Goal: Communication & Community: Answer question/provide support

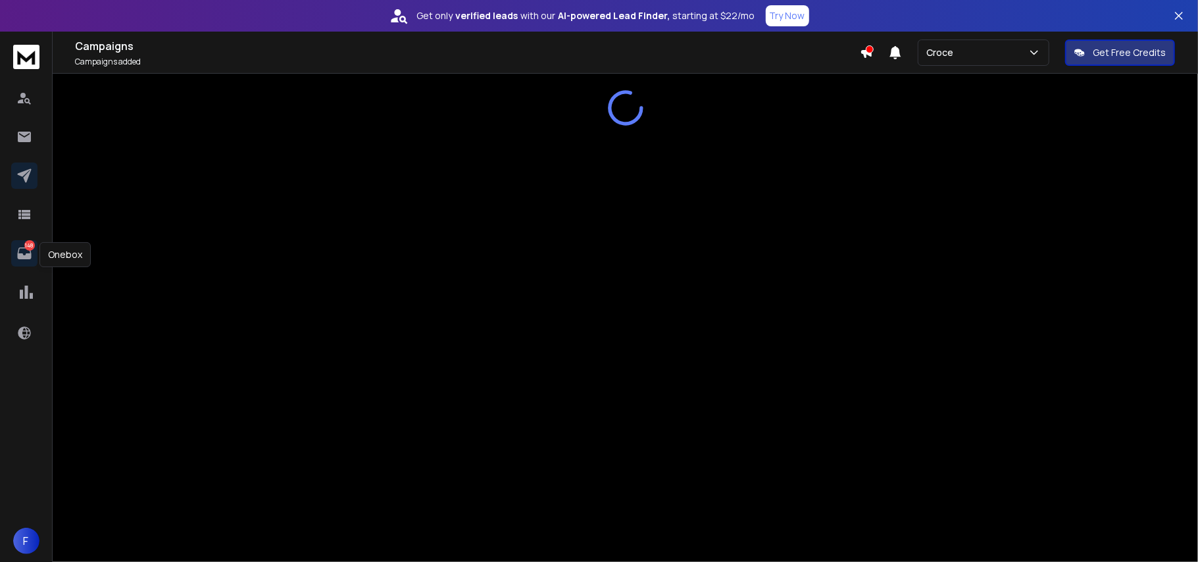
click at [17, 249] on icon at bounding box center [24, 253] width 16 height 16
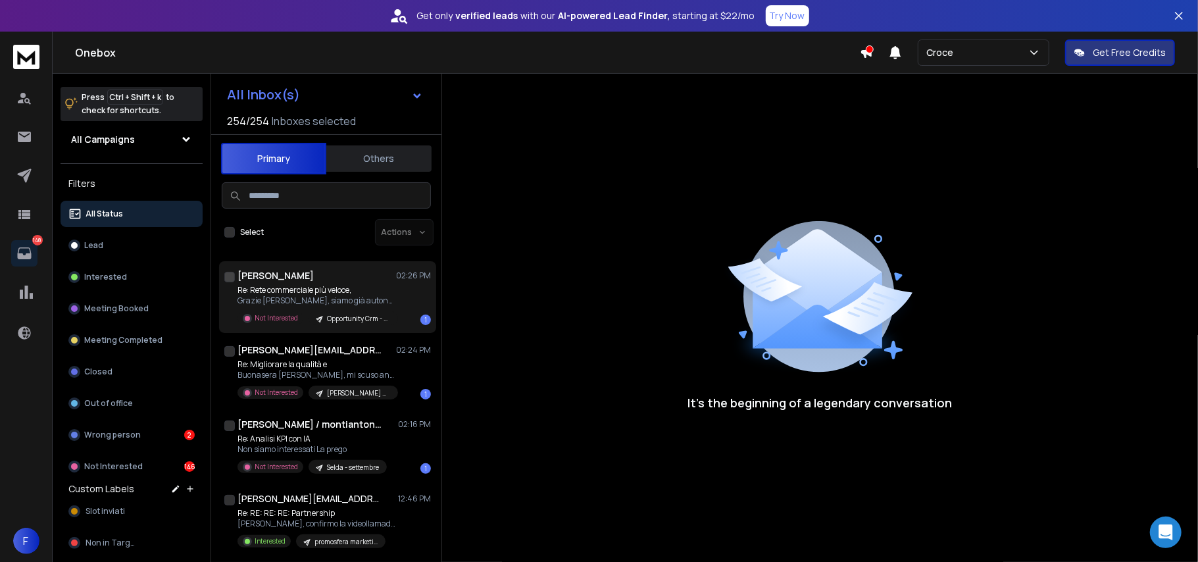
click at [403, 299] on div "Re: Rete commerciale più veloce, Grazie [PERSON_NAME], siamo già autonomi. Not …" at bounding box center [334, 305] width 193 height 40
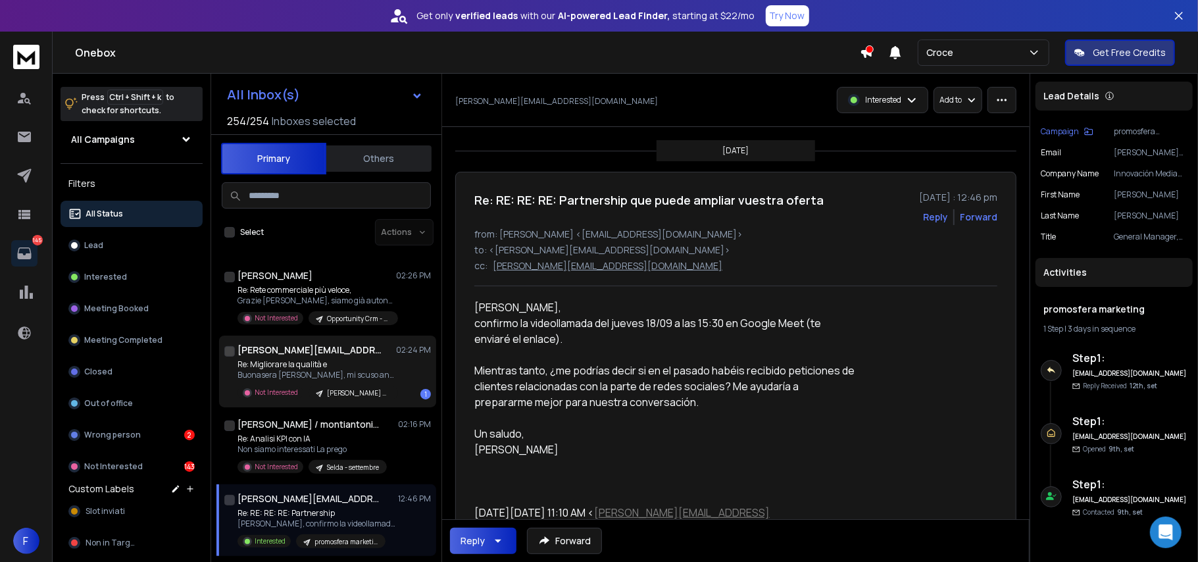
click at [396, 388] on div "[PERSON_NAME] Gesi - agosto" at bounding box center [353, 393] width 89 height 14
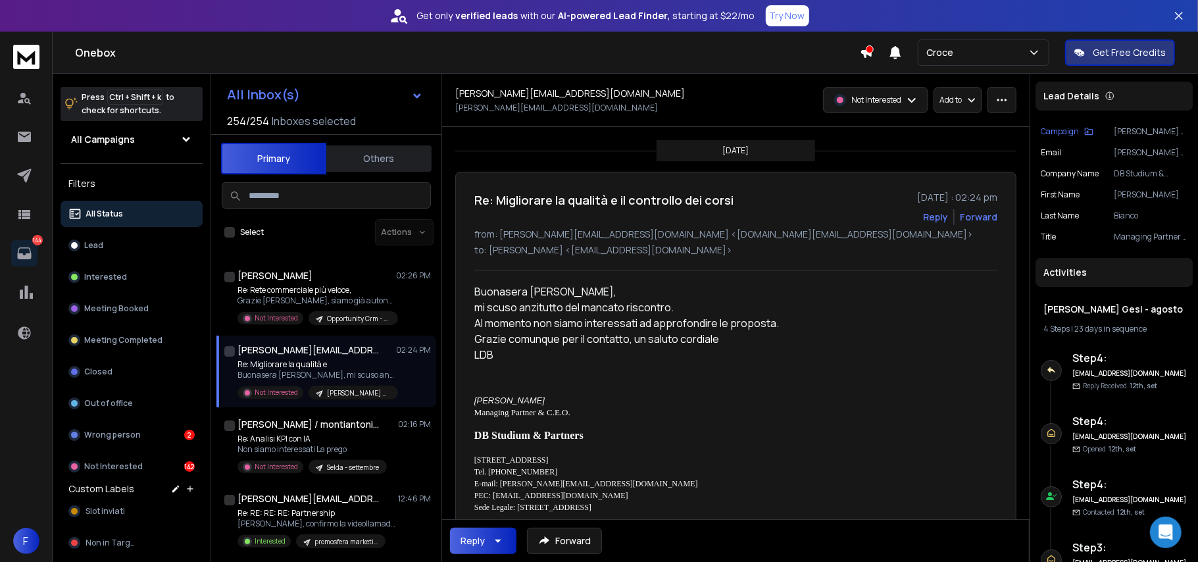
click at [124, 509] on span "Slot inviati" at bounding box center [105, 511] width 39 height 11
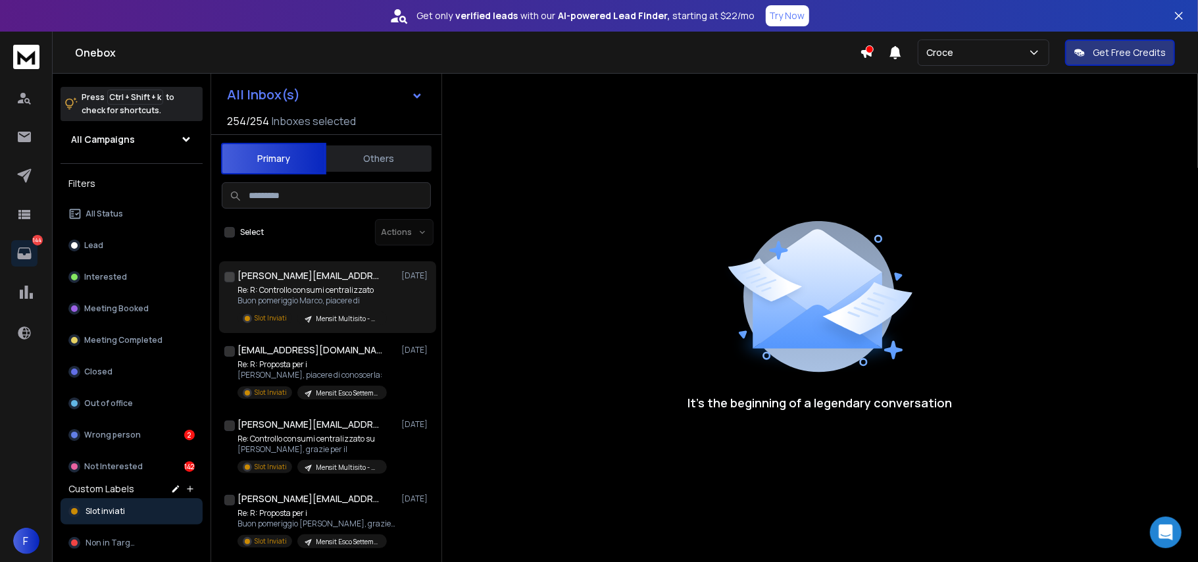
click at [341, 327] on div "[EMAIL_ADDRESS][DOMAIN_NAME] [DATE] Re: R: Controllo consumi centralizzato Buon…" at bounding box center [327, 297] width 217 height 72
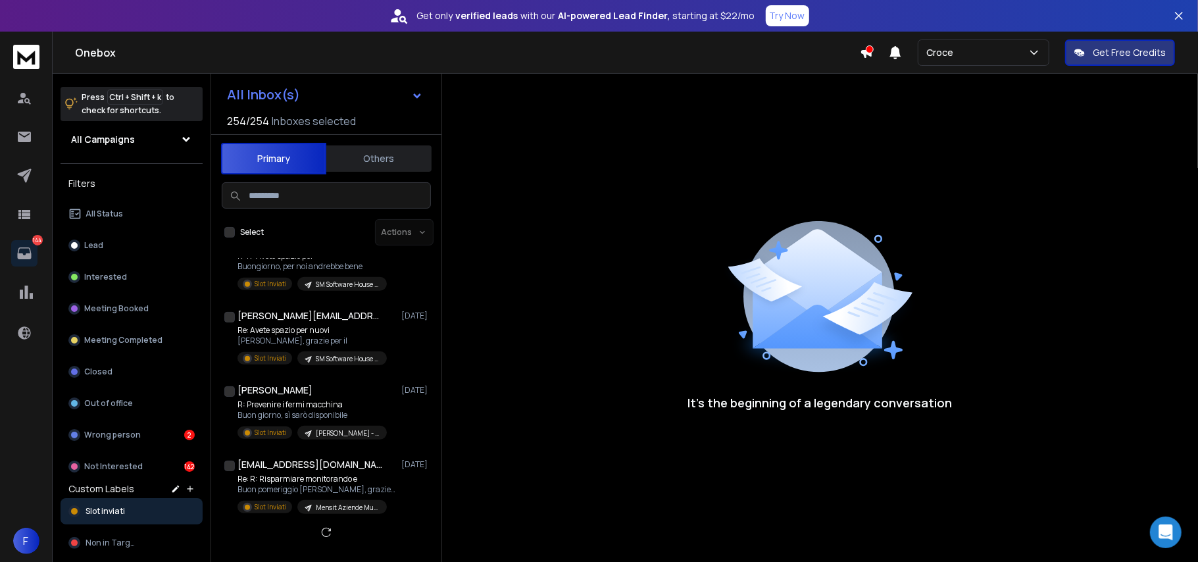
scroll to position [690, 0]
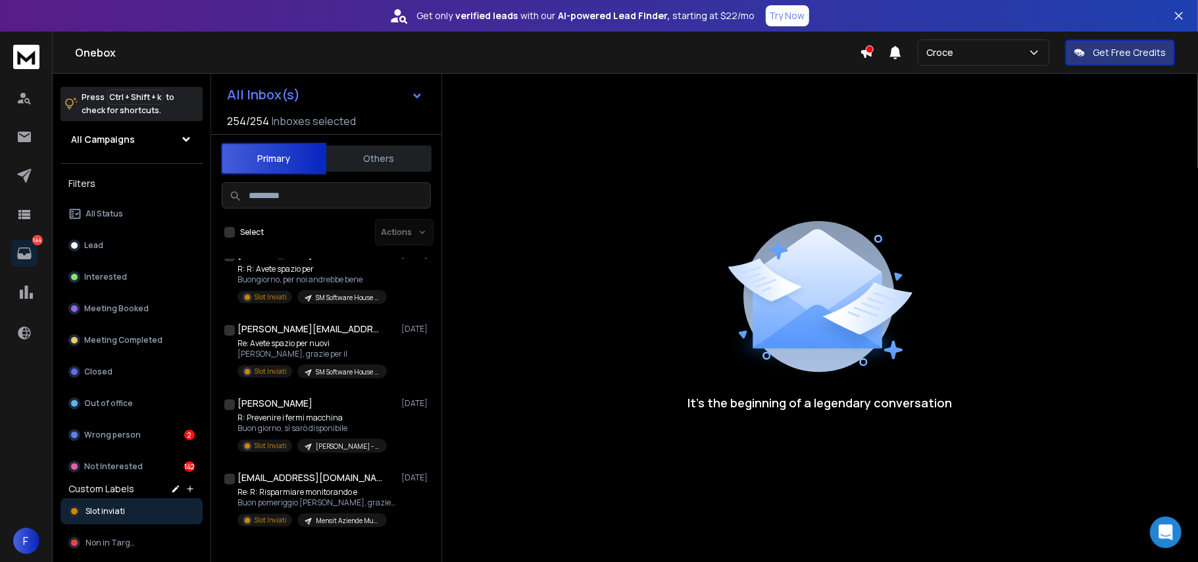
click at [168, 227] on div "All Status Lead Interested Meeting Booked Meeting Completed Closed Out of offic…" at bounding box center [132, 340] width 142 height 279
click at [161, 214] on button "All Status" at bounding box center [132, 214] width 142 height 26
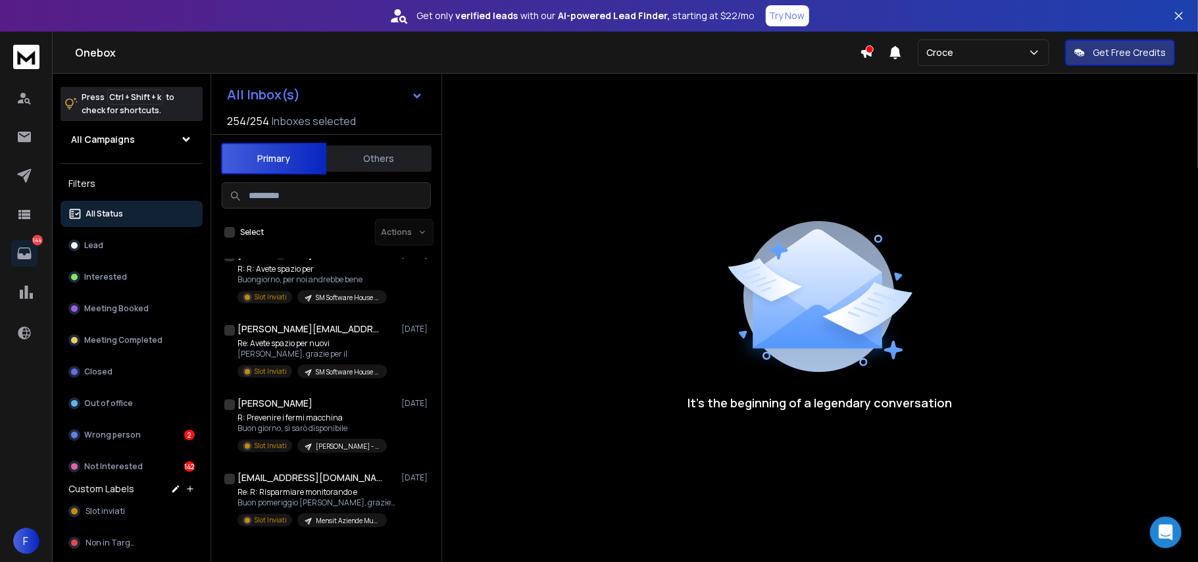
scroll to position [0, 0]
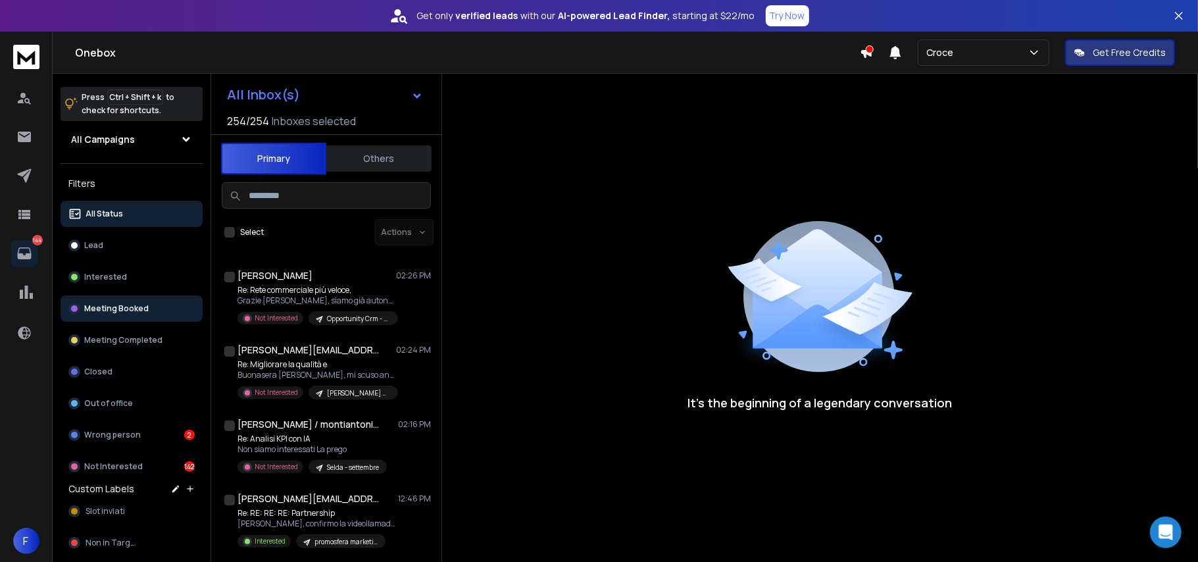
click at [124, 311] on p "Meeting Booked" at bounding box center [116, 308] width 64 height 11
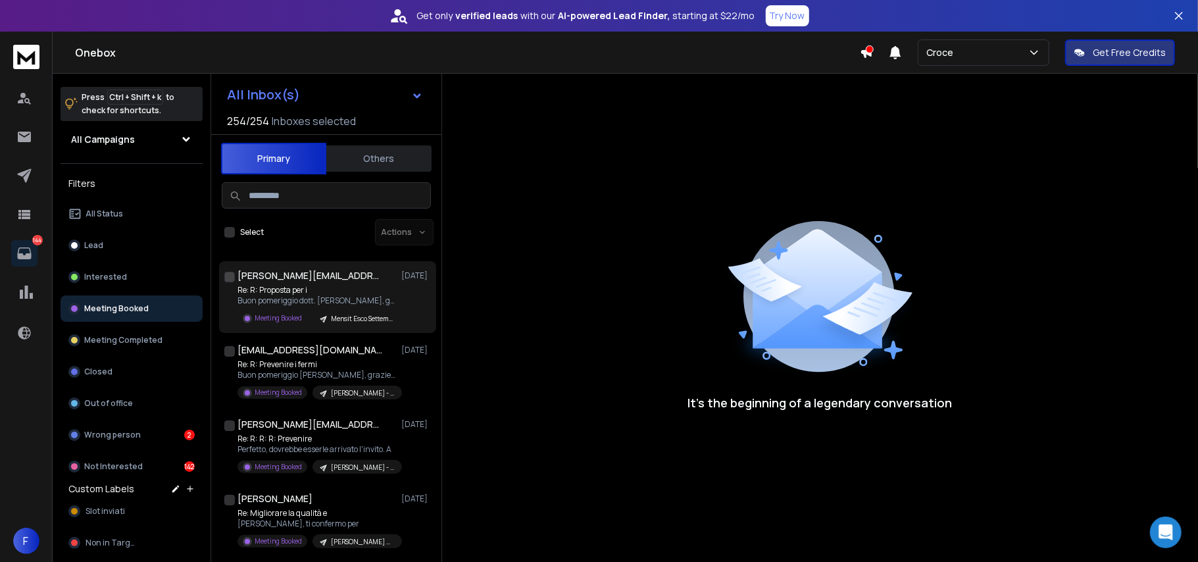
click at [372, 312] on div "Mensit Esco Settembre" at bounding box center [357, 318] width 89 height 14
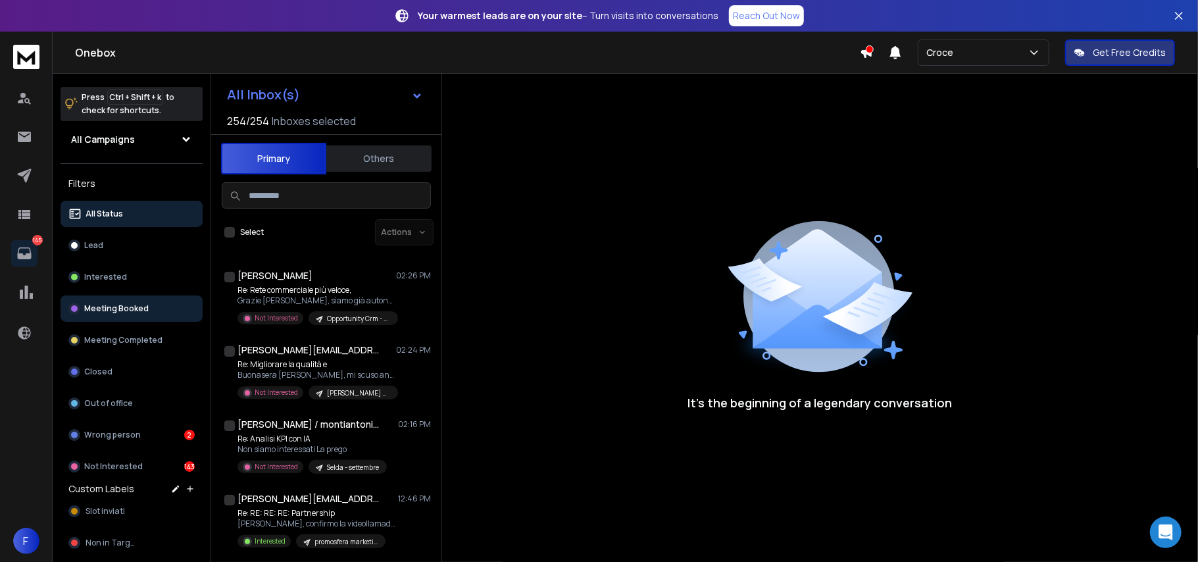
click at [164, 313] on button "Meeting Booked" at bounding box center [132, 308] width 142 height 26
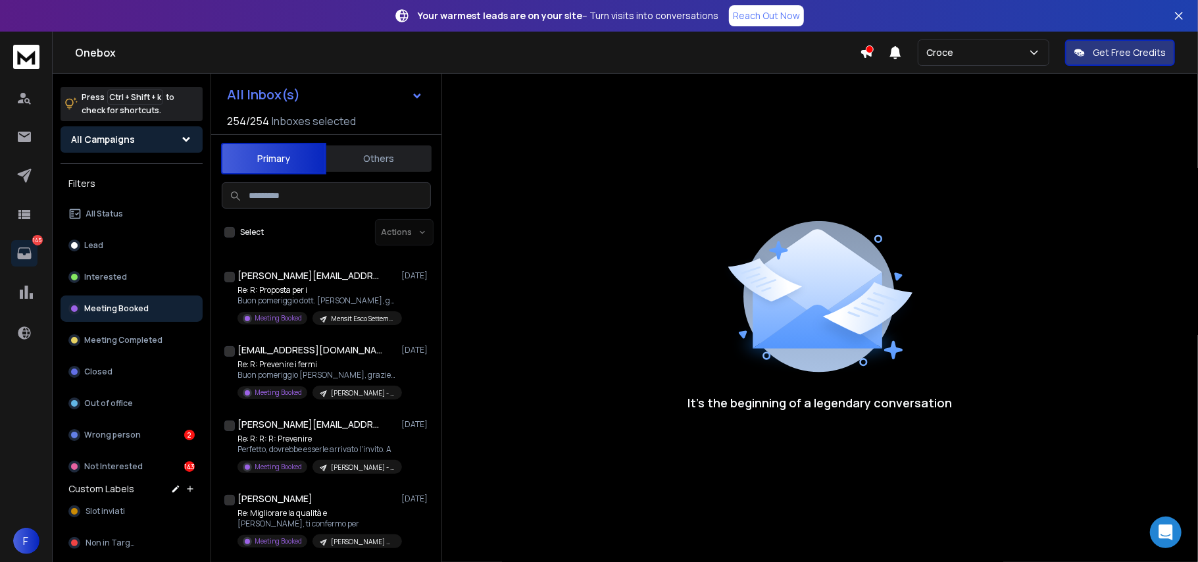
click at [149, 151] on button "All Campaigns" at bounding box center [132, 139] width 142 height 26
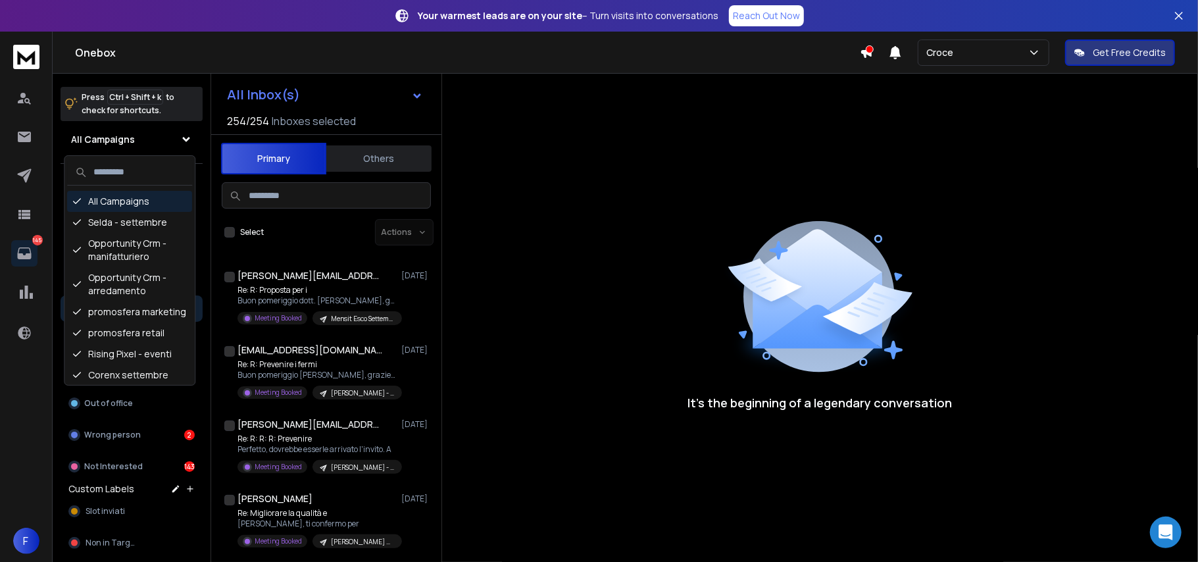
click at [147, 204] on div "All Campaigns" at bounding box center [129, 201] width 125 height 21
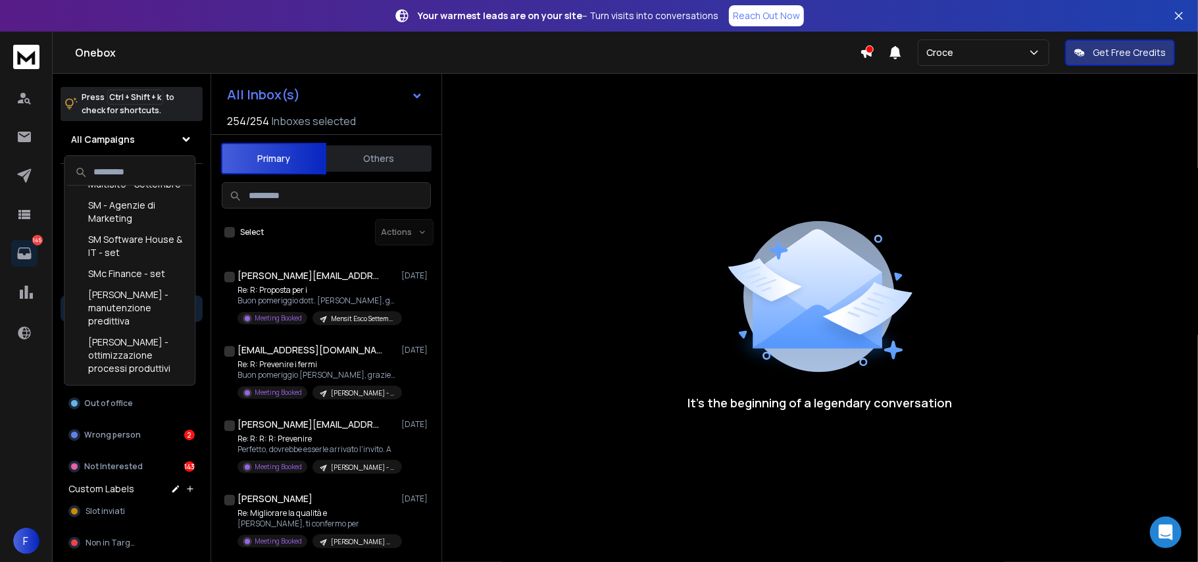
scroll to position [280, 0]
click at [156, 229] on div "SM - Agenzie di Marketing" at bounding box center [129, 212] width 125 height 34
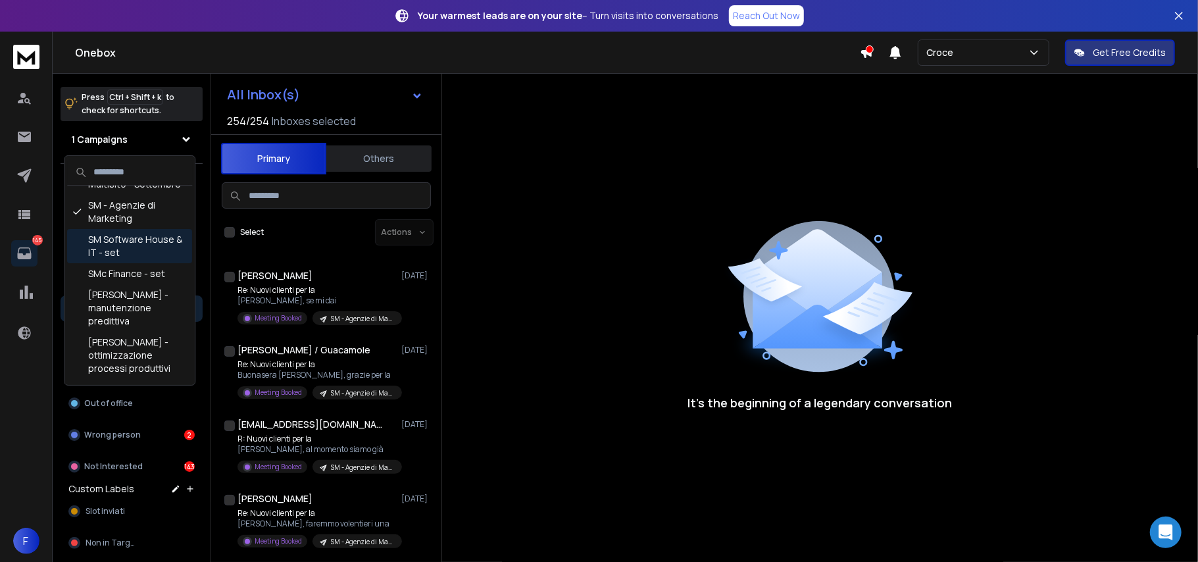
click at [148, 251] on div "SM Software House & IT - set" at bounding box center [129, 246] width 125 height 34
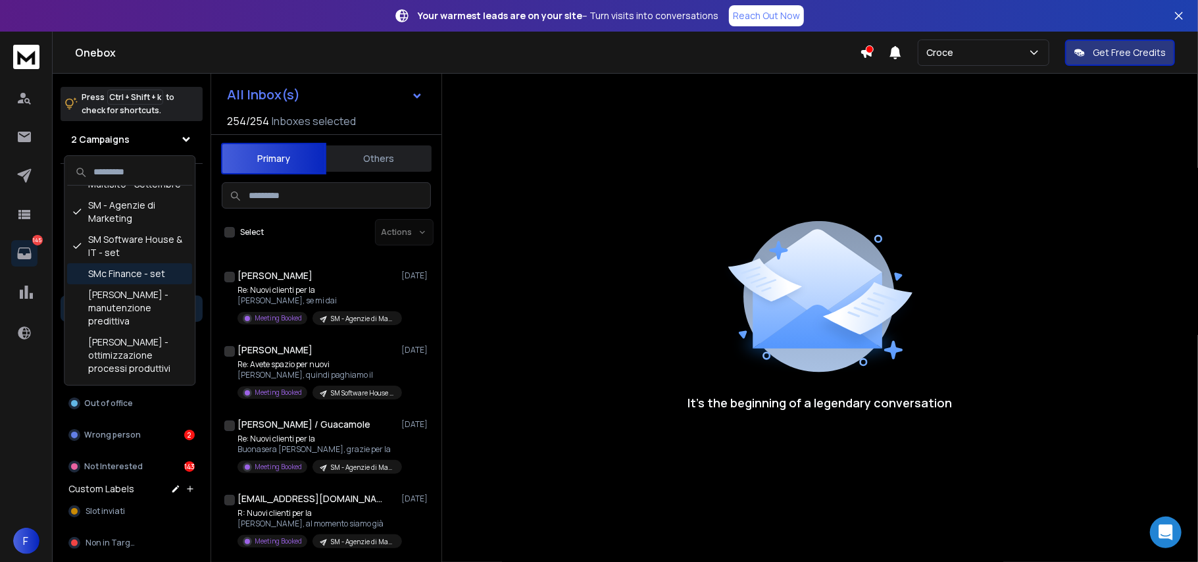
click at [142, 283] on div "SMc Finance - set" at bounding box center [129, 273] width 125 height 21
click at [569, 343] on div "It’s the beginning of a legendary conversation" at bounding box center [820, 313] width 756 height 478
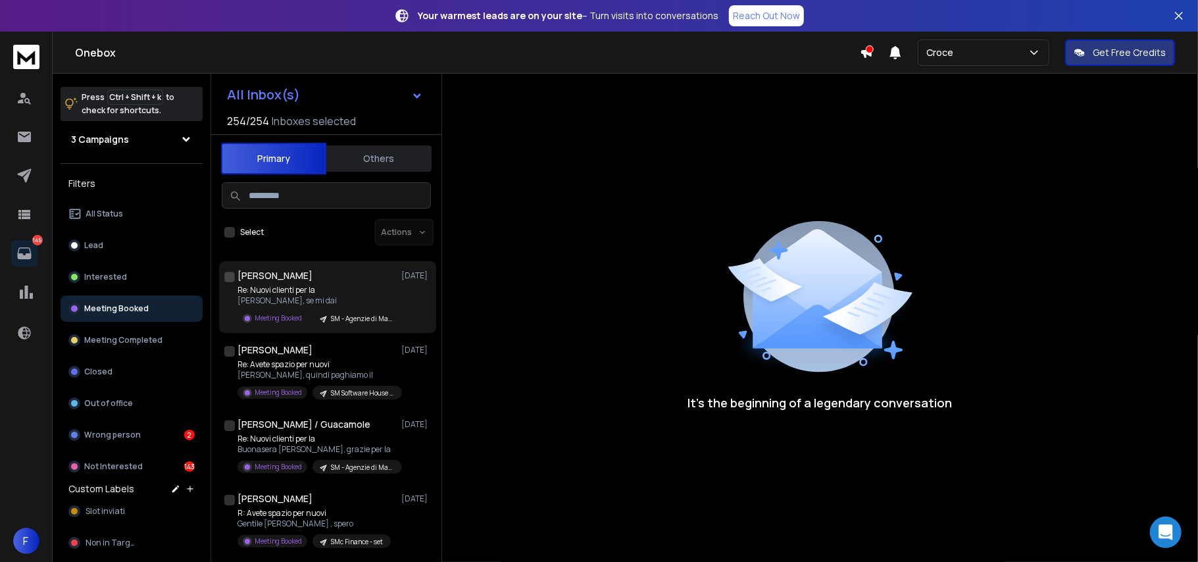
click at [395, 305] on p "[PERSON_NAME], se mi dai" at bounding box center [317, 300] width 158 height 11
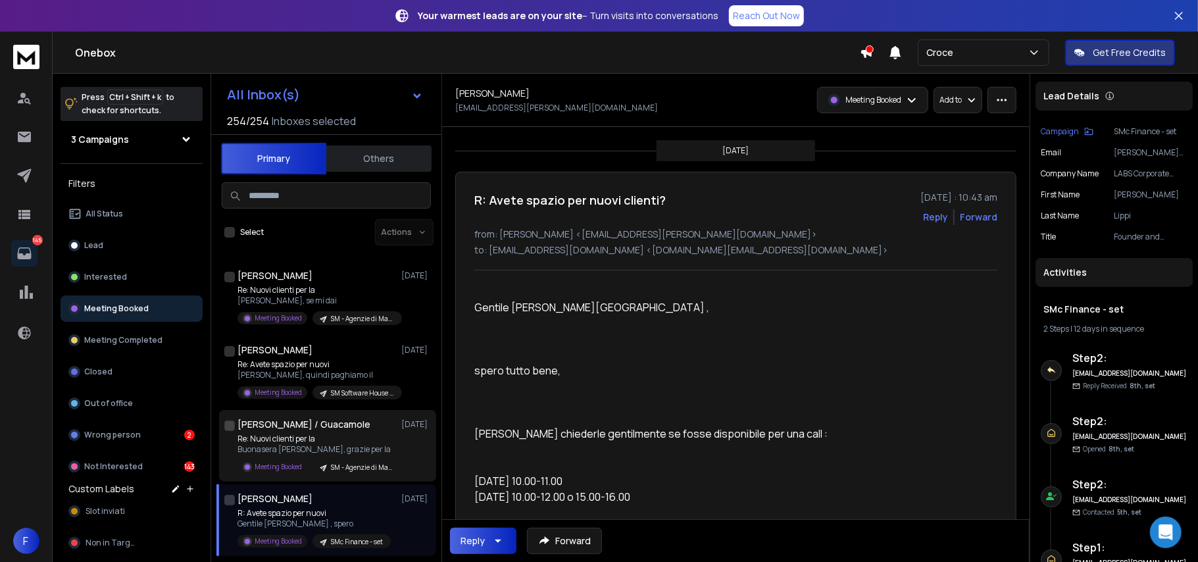
click at [384, 440] on p "Re: Nuovi clienti per la" at bounding box center [317, 439] width 158 height 11
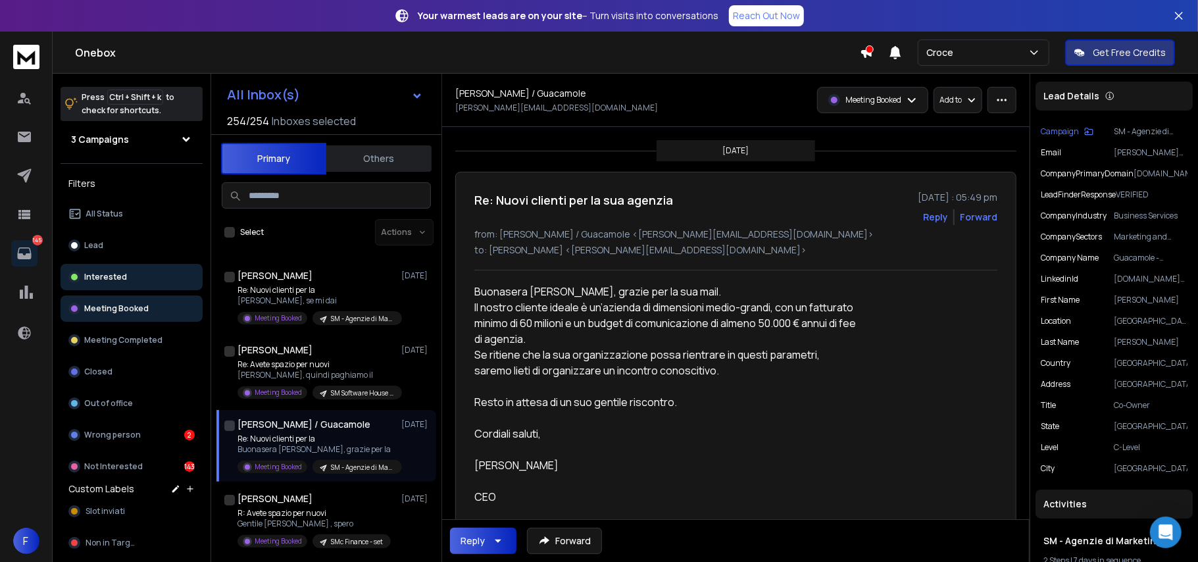
click at [153, 267] on button "Interested" at bounding box center [132, 277] width 142 height 26
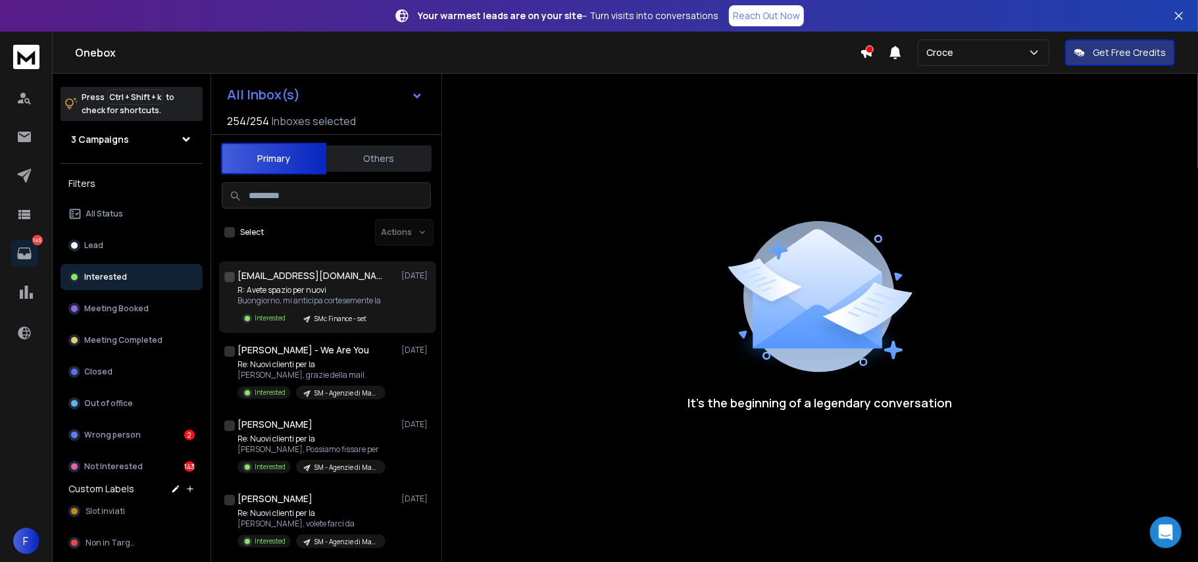
click at [363, 297] on p "Buongiorno, mi anticipa cortesemente la" at bounding box center [309, 300] width 143 height 11
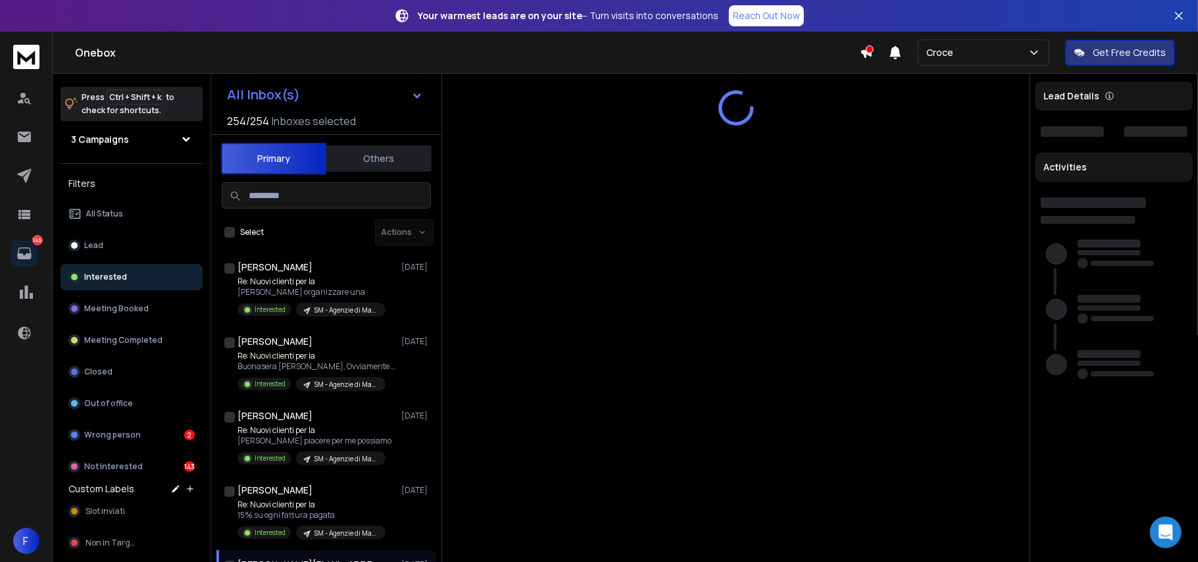
scroll to position [455, 0]
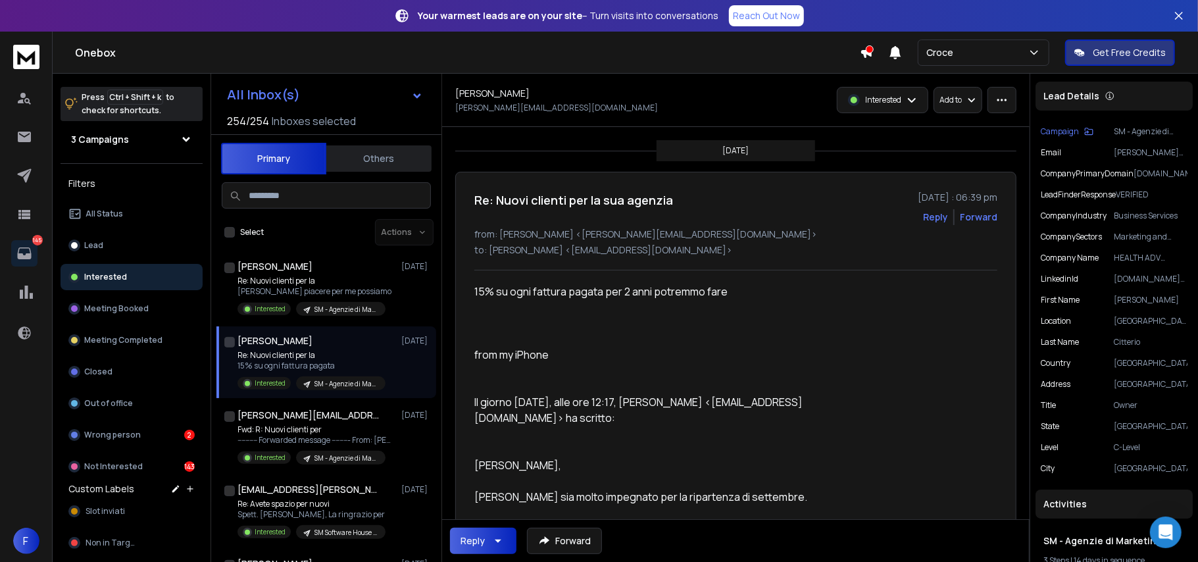
click at [898, 99] on p "Interested" at bounding box center [883, 100] width 36 height 11
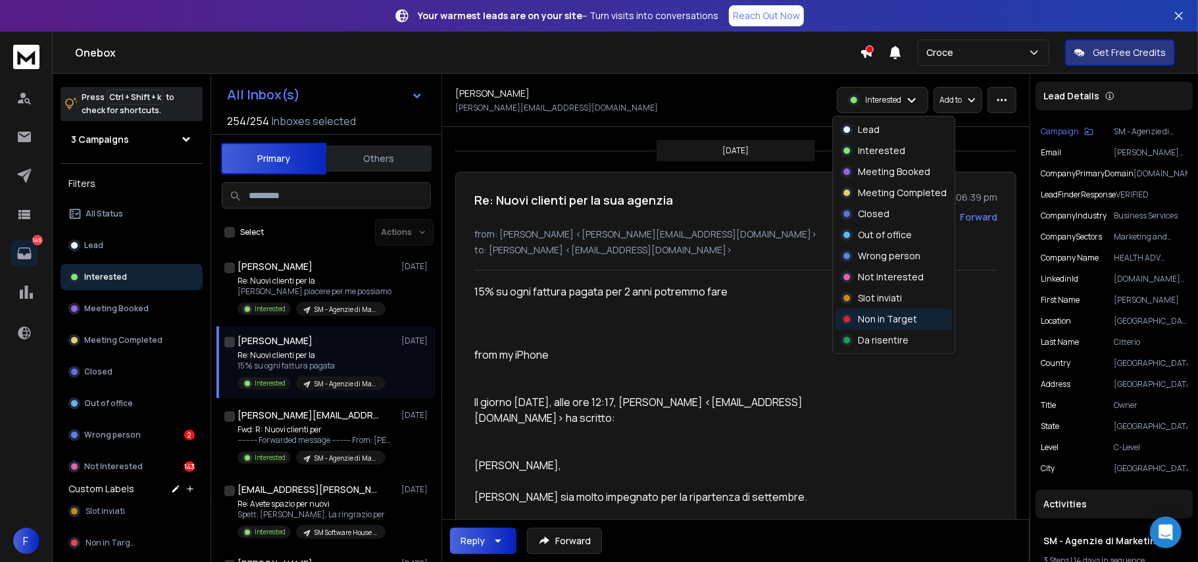
click at [893, 318] on p "Non in Target" at bounding box center [887, 319] width 59 height 13
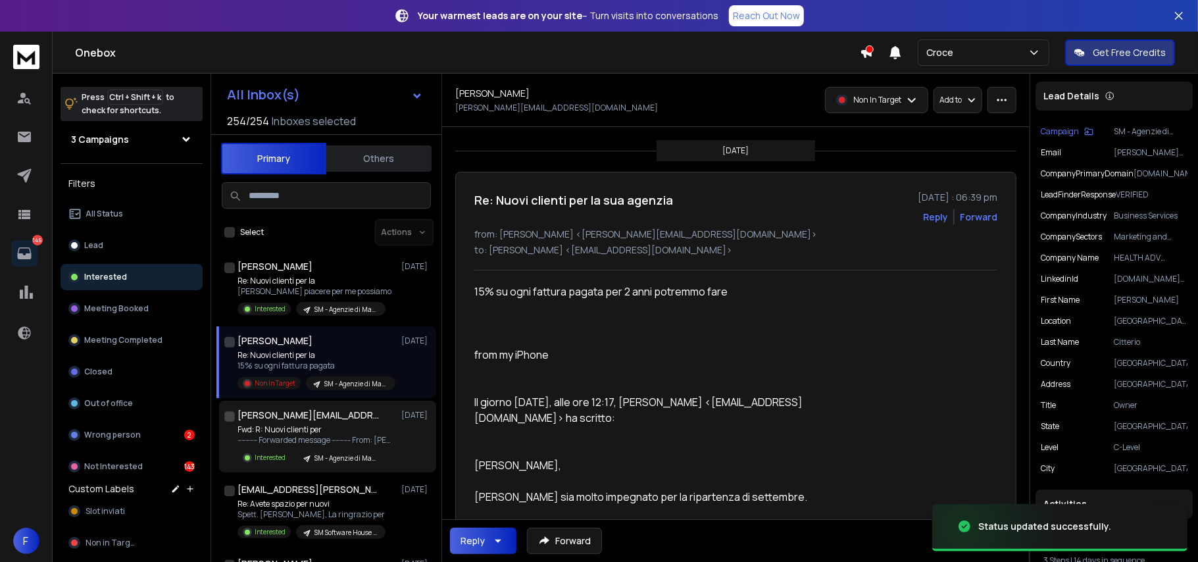
click at [316, 406] on div "[PERSON_NAME][EMAIL_ADDRESS][DOMAIN_NAME] [DATE] Fwd: R: Nuovi clienti per ----…" at bounding box center [327, 437] width 217 height 72
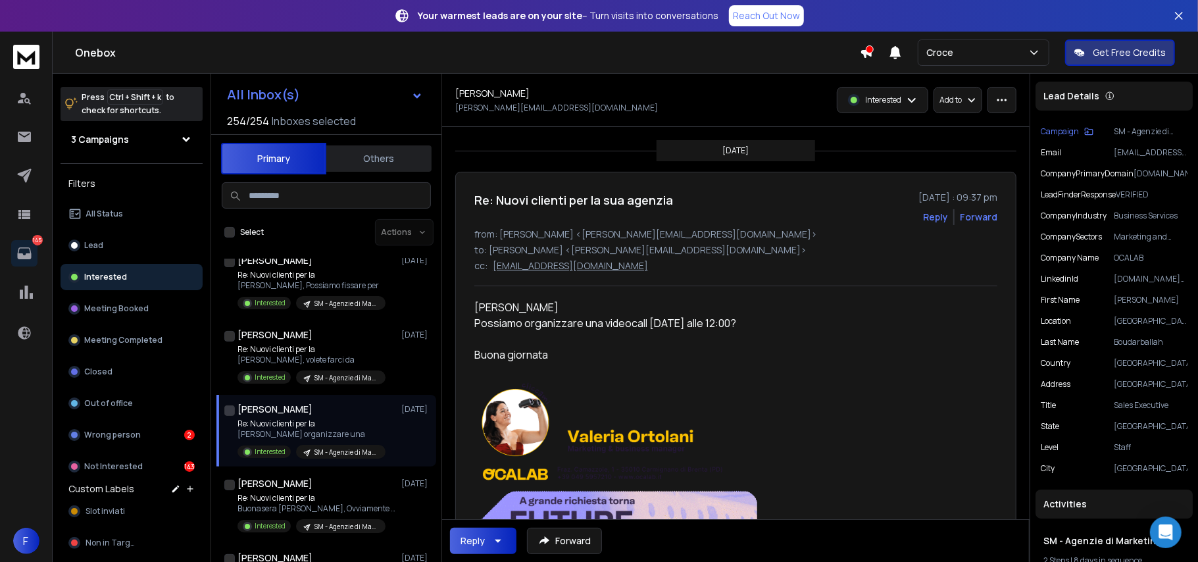
scroll to position [158, 0]
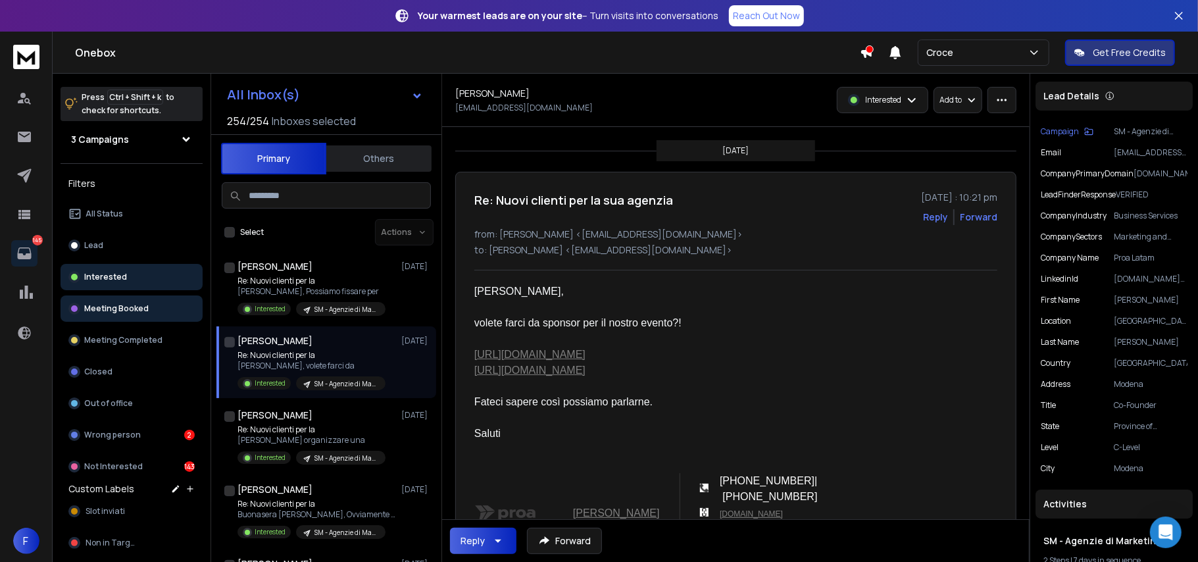
click at [138, 305] on p "Meeting Booked" at bounding box center [116, 308] width 64 height 11
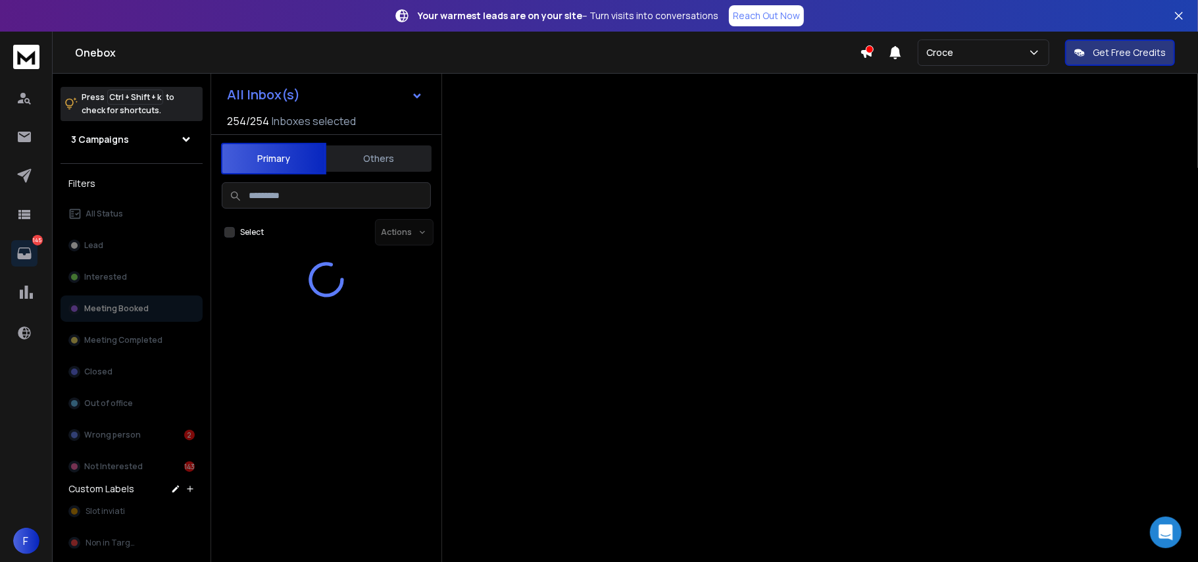
scroll to position [0, 0]
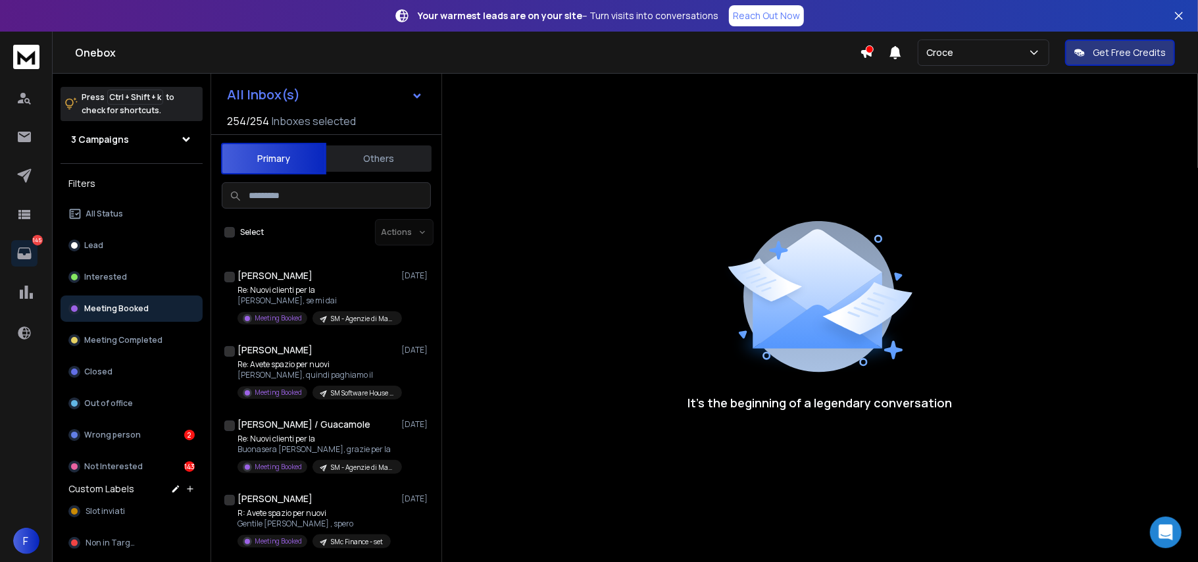
click at [141, 511] on button "Slot inviati" at bounding box center [132, 511] width 142 height 26
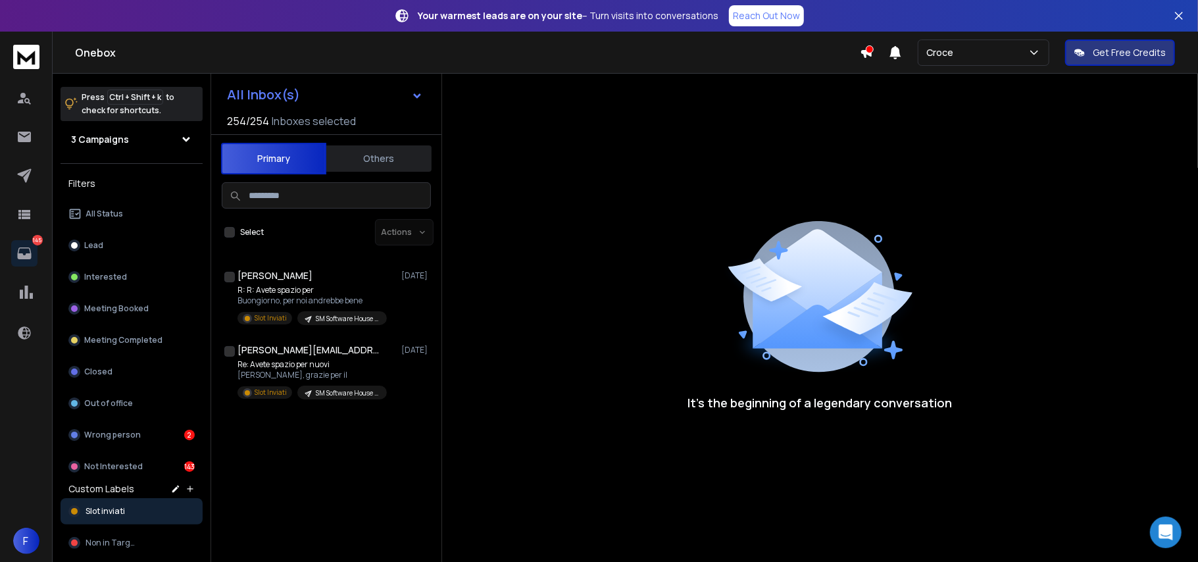
click at [88, 542] on span "Non in Target" at bounding box center [112, 543] width 53 height 11
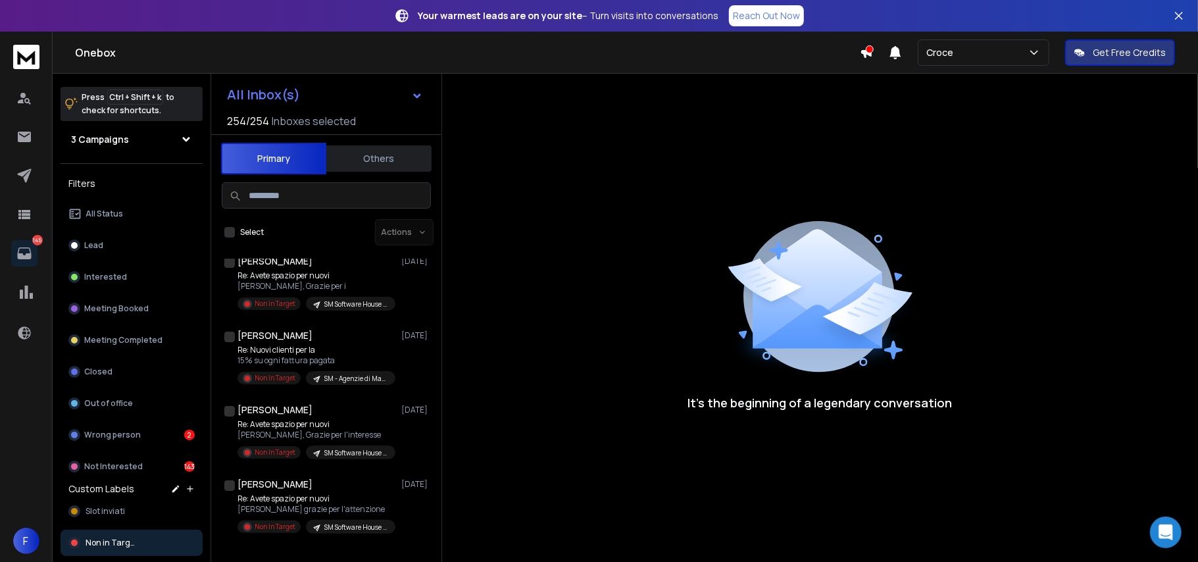
scroll to position [21, 0]
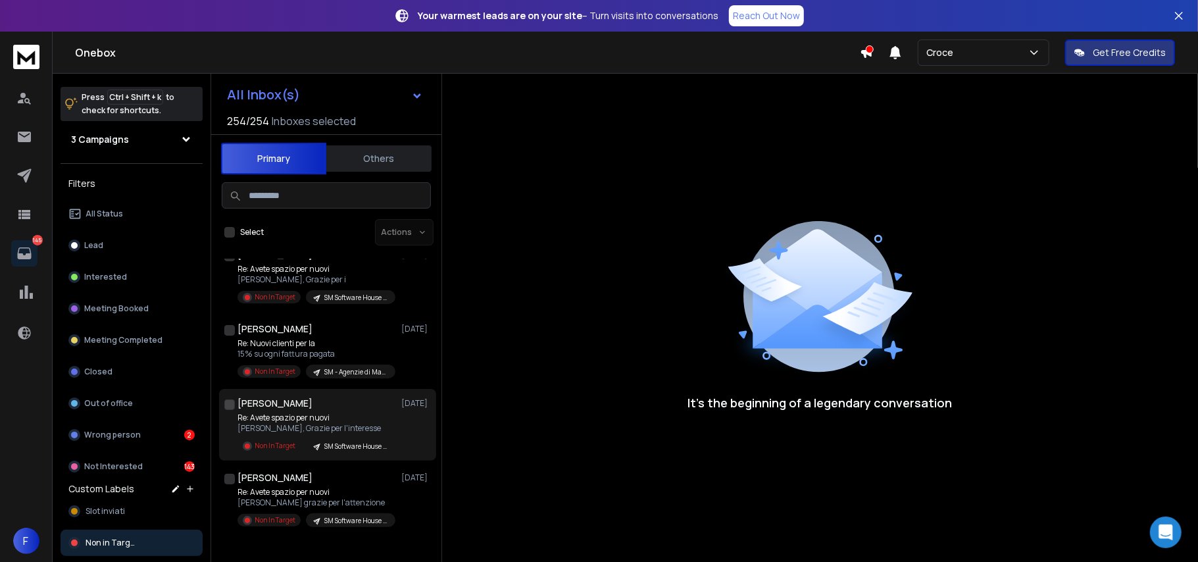
click at [249, 432] on p "[PERSON_NAME], Grazie per l'interesse" at bounding box center [317, 428] width 158 height 11
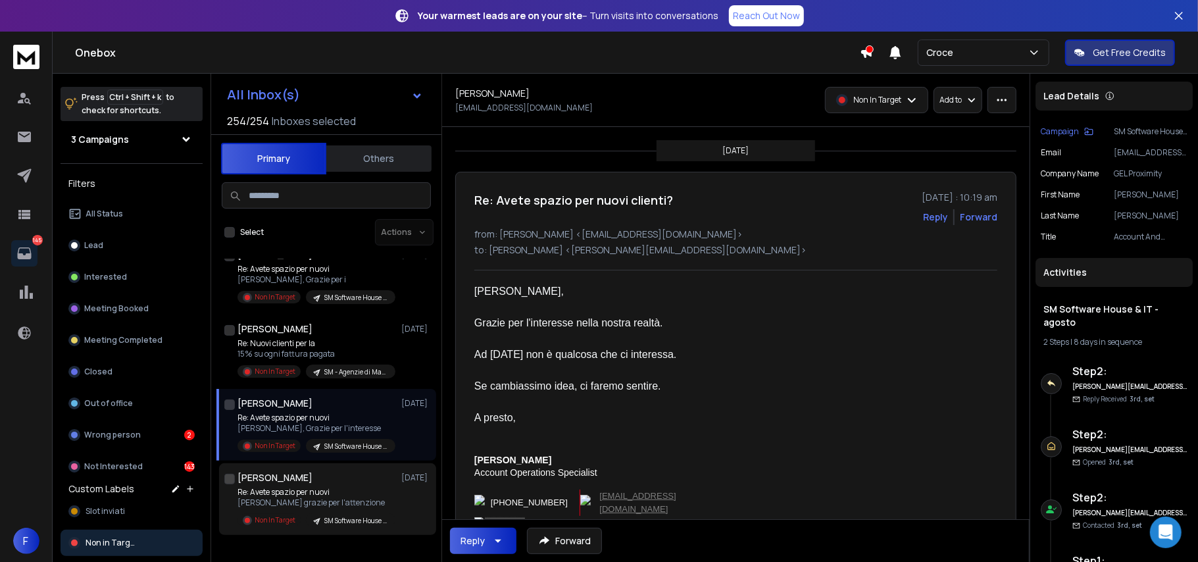
click at [298, 509] on div "Re: Avete spazio per nuovi [PERSON_NAME] grazie per l'attenzione Non In Target …" at bounding box center [317, 507] width 158 height 40
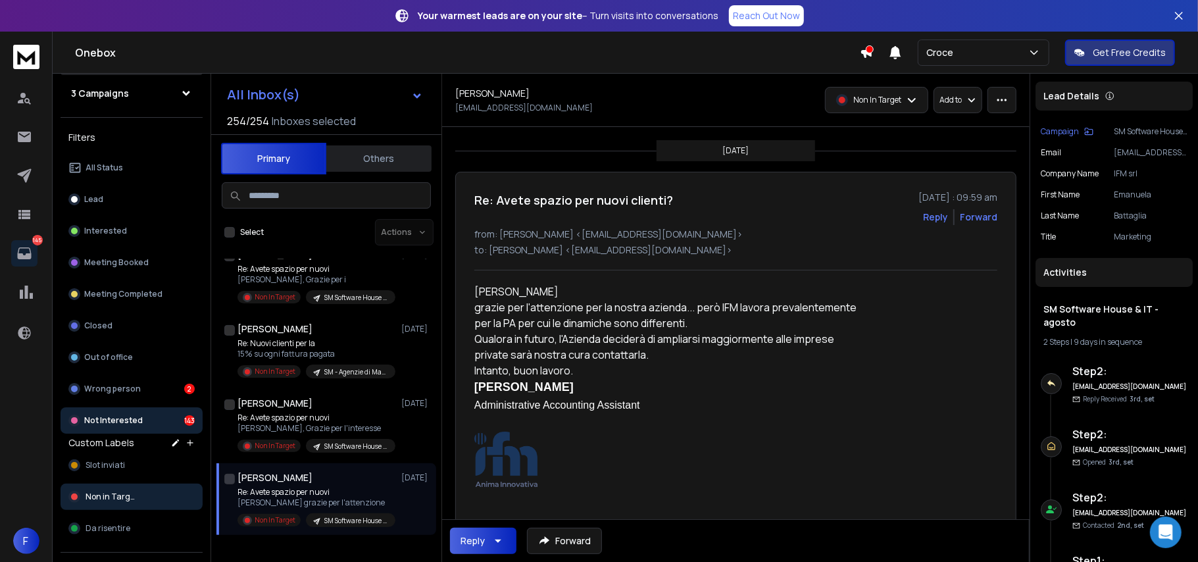
scroll to position [36, 0]
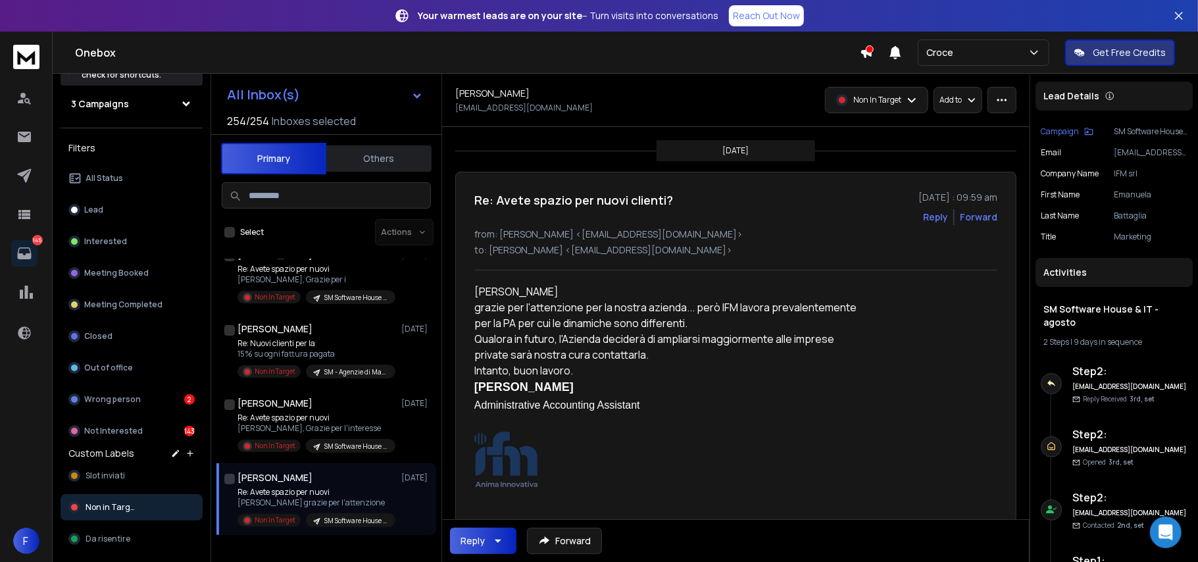
click at [116, 479] on span "Slot inviati" at bounding box center [105, 475] width 39 height 11
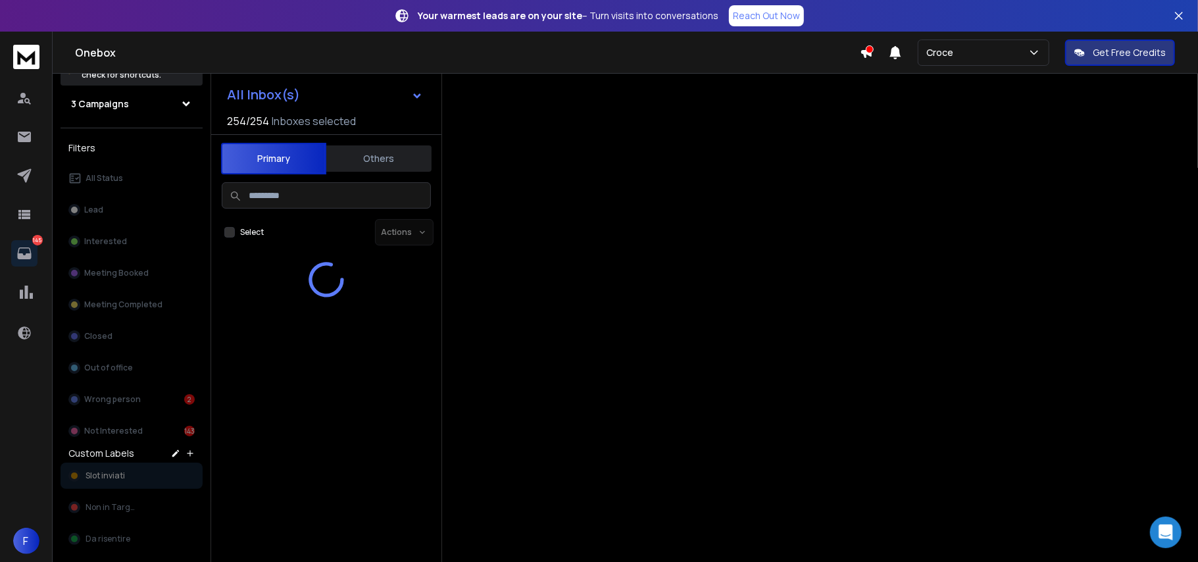
scroll to position [0, 0]
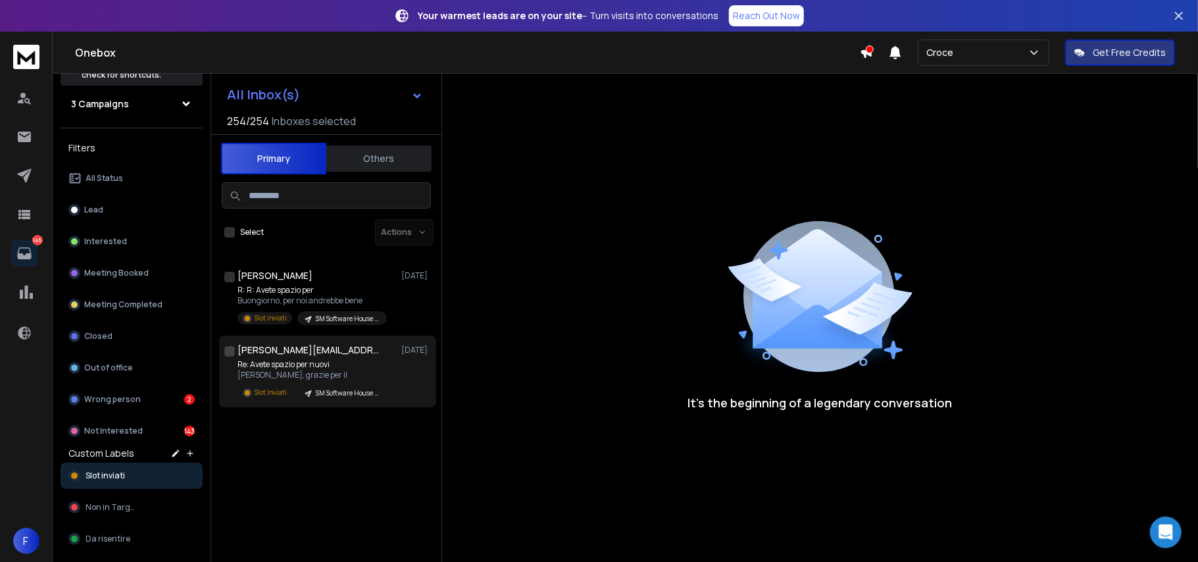
click at [342, 356] on h1 "[PERSON_NAME][EMAIL_ADDRESS][DOMAIN_NAME]" at bounding box center [310, 349] width 145 height 13
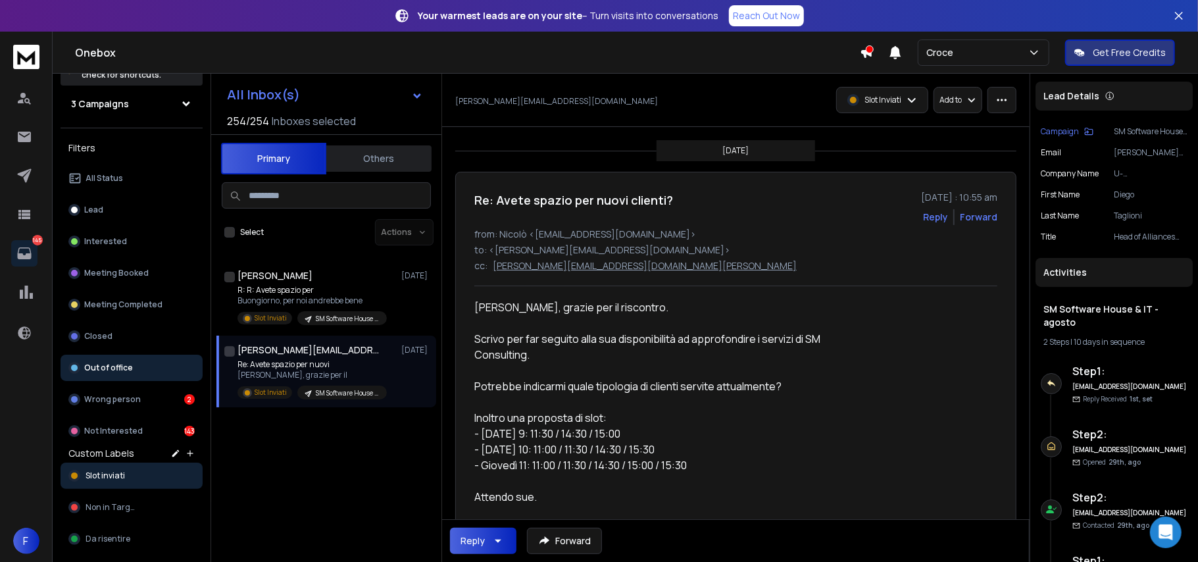
click at [156, 355] on button "Out of office" at bounding box center [132, 368] width 142 height 26
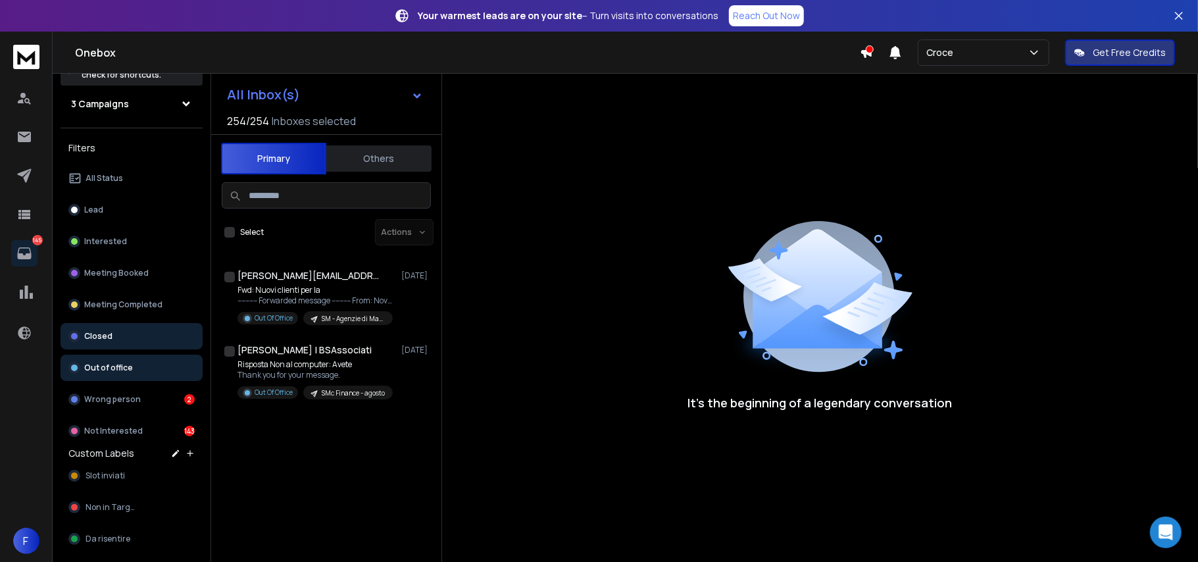
click at [155, 335] on button "Closed" at bounding box center [132, 336] width 142 height 26
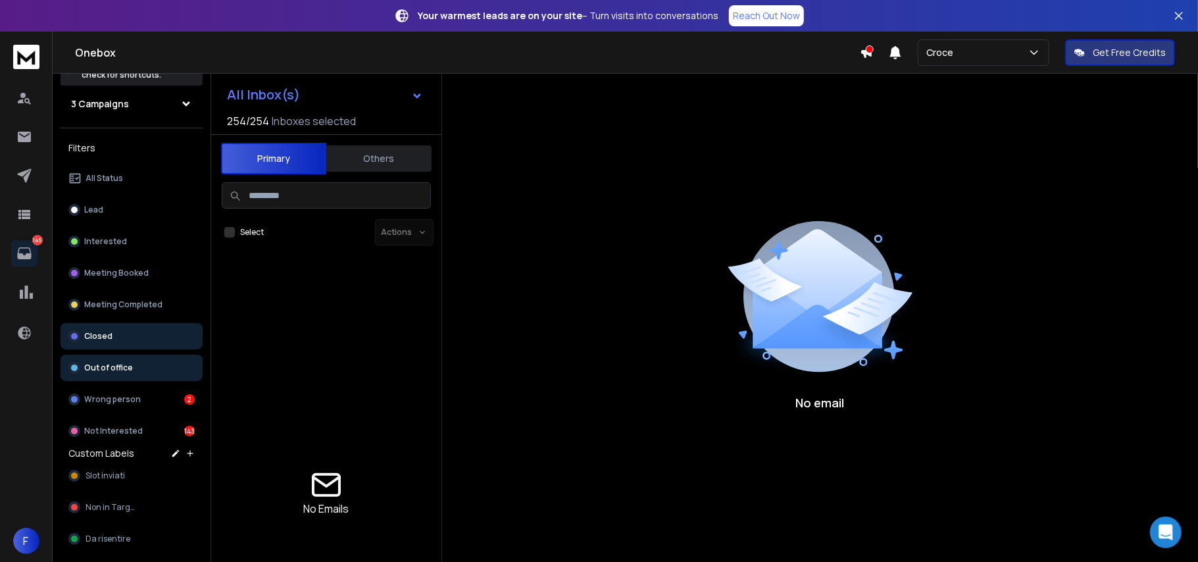
click at [145, 362] on button "Out of office" at bounding box center [132, 368] width 142 height 26
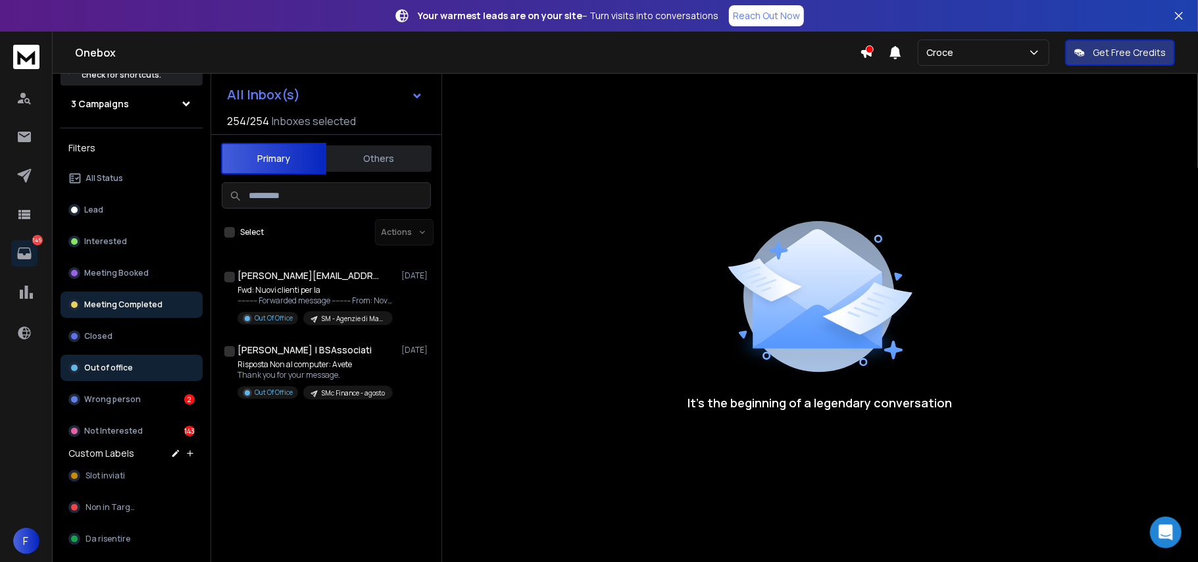
click at [146, 311] on button "Meeting Completed" at bounding box center [132, 304] width 142 height 26
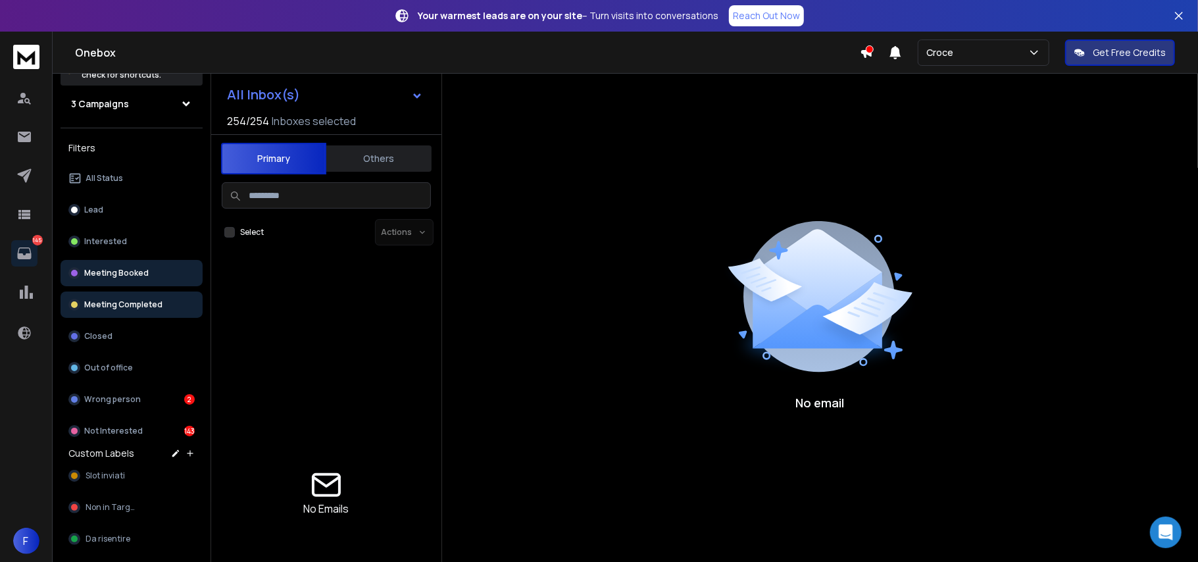
click at [143, 262] on button "Meeting Booked" at bounding box center [132, 273] width 142 height 26
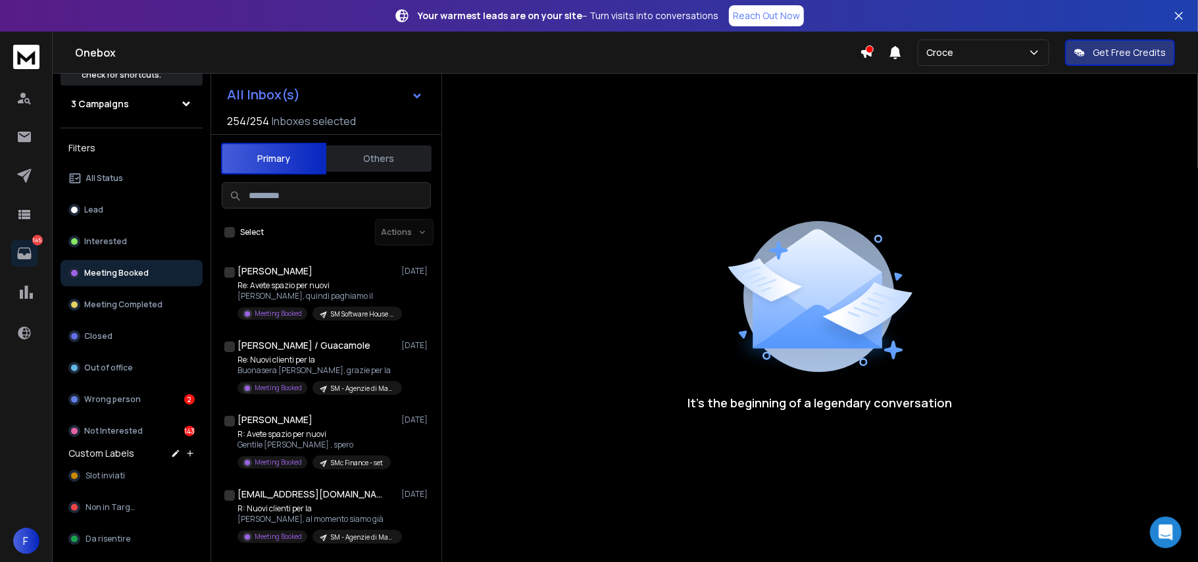
scroll to position [82, 0]
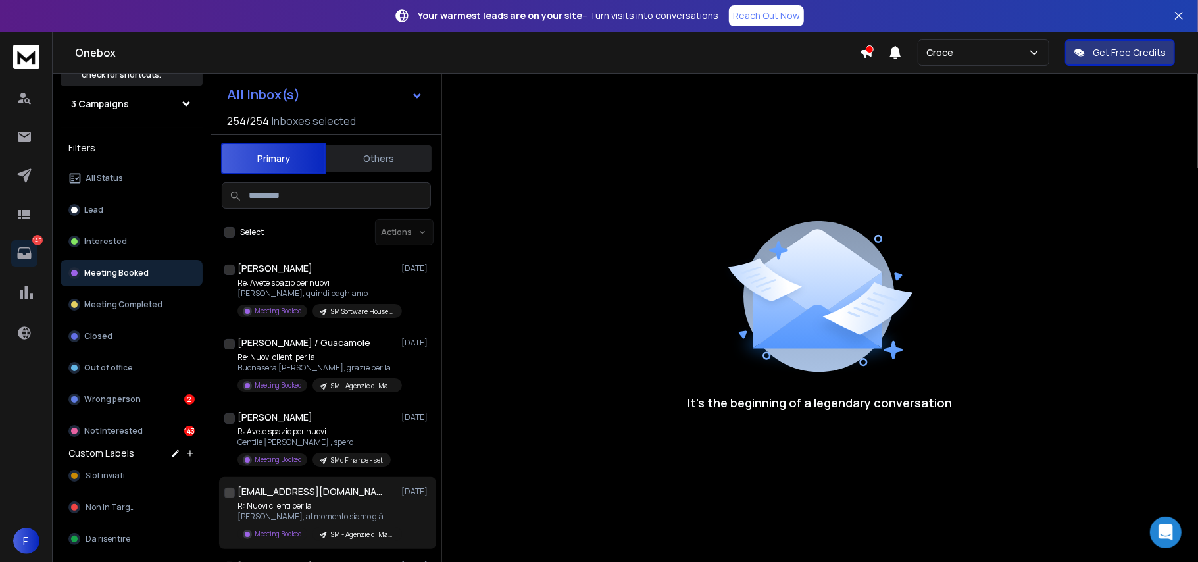
click at [319, 529] on div "SM - Agenzie di Marketing" at bounding box center [357, 534] width 89 height 14
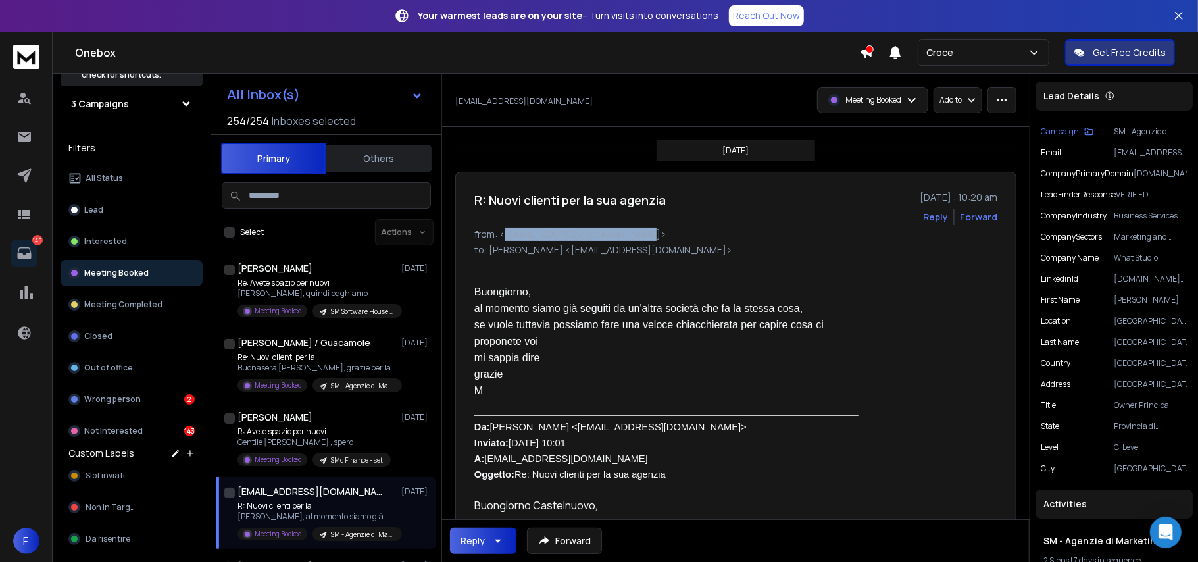
drag, startPoint x: 638, startPoint y: 236, endPoint x: 505, endPoint y: 236, distance: 132.3
click at [505, 236] on p "from: <[EMAIL_ADDRESS][DOMAIN_NAME]>" at bounding box center [735, 234] width 523 height 13
copy p "[EMAIL_ADDRESS][DOMAIN_NAME]"
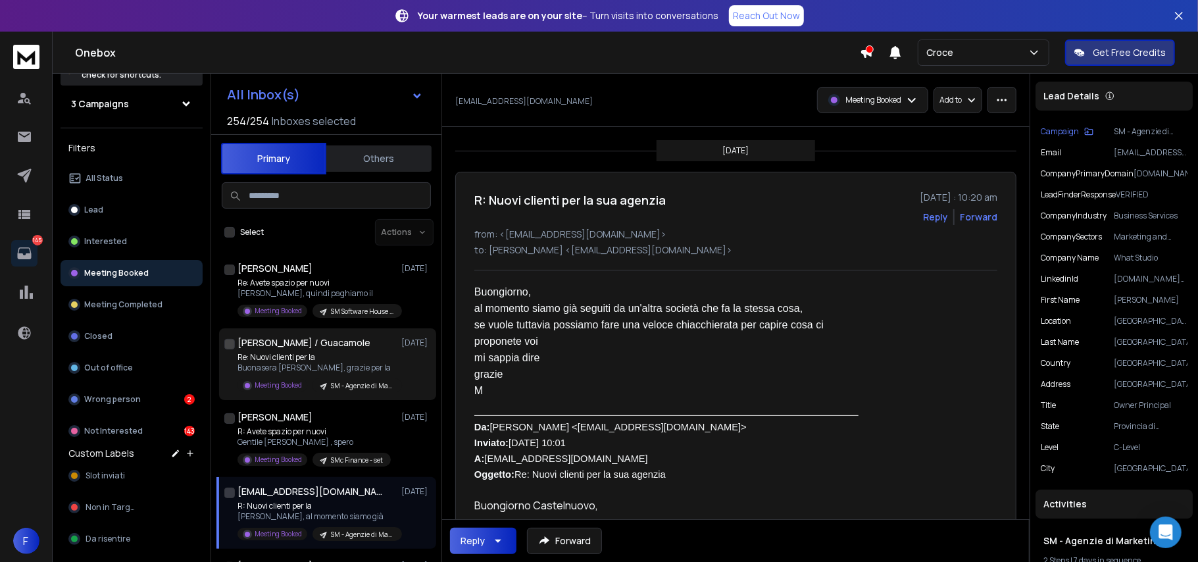
click at [368, 361] on p "Re: Nuovi clienti per la" at bounding box center [317, 357] width 158 height 11
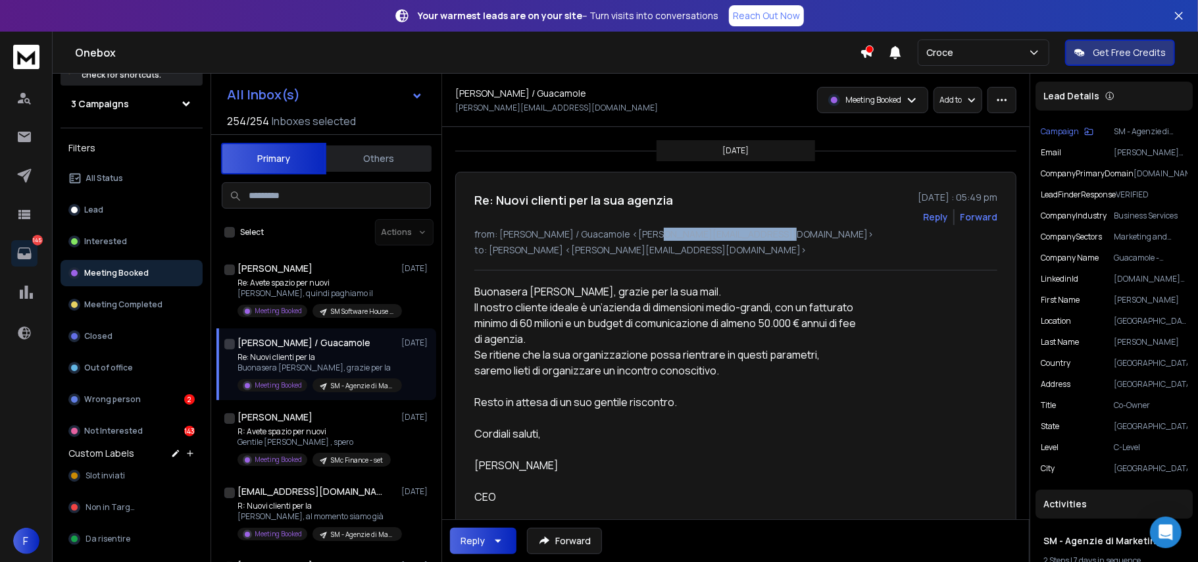
drag, startPoint x: 643, startPoint y: 233, endPoint x: 763, endPoint y: 236, distance: 120.4
click at [763, 236] on p "from: [PERSON_NAME] / Guacamole <[PERSON_NAME][EMAIL_ADDRESS][DOMAIN_NAME]>" at bounding box center [735, 234] width 523 height 13
copy p "[PERSON_NAME][EMAIL_ADDRESS][DOMAIN_NAME]"
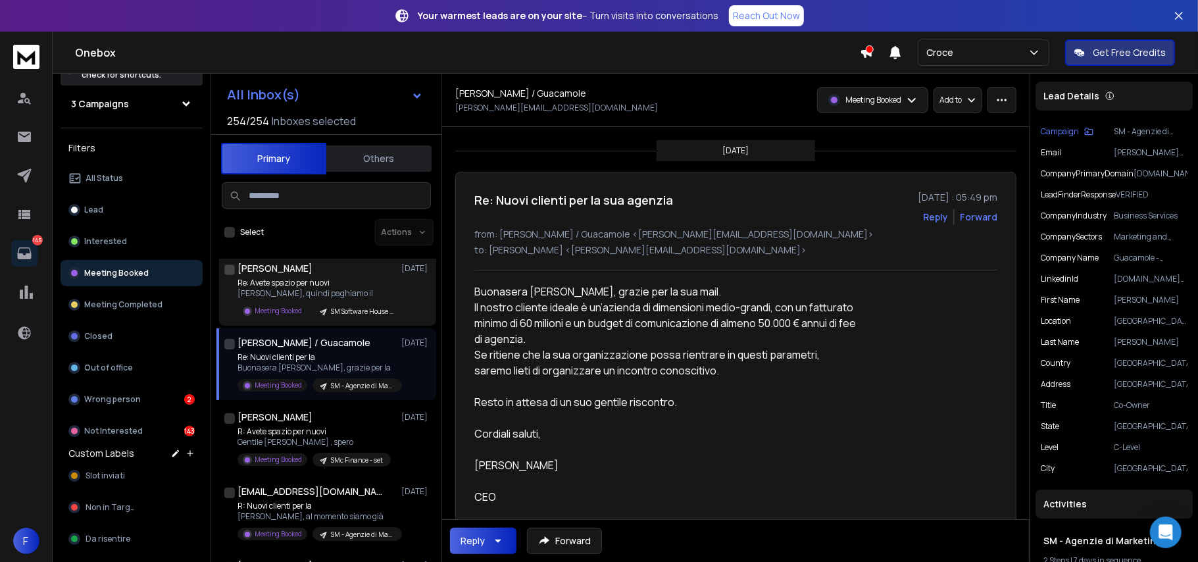
click at [408, 311] on div "Re: Avete spazio per nuovi Ciao Nicolò, quindi paghiamo il Meeting Booked SM So…" at bounding box center [334, 298] width 193 height 40
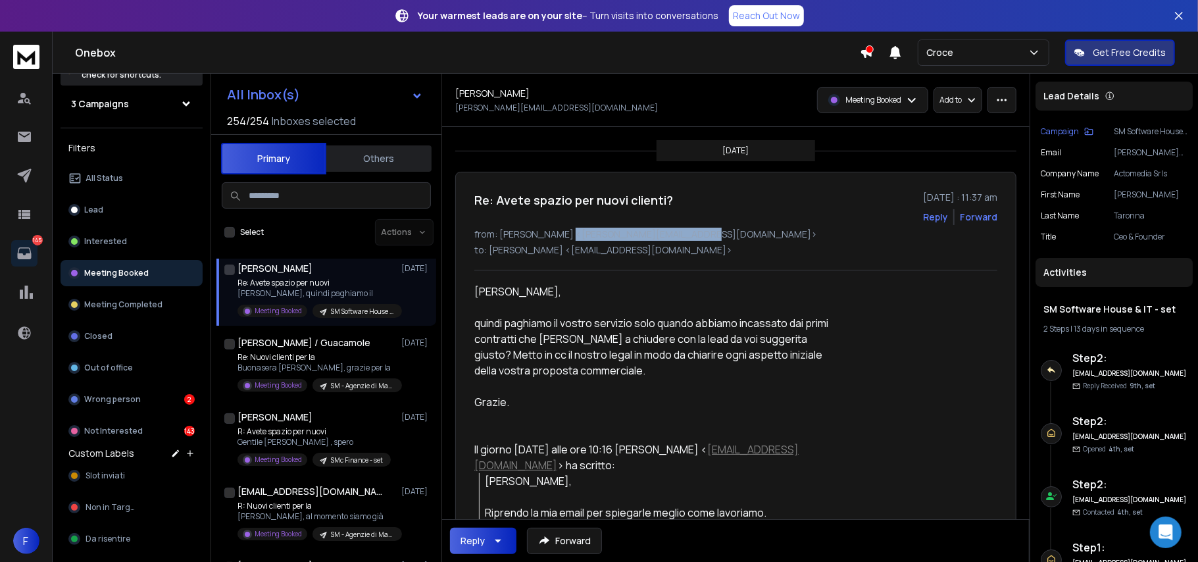
drag, startPoint x: 562, startPoint y: 238, endPoint x: 688, endPoint y: 238, distance: 125.7
click at [688, 238] on p "from: [PERSON_NAME] <[PERSON_NAME][EMAIL_ADDRESS][DOMAIN_NAME]>" at bounding box center [735, 234] width 523 height 13
copy p "[PERSON_NAME][EMAIL_ADDRESS][DOMAIN_NAME]"
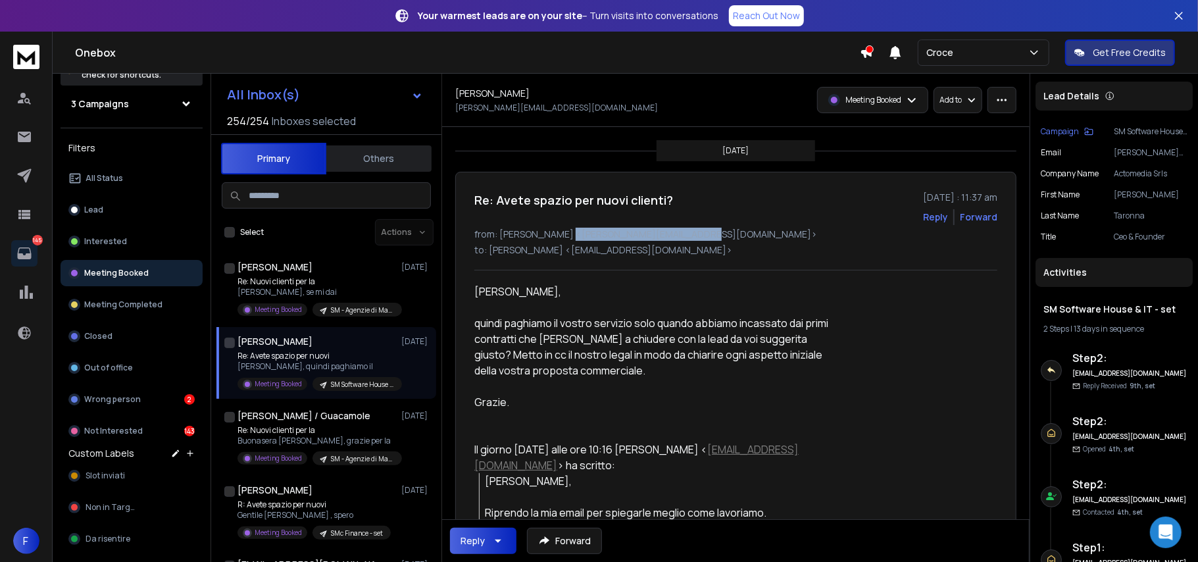
scroll to position [0, 0]
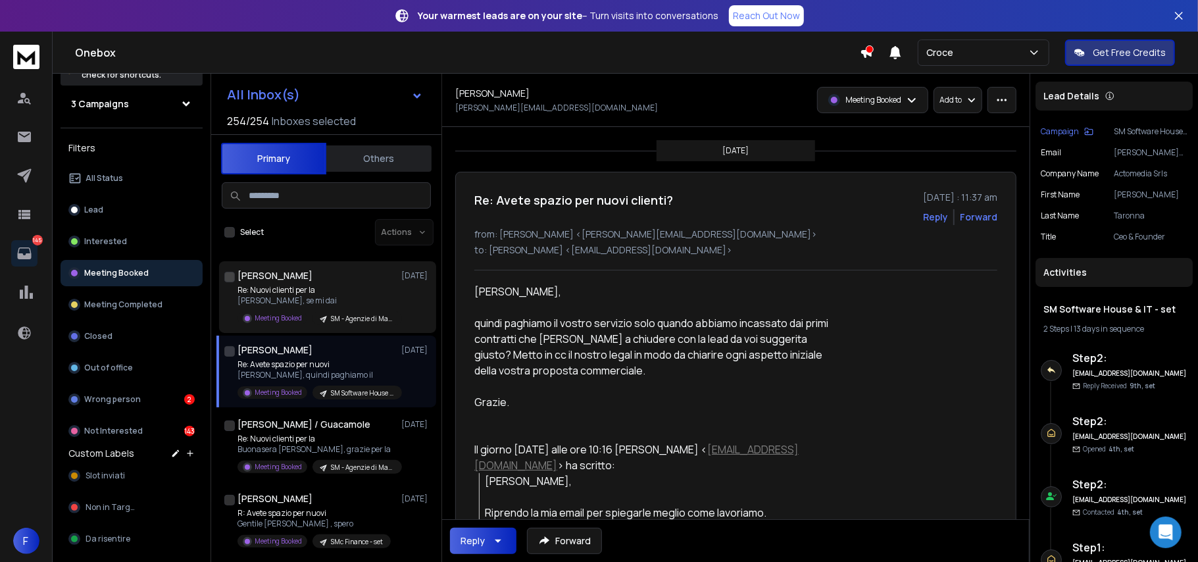
click at [383, 286] on p "Re: Nuovi clienti per la" at bounding box center [317, 290] width 158 height 11
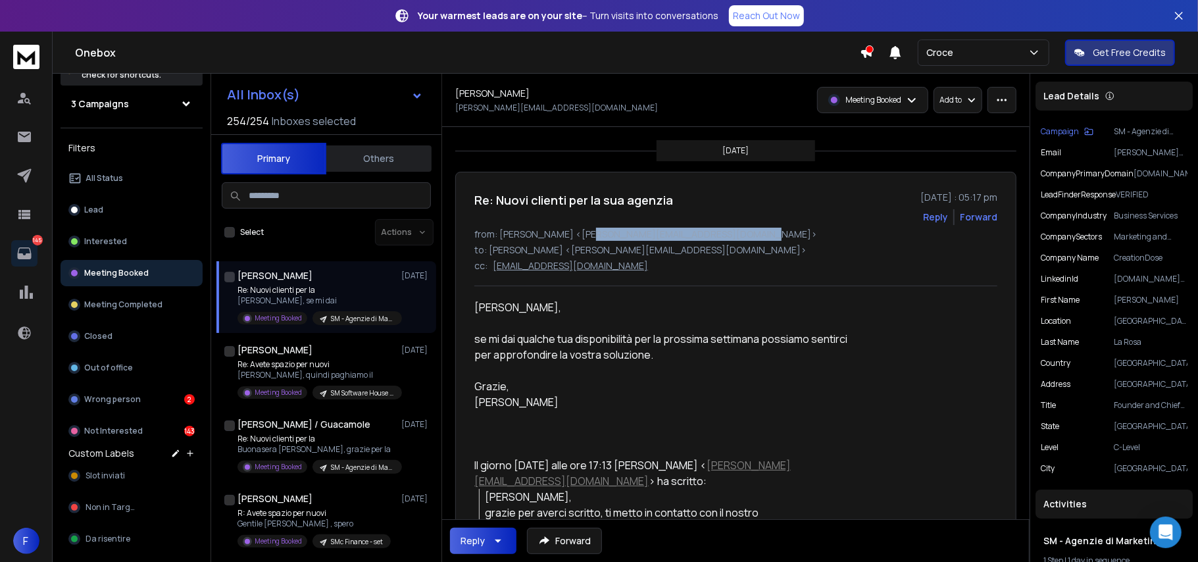
drag, startPoint x: 582, startPoint y: 235, endPoint x: 742, endPoint y: 237, distance: 159.9
click at [742, 237] on p "from: [PERSON_NAME] <[PERSON_NAME][EMAIL_ADDRESS][DOMAIN_NAME]>" at bounding box center [735, 234] width 523 height 13
copy p "[PERSON_NAME][EMAIL_ADDRESS][DOMAIN_NAME]"
click at [120, 236] on p "Interested" at bounding box center [105, 241] width 43 height 11
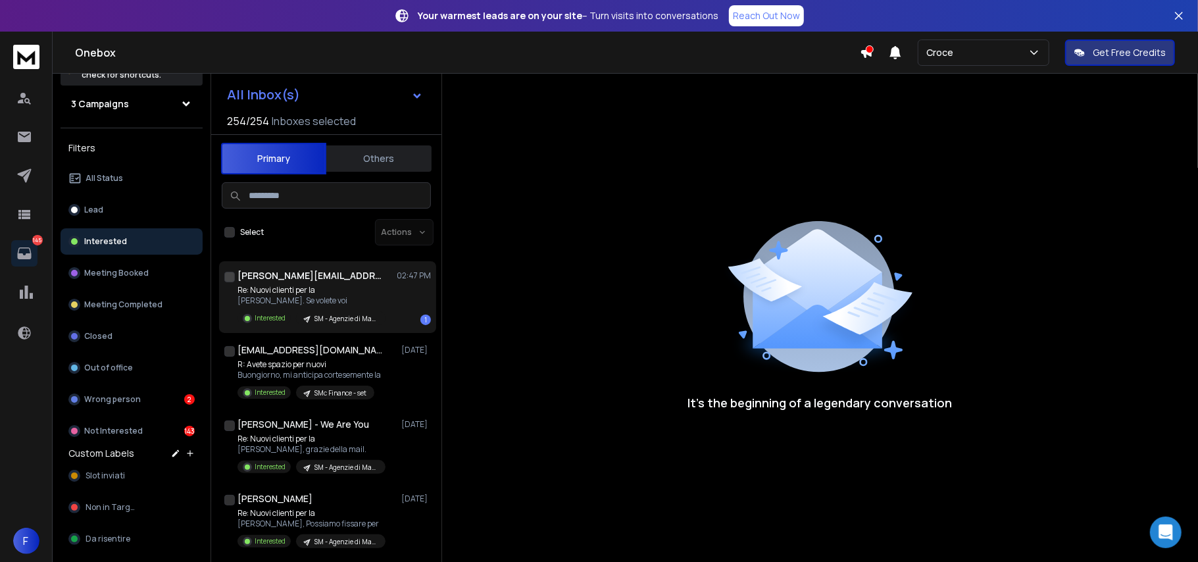
click at [408, 316] on div "Re: Nuovi clienti per la [PERSON_NAME]. Se volete voi Interested SM - Agenzie d…" at bounding box center [334, 305] width 193 height 40
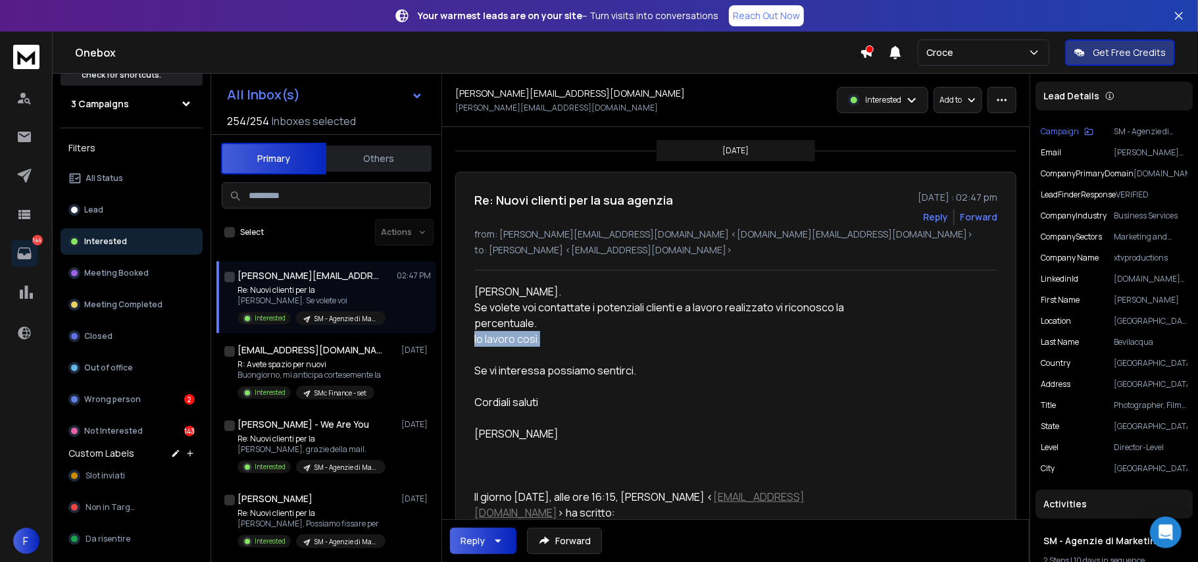
drag, startPoint x: 730, startPoint y: 324, endPoint x: 578, endPoint y: 334, distance: 152.4
click at [612, 356] on div at bounding box center [666, 355] width 384 height 16
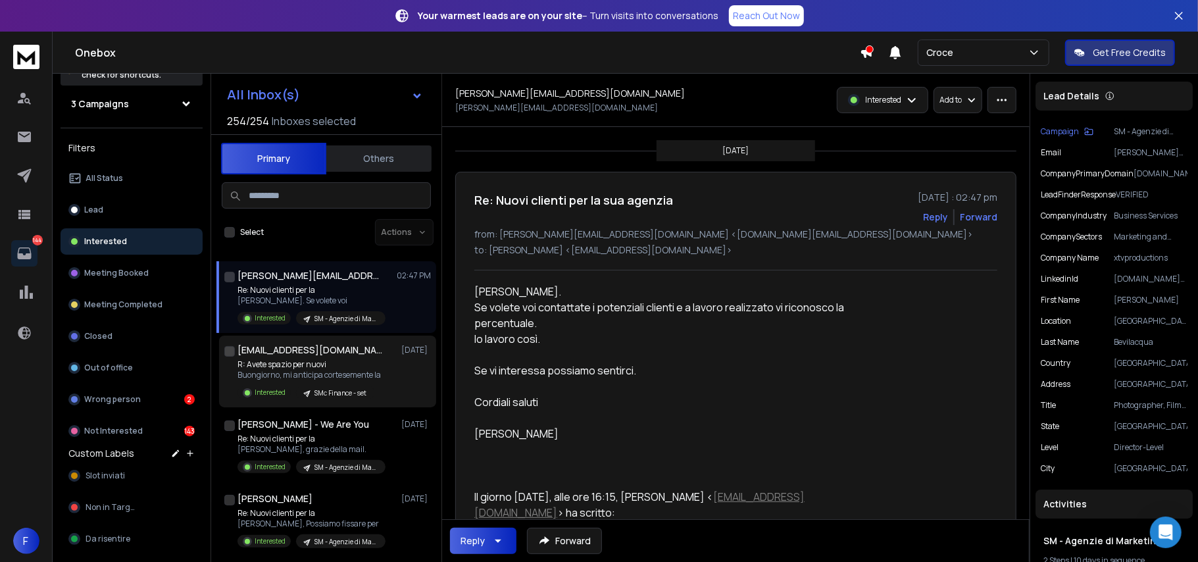
click at [409, 371] on div "R: Avete spazio per nuovi Buongiorno, mi anticipa cortesemente la Interested SM…" at bounding box center [334, 379] width 193 height 40
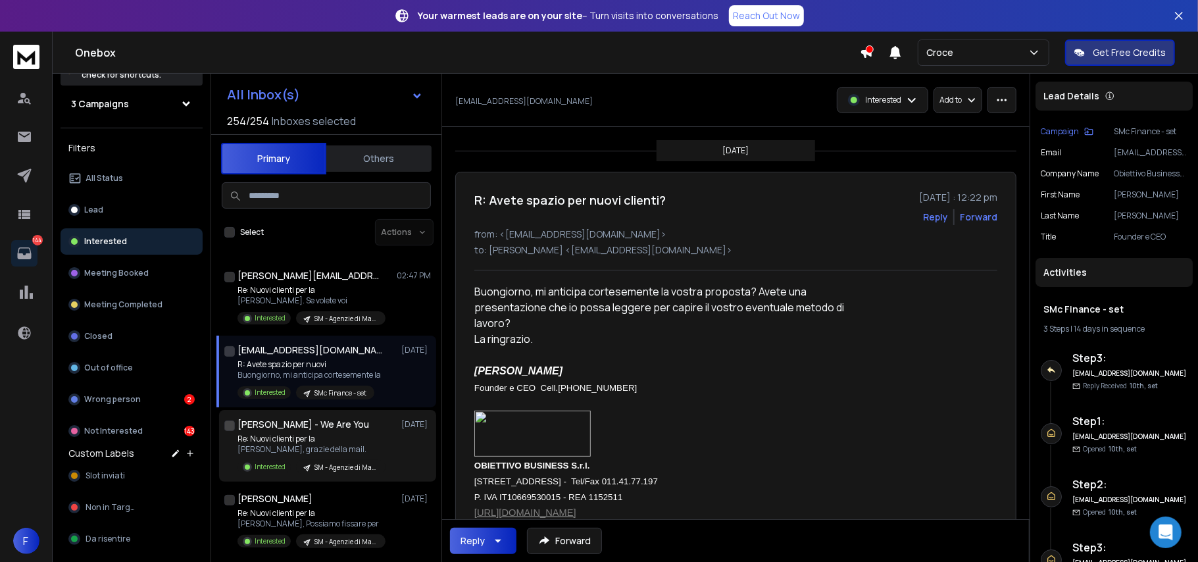
click at [399, 430] on div "[PERSON_NAME] - We Are You [DATE]" at bounding box center [334, 424] width 193 height 13
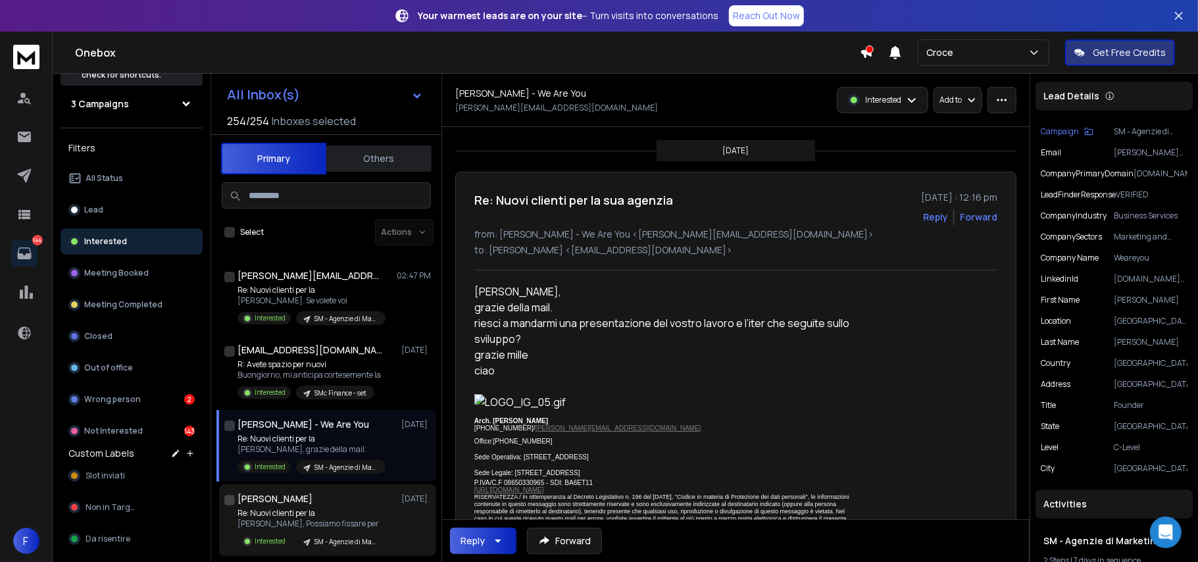
click at [349, 498] on div "[PERSON_NAME] [DATE]" at bounding box center [334, 498] width 193 height 13
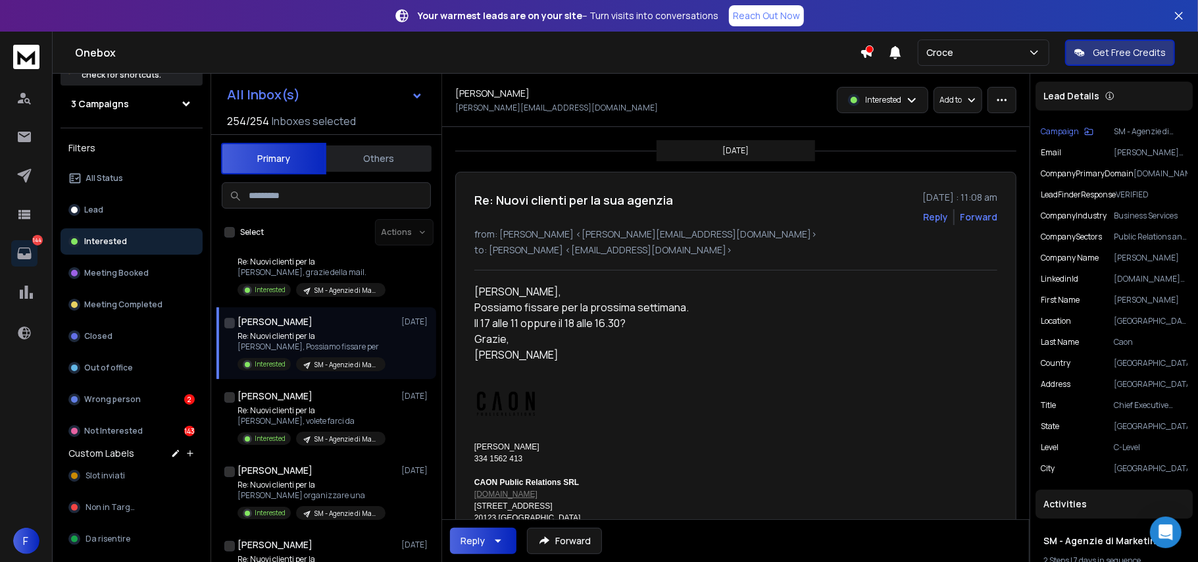
scroll to position [196, 0]
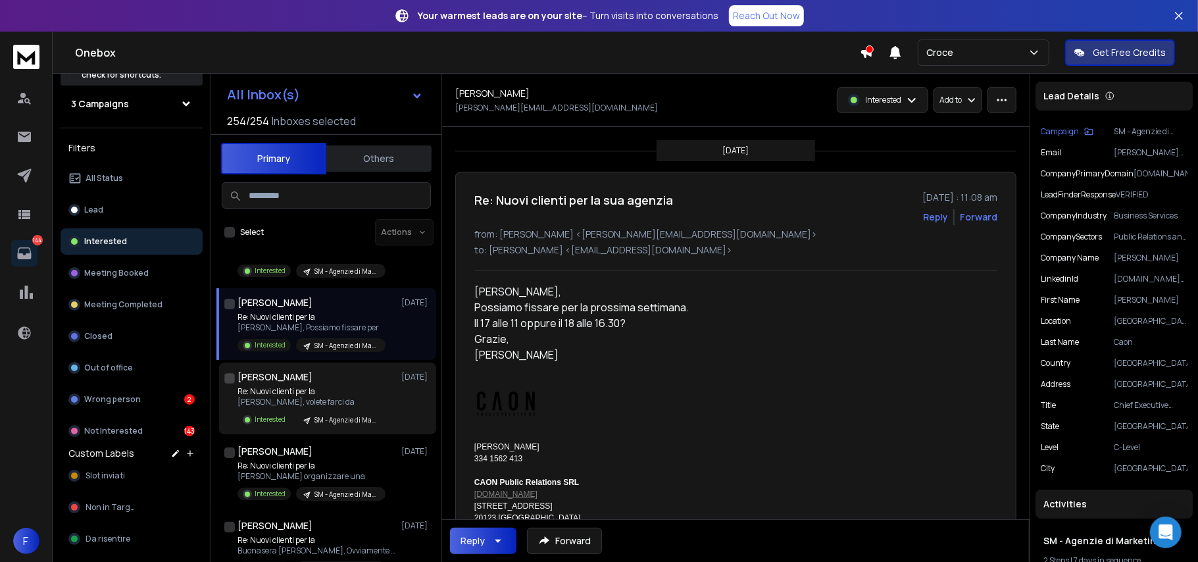
click at [355, 383] on div "[PERSON_NAME] [DATE] Re: Nuovi clienti per la [PERSON_NAME], volete farci da In…" at bounding box center [334, 398] width 193 height 56
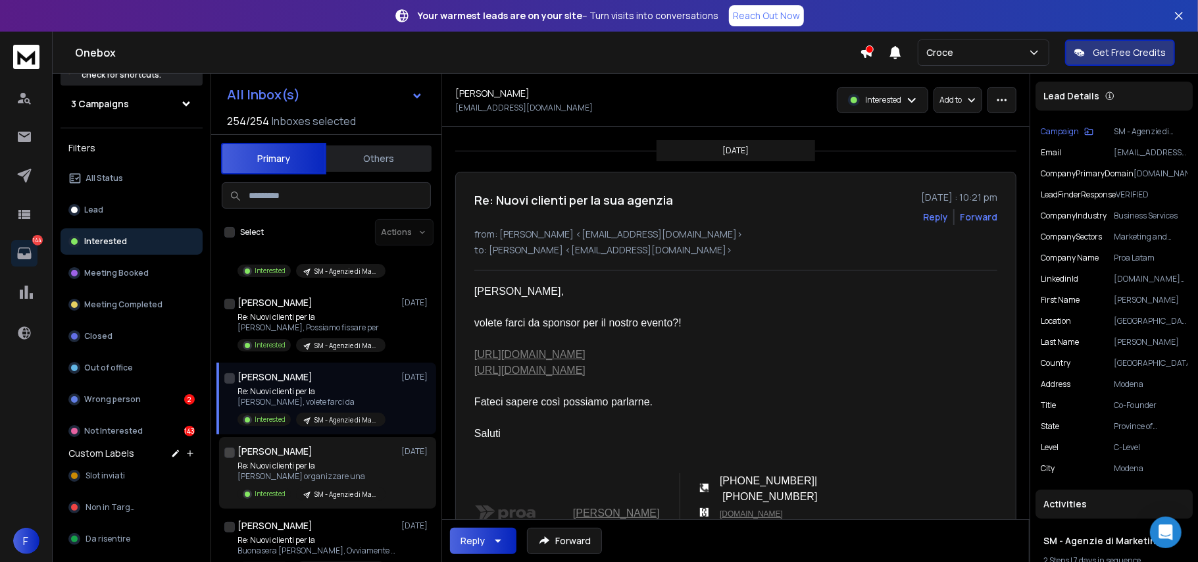
click at [316, 474] on p "[PERSON_NAME] organizzare una" at bounding box center [312, 476] width 148 height 11
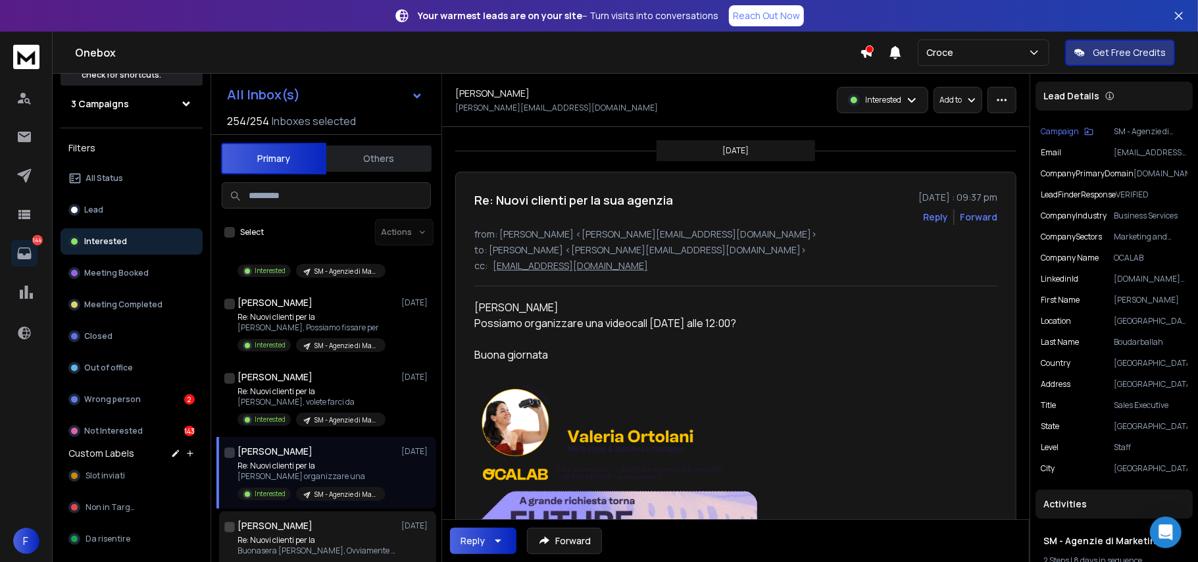
click at [341, 538] on p "Re: Nuovi clienti per la" at bounding box center [317, 540] width 158 height 11
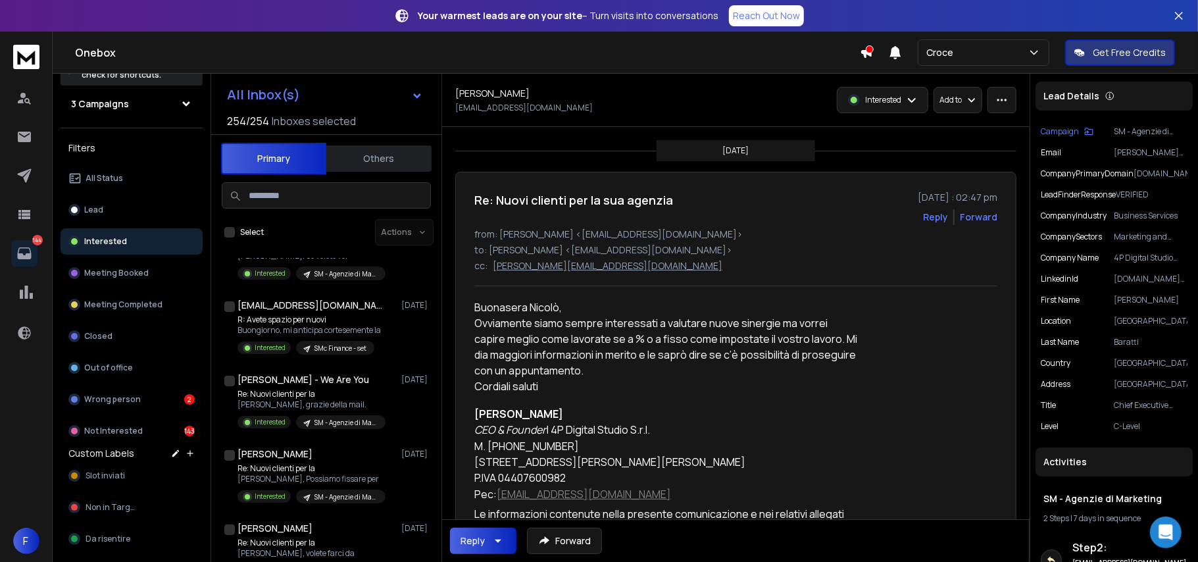
scroll to position [38, 0]
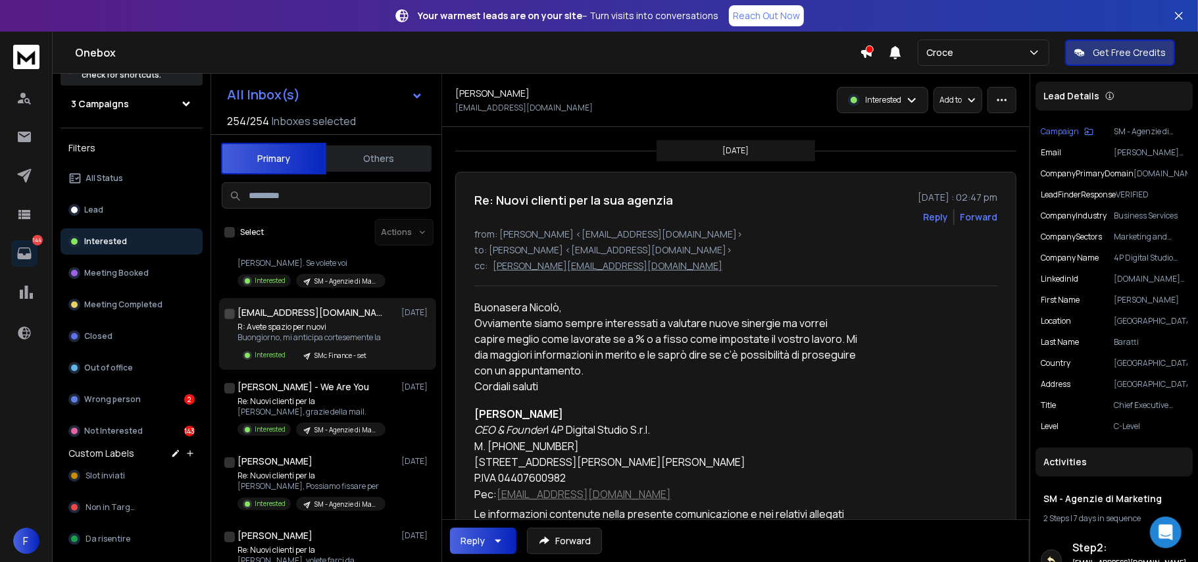
click at [392, 329] on div "R: Avete spazio per nuovi Buongiorno, mi anticipa cortesemente la Interested SM…" at bounding box center [334, 342] width 193 height 40
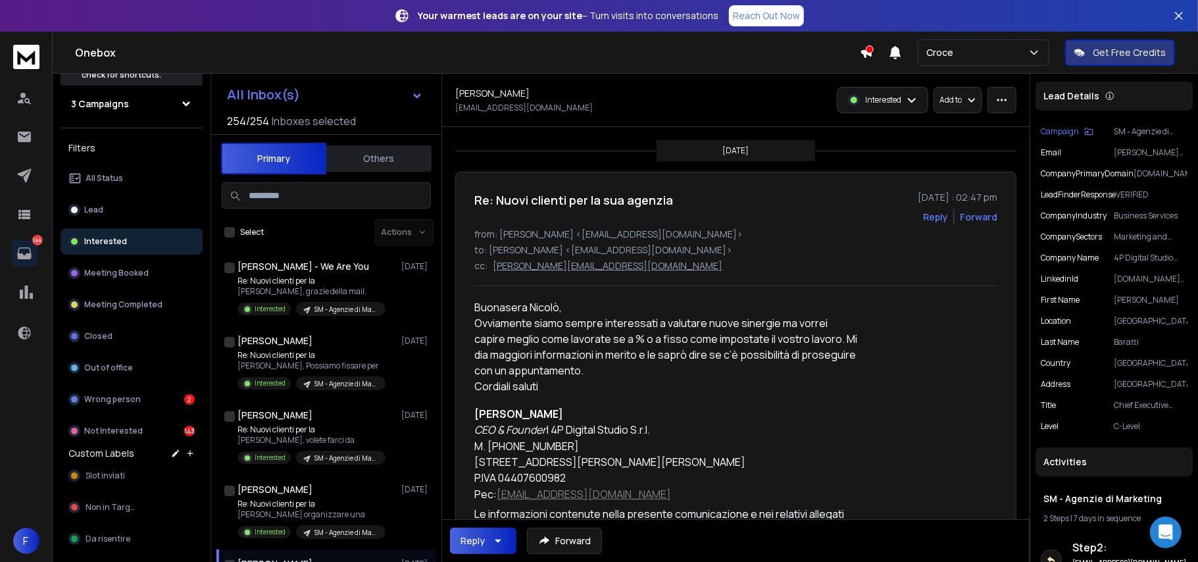
scroll to position [306, 0]
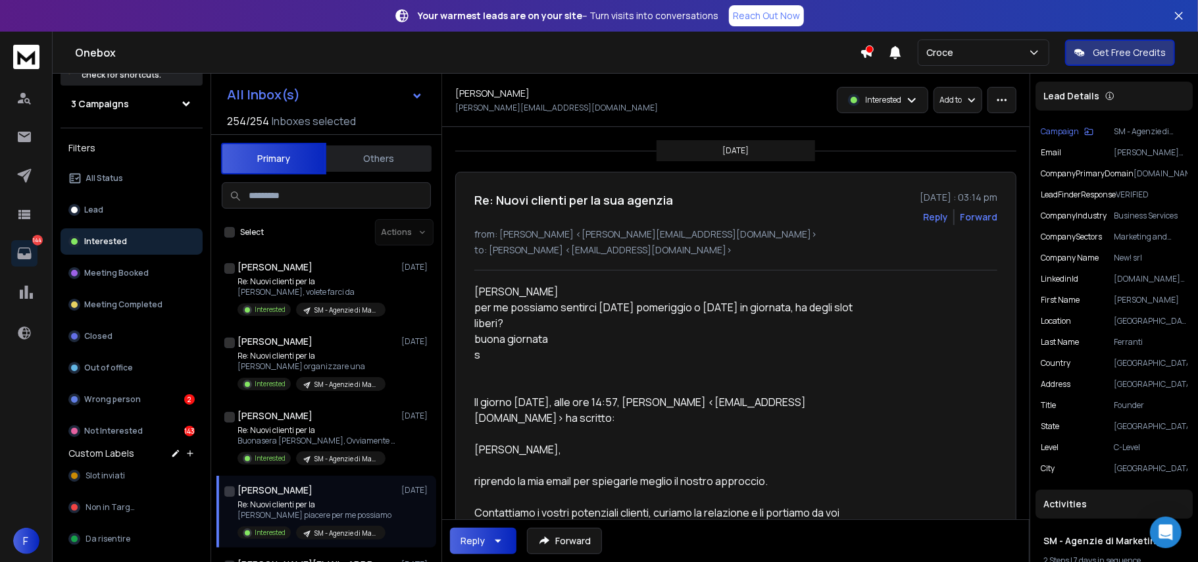
click at [159, 482] on button "Slot inviati" at bounding box center [132, 476] width 142 height 26
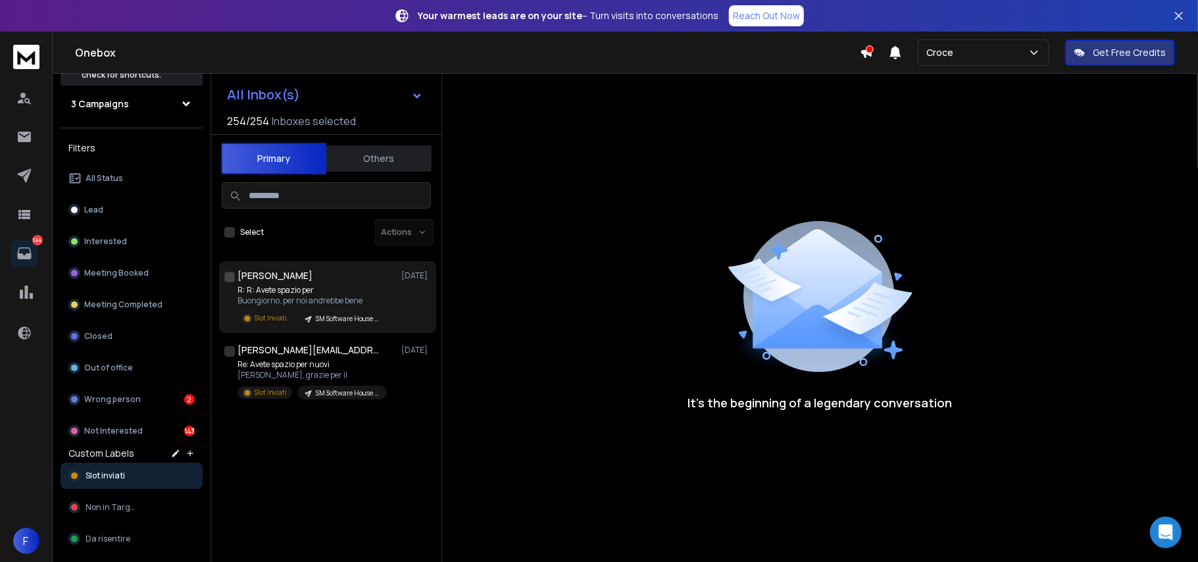
click at [362, 293] on p "R: R: Avete spazio per" at bounding box center [312, 290] width 149 height 11
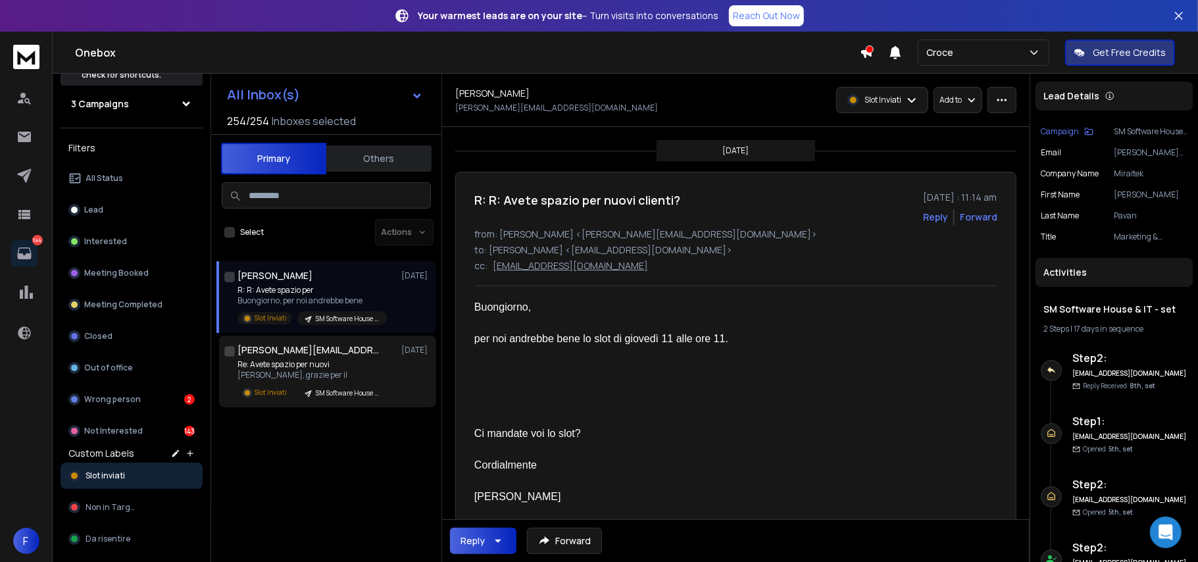
click at [368, 361] on p "Re: Avete spazio per nuovi" at bounding box center [312, 364] width 149 height 11
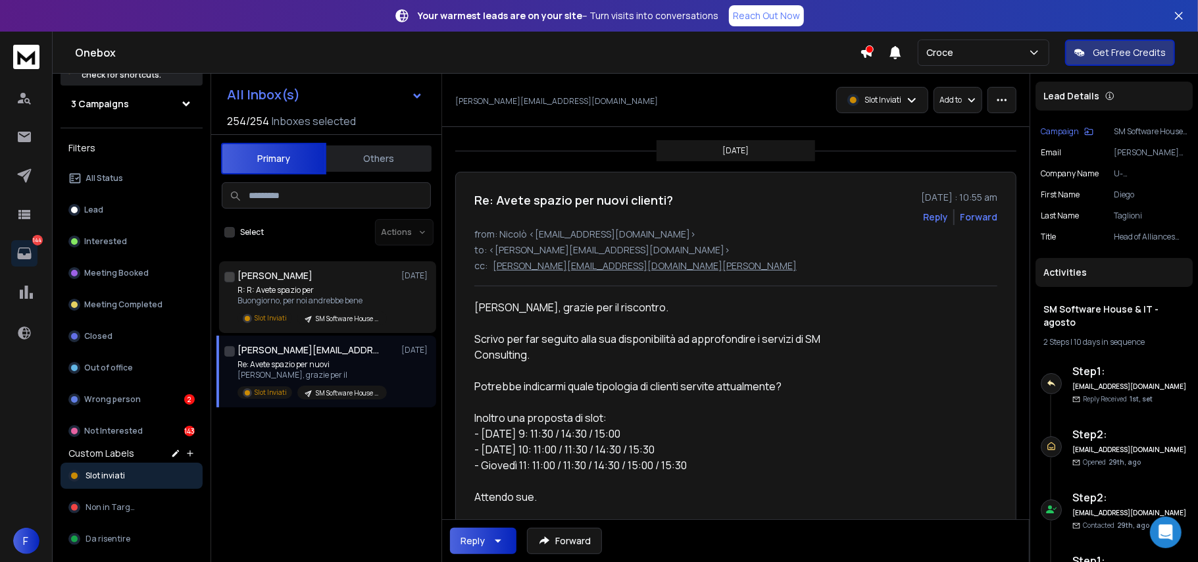
click at [391, 314] on div "R: R: Avete spazio per Buongiorno, per noi andrebbe bene Slot Inviati SM Softwa…" at bounding box center [334, 305] width 193 height 40
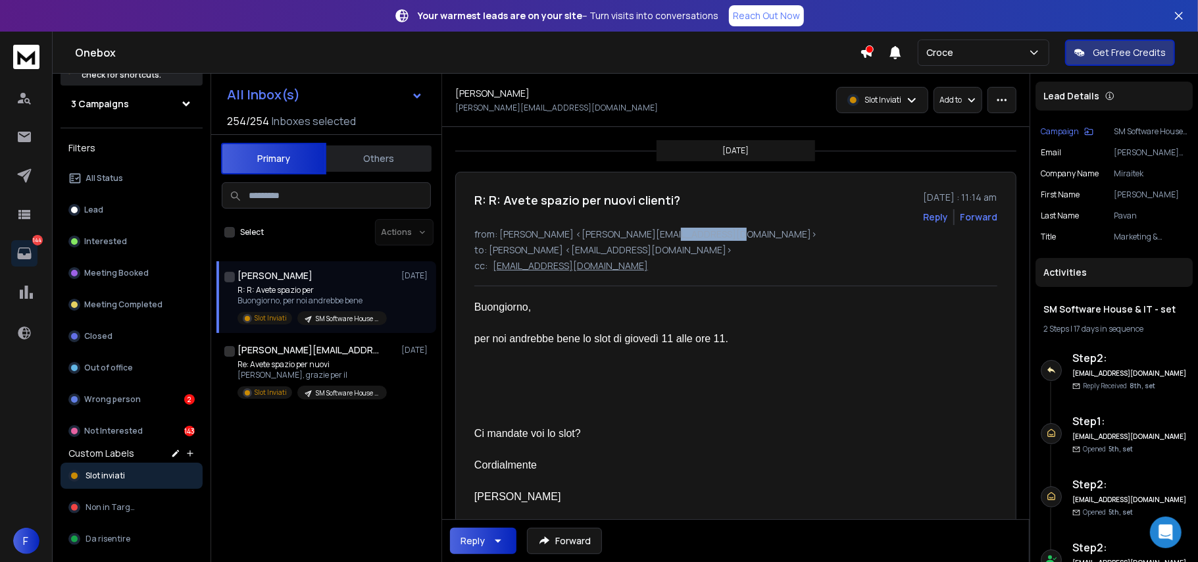
drag, startPoint x: 708, startPoint y: 235, endPoint x: 657, endPoint y: 237, distance: 51.4
click at [657, 237] on p "from: [PERSON_NAME] <[EMAIL_ADDRESS][DOMAIN_NAME]>" at bounding box center [735, 234] width 523 height 13
copy p "[DOMAIN_NAME]"
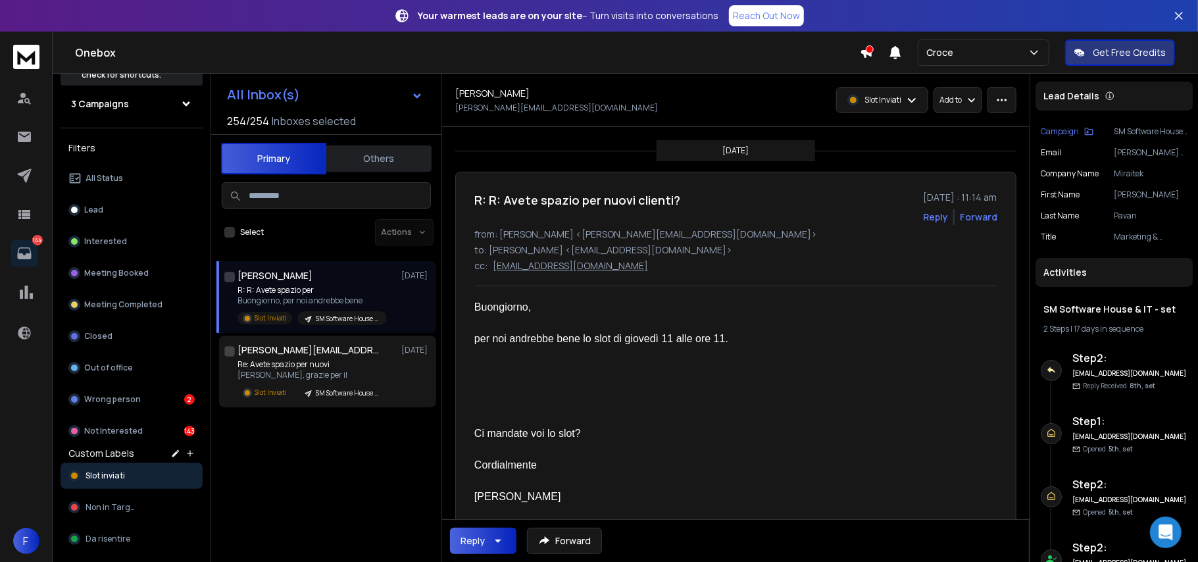
click at [409, 393] on div "Re: Avete spazio per nuovi [PERSON_NAME], grazie per il Slot Inviati SM Softwar…" at bounding box center [334, 379] width 193 height 40
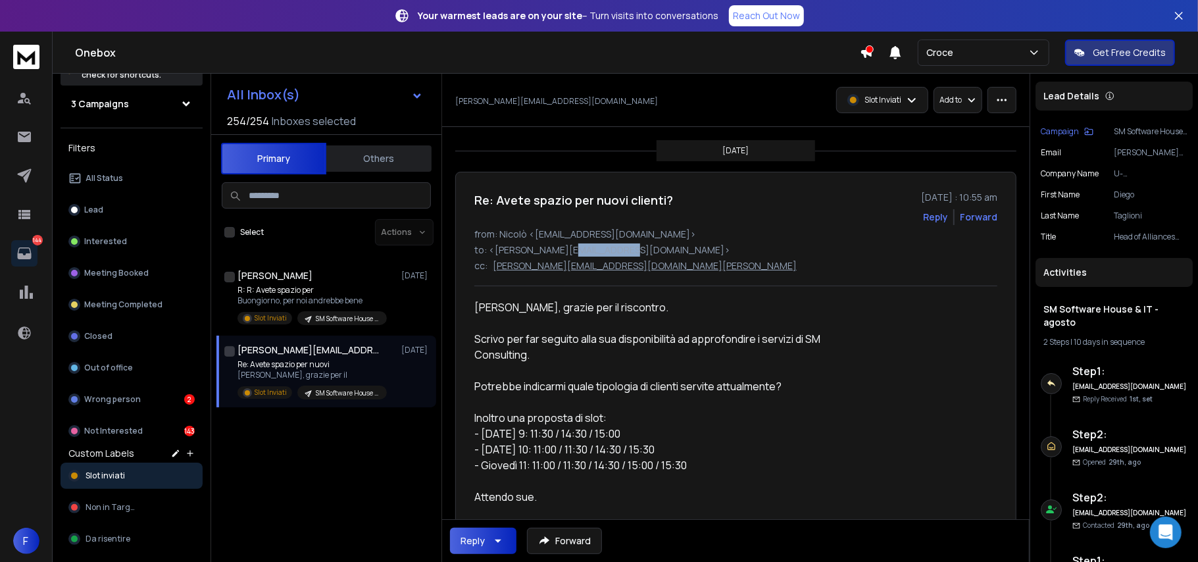
drag, startPoint x: 607, startPoint y: 251, endPoint x: 561, endPoint y: 255, distance: 46.3
click at [561, 255] on p "to: <[PERSON_NAME][EMAIL_ADDRESS][DOMAIN_NAME]>" at bounding box center [735, 249] width 523 height 13
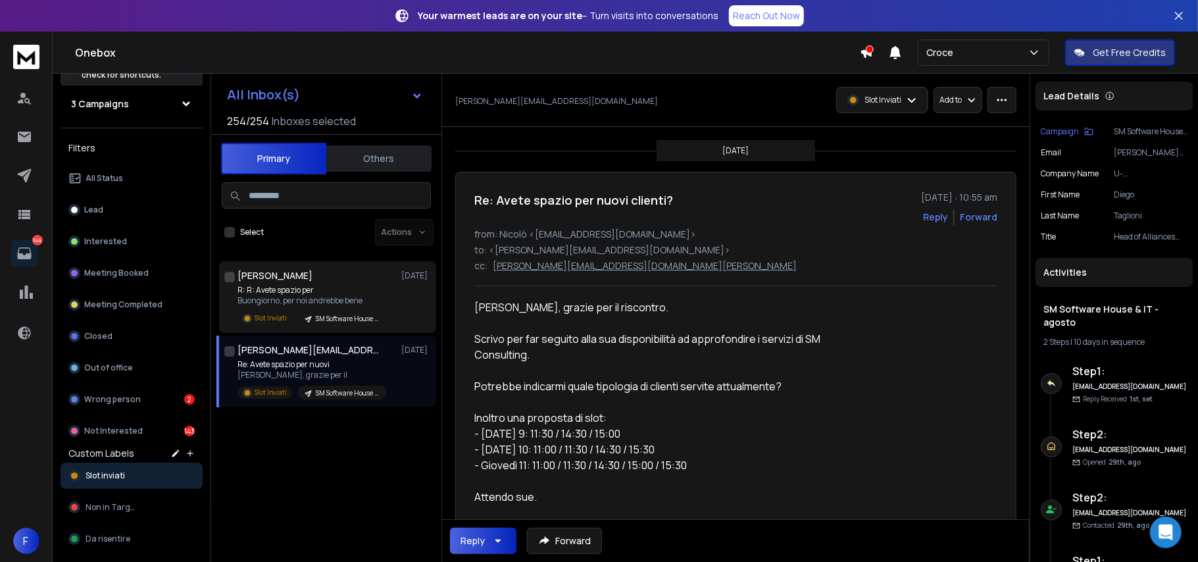
click at [341, 291] on p "R: R: Avete spazio per" at bounding box center [312, 290] width 149 height 11
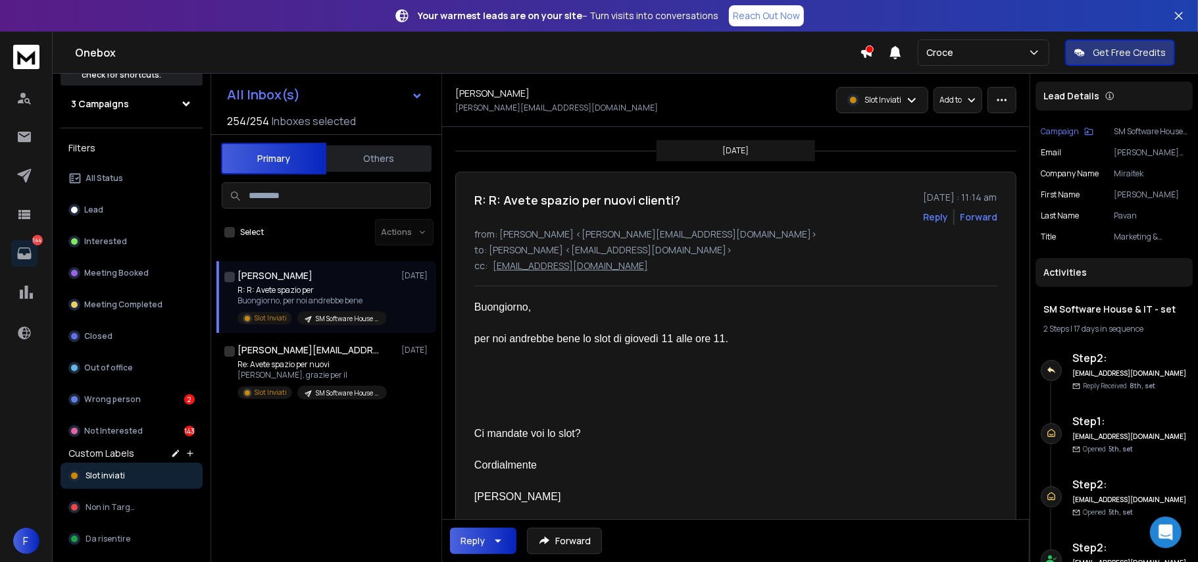
click at [472, 538] on div "Reply" at bounding box center [473, 540] width 24 height 13
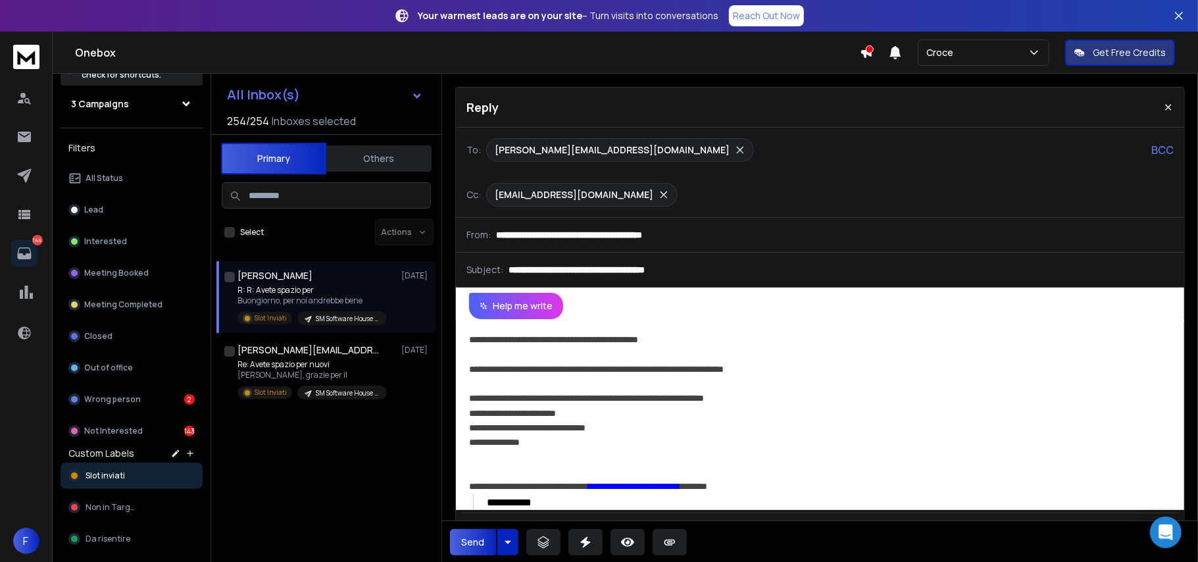
click at [496, 442] on div "**********" at bounding box center [820, 414] width 728 height 191
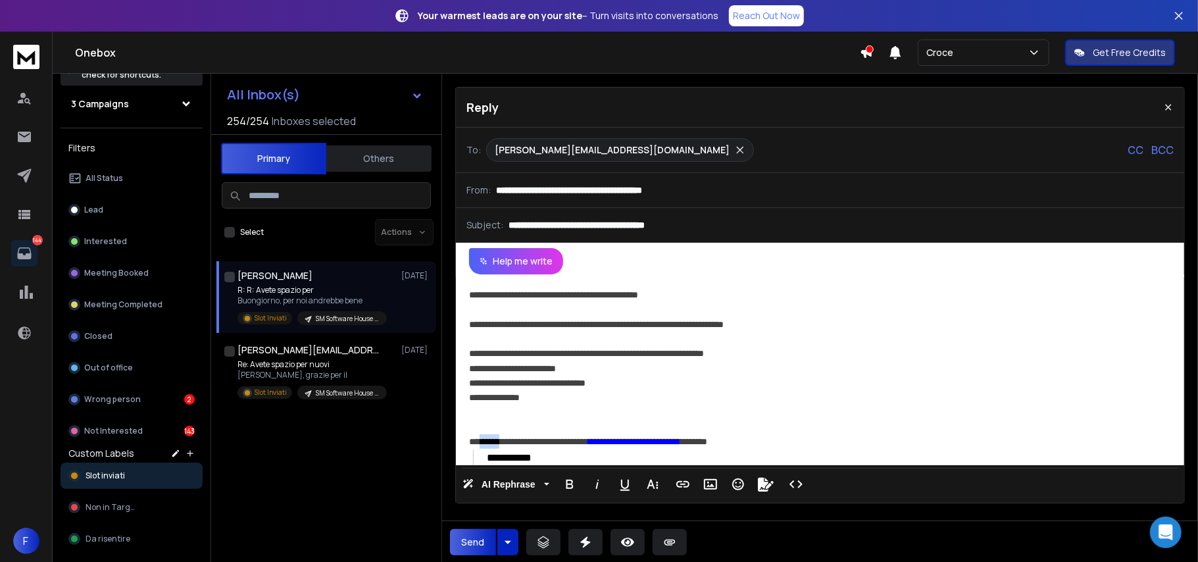
click at [496, 442] on div "**********" at bounding box center [811, 441] width 685 height 14
click at [495, 398] on div "**********" at bounding box center [811, 397] width 685 height 14
click at [517, 399] on div "********* ***" at bounding box center [811, 397] width 685 height 14
click at [532, 397] on div "**********" at bounding box center [811, 397] width 685 height 14
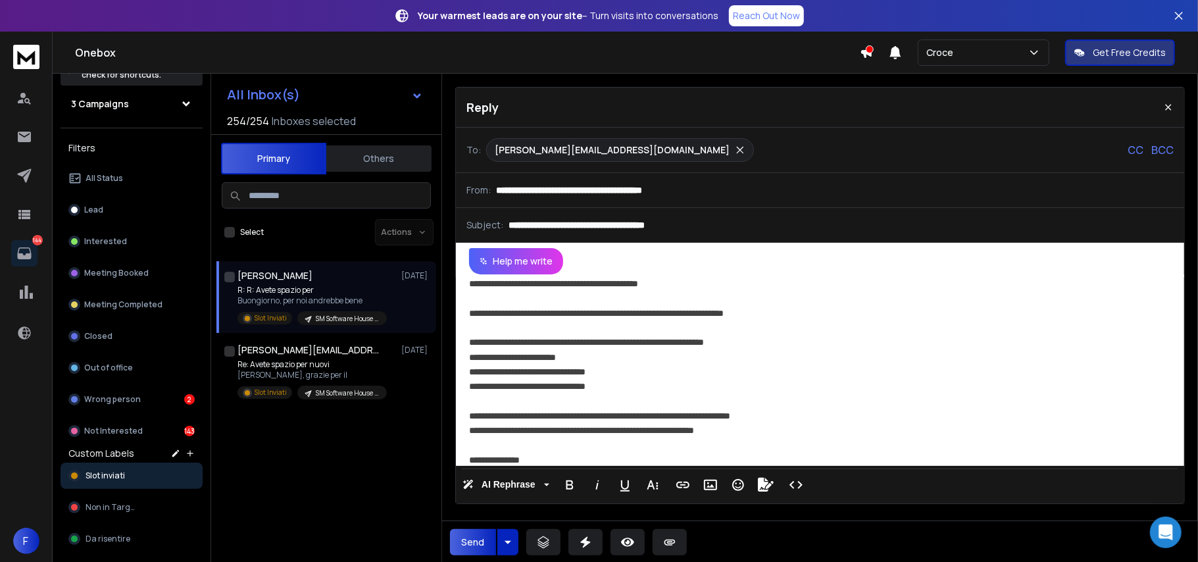
scroll to position [26, 0]
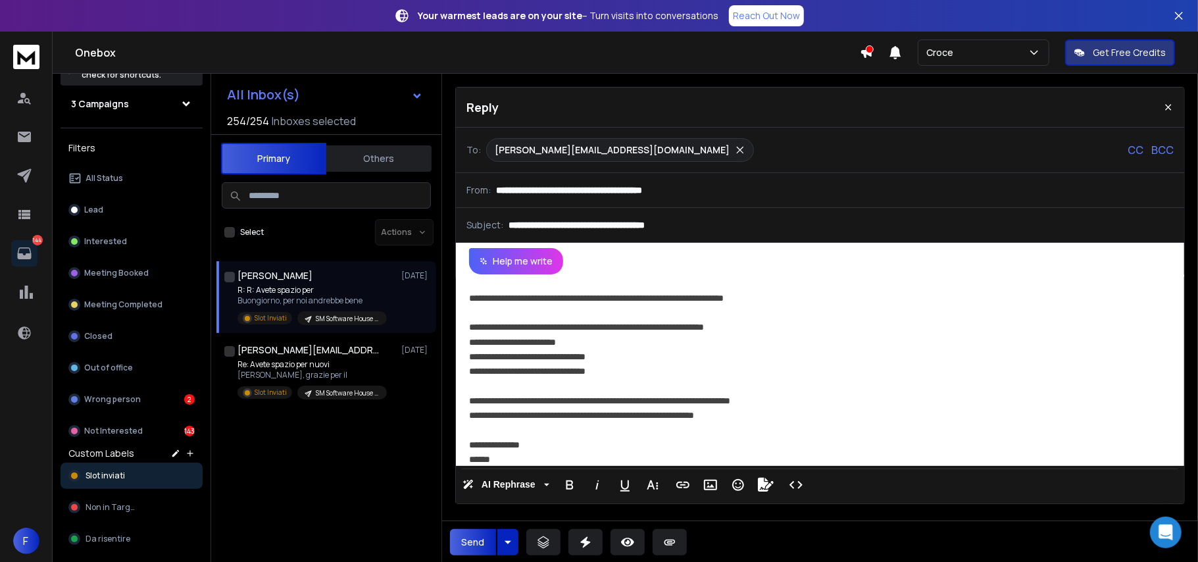
click at [471, 538] on button "Send" at bounding box center [473, 542] width 46 height 26
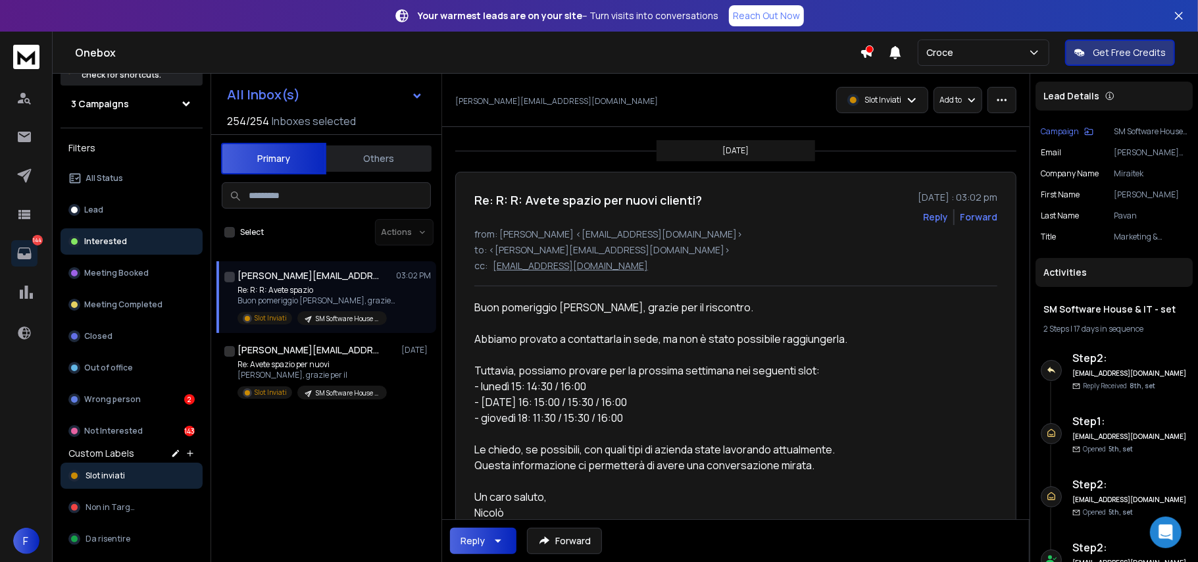
click at [177, 243] on button "Interested" at bounding box center [132, 241] width 142 height 26
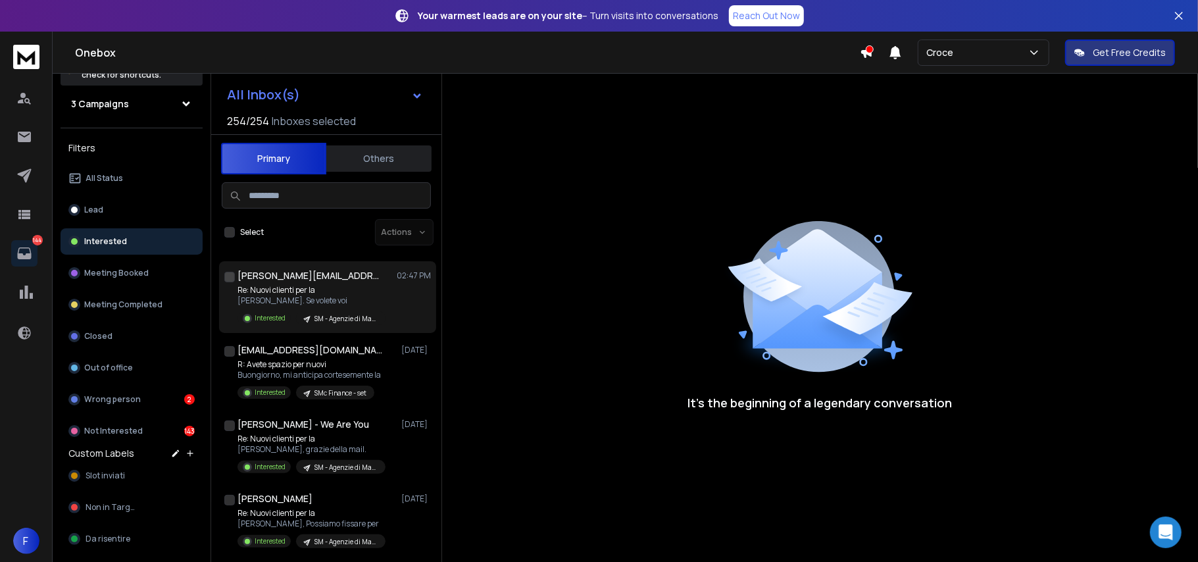
click at [333, 298] on p "[PERSON_NAME]. Se volete voi" at bounding box center [312, 300] width 148 height 11
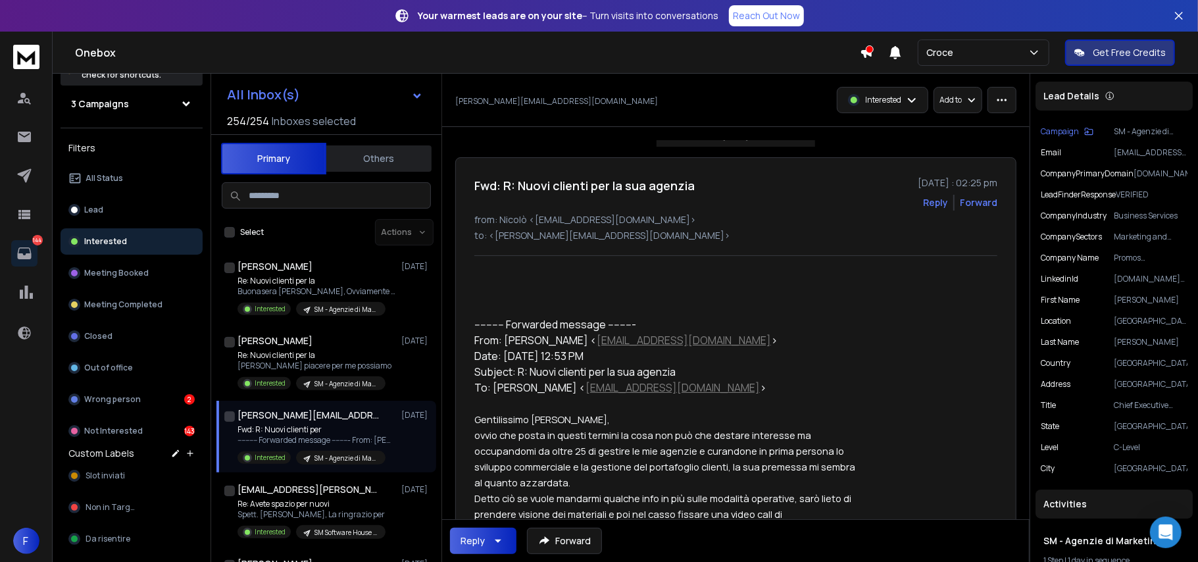
scroll to position [0, 0]
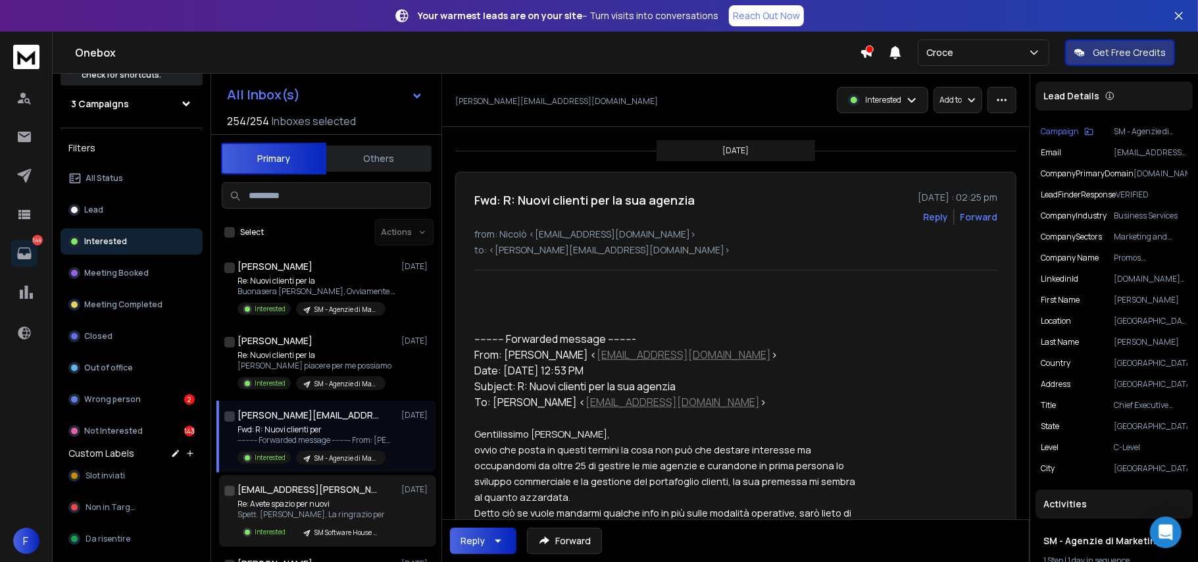
click at [391, 480] on div "[EMAIL_ADDRESS][PERSON_NAME][DOMAIN_NAME] [DATE] Re: Avete spazio per nuovi Spe…" at bounding box center [327, 511] width 217 height 72
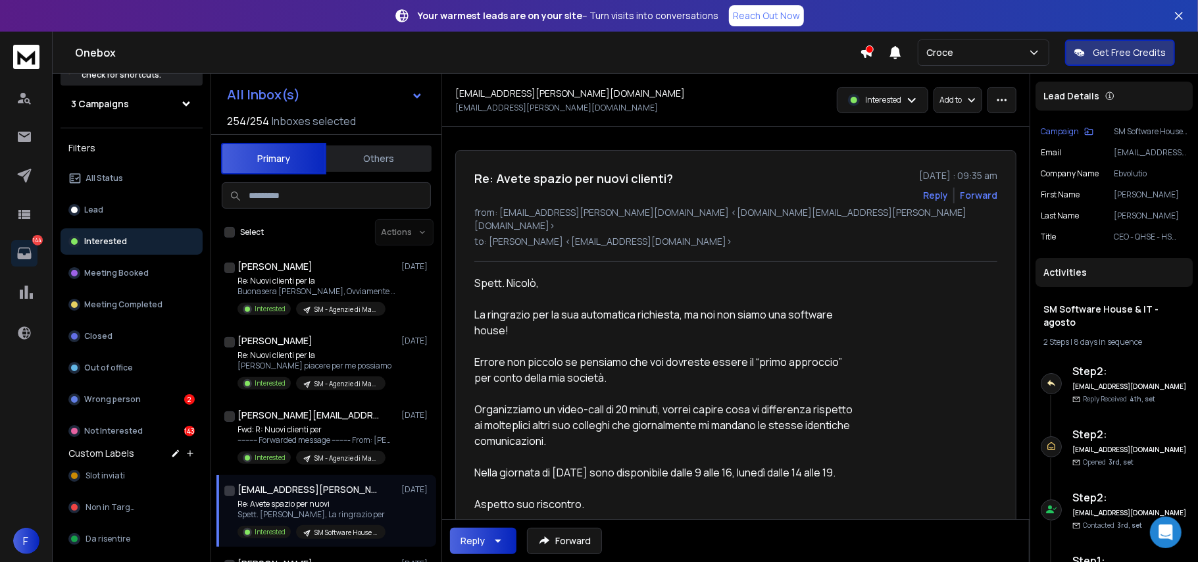
scroll to position [28, 0]
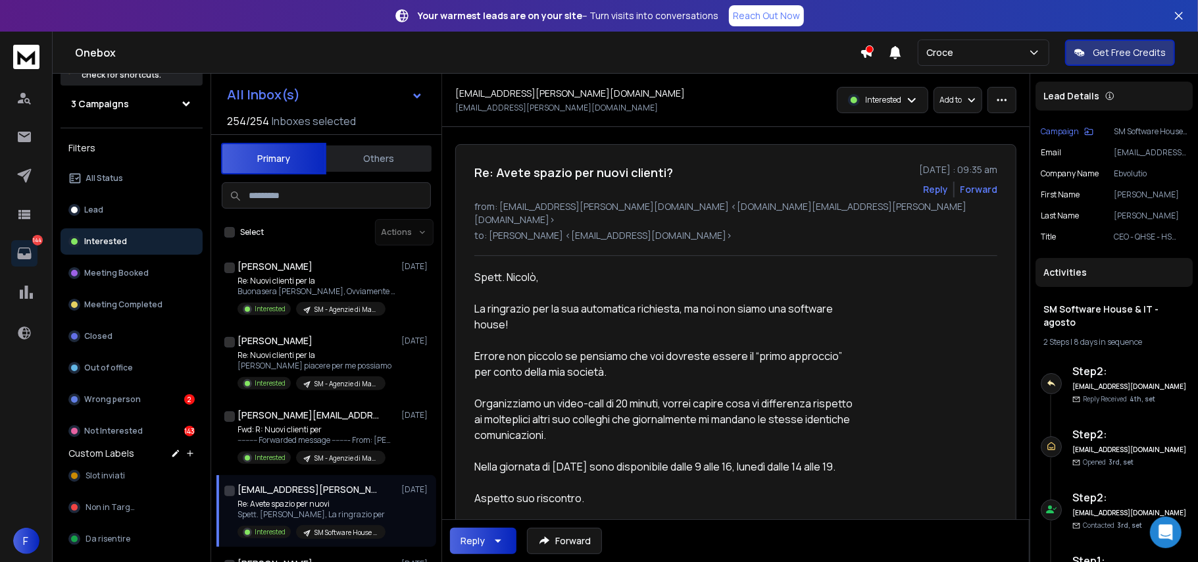
drag, startPoint x: 1024, startPoint y: 262, endPoint x: 1027, endPoint y: 271, distance: 9.6
click at [1027, 271] on div "[DATE] Re: Avete spazio per nuovi clienti? [DATE] : 09:35 am Reply Forward from…" at bounding box center [736, 387] width 588 height 495
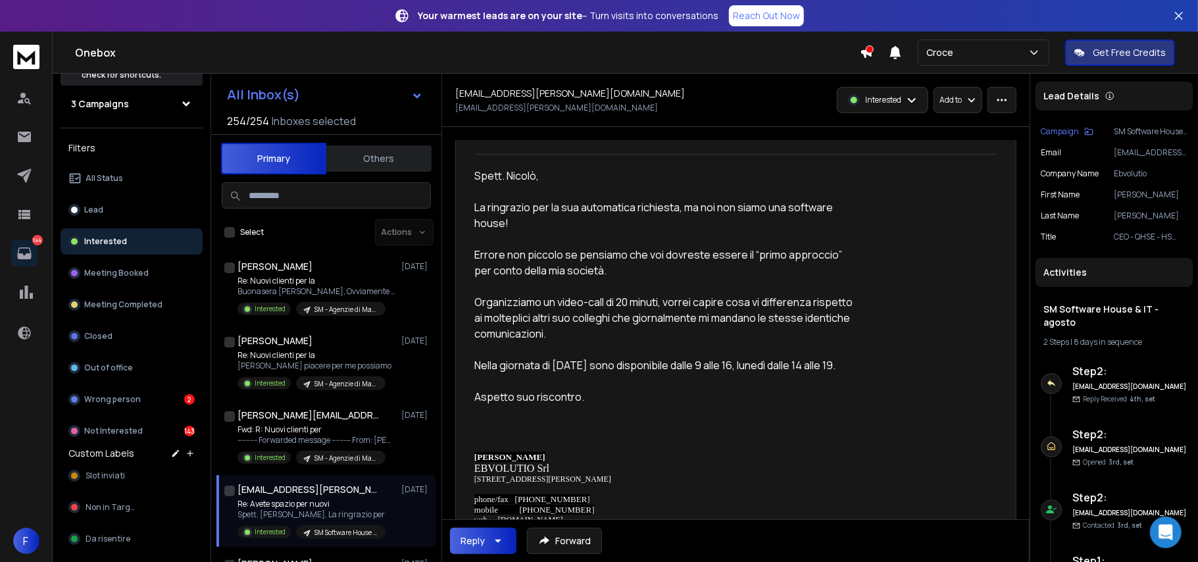
scroll to position [132, 0]
click at [732, 355] on div "Nella giornata di [DATE] sono disponibile dalle 9 alle 16, lunedì dalle 14 alle…" at bounding box center [666, 363] width 384 height 16
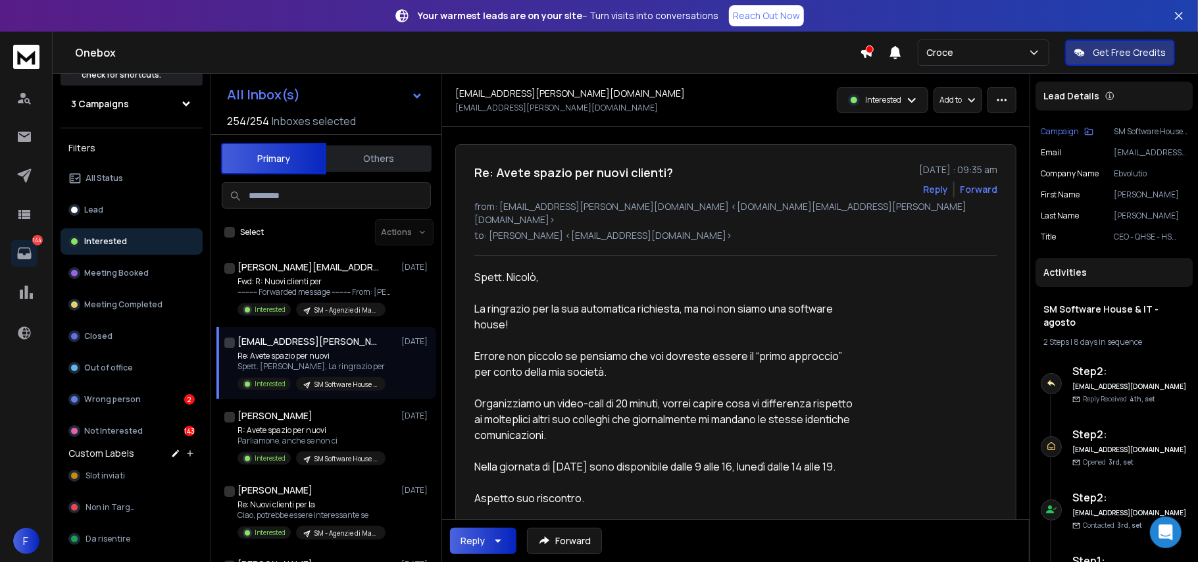
scroll to position [0, 0]
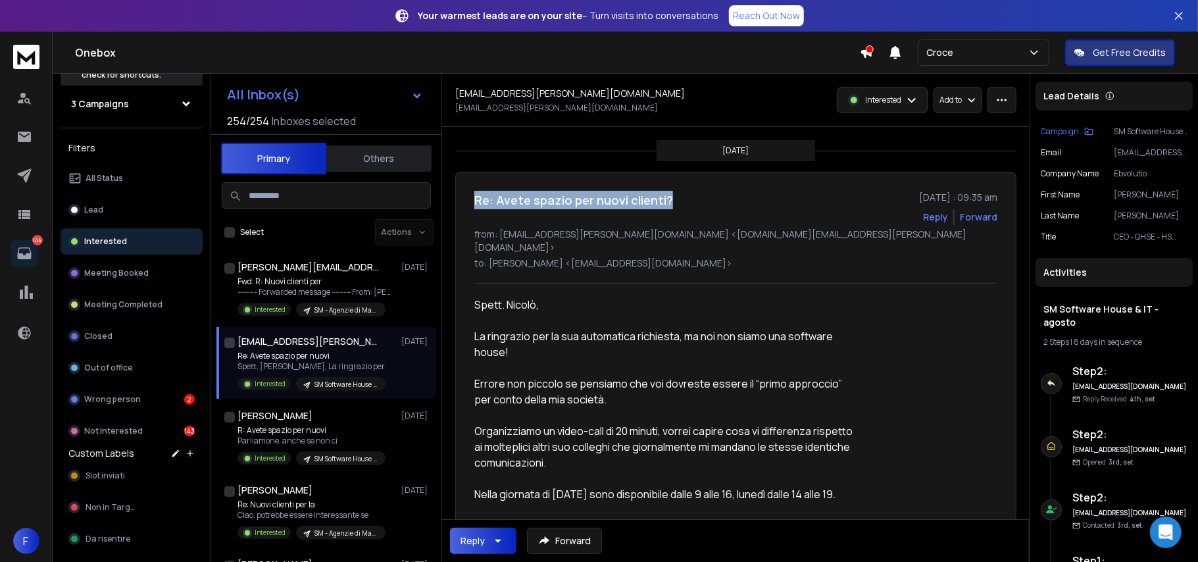
drag, startPoint x: 670, startPoint y: 204, endPoint x: 472, endPoint y: 196, distance: 198.2
click at [495, 200] on h1 "Re: Avete spazio per nuovi clienti?" at bounding box center [573, 200] width 199 height 18
click at [514, 200] on h1 "Re: Avete spazio per nuovi clienti?" at bounding box center [573, 200] width 199 height 18
drag, startPoint x: 496, startPoint y: 200, endPoint x: 674, endPoint y: 197, distance: 177.7
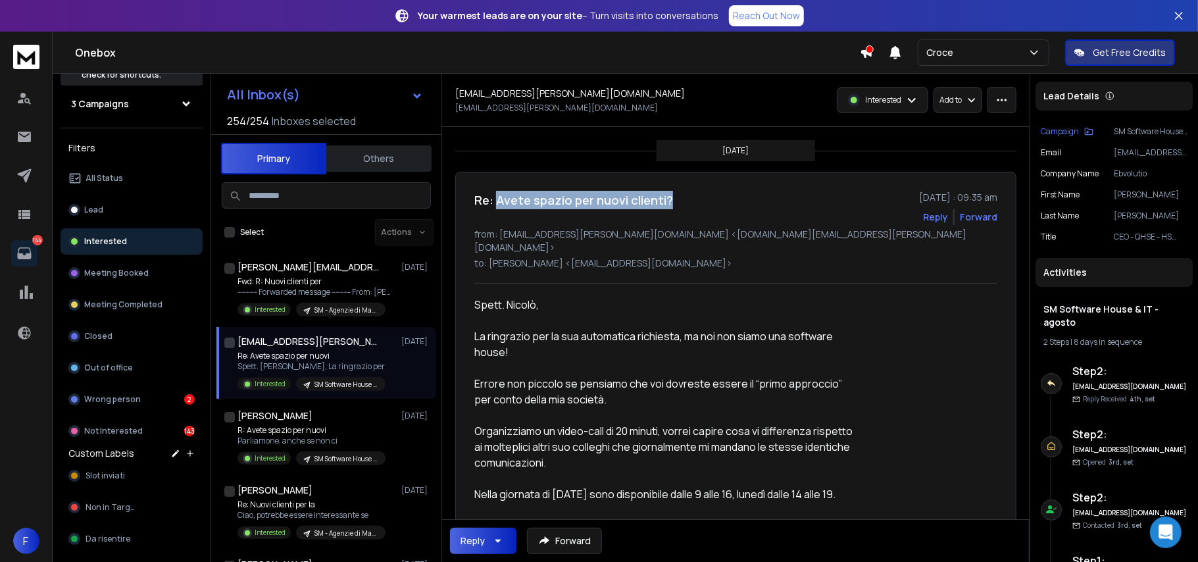
click at [674, 197] on div "Re: Avete spazio per nuovi clienti? [DATE] : 09:35 am Reply Forward" at bounding box center [735, 208] width 523 height 34
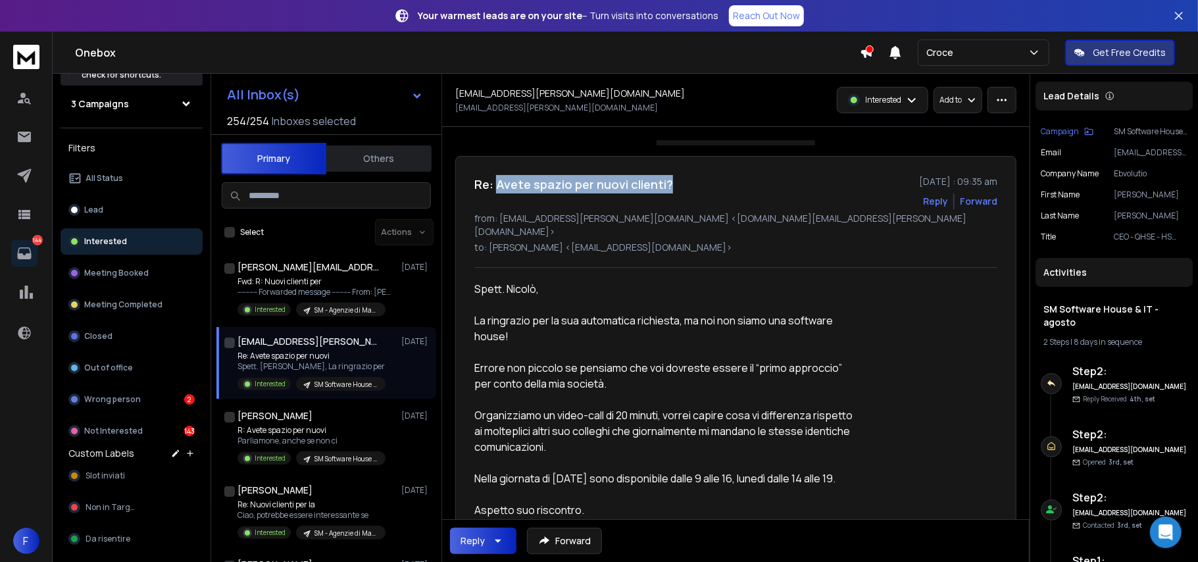
scroll to position [28, 0]
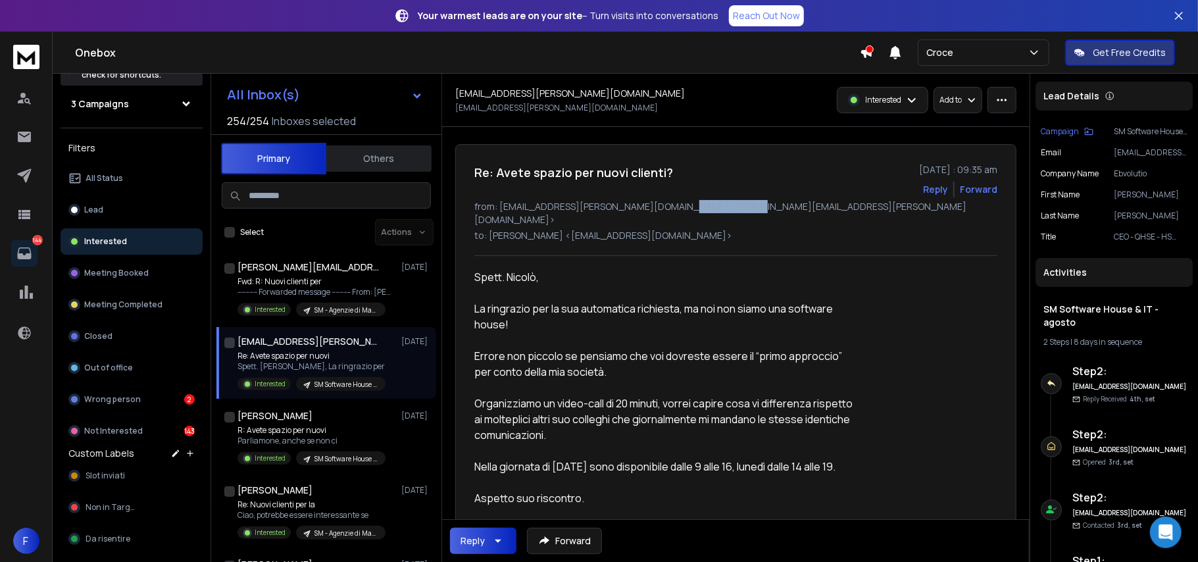
drag, startPoint x: 701, startPoint y: 209, endPoint x: 653, endPoint y: 209, distance: 48.7
click at [653, 209] on p "from: [EMAIL_ADDRESS][PERSON_NAME][DOMAIN_NAME] <[DOMAIN_NAME][EMAIL_ADDRESS][P…" at bounding box center [735, 213] width 523 height 26
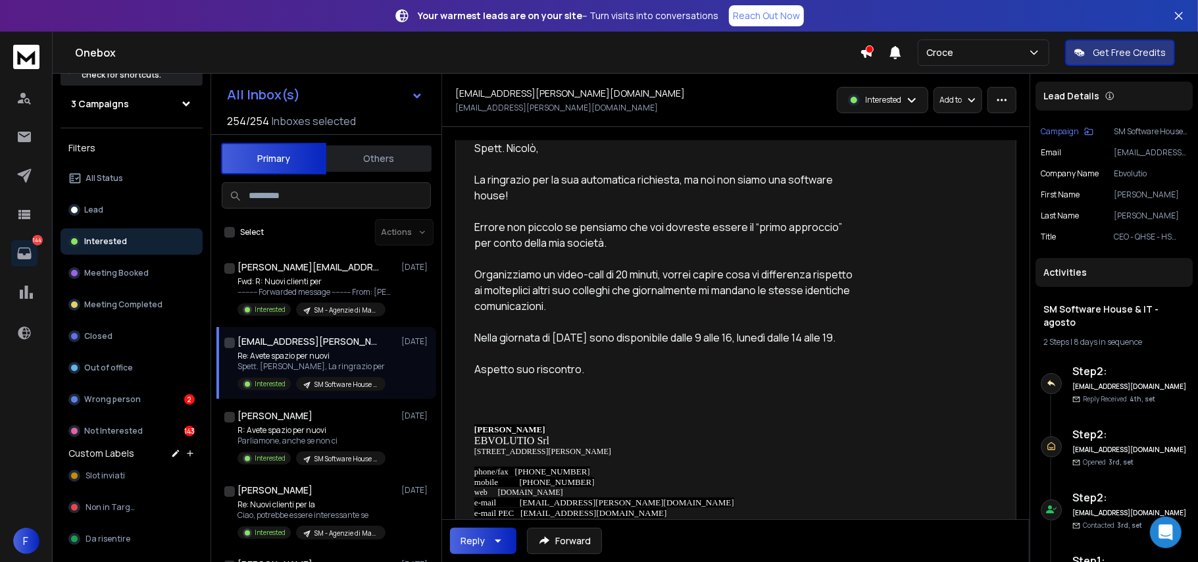
scroll to position [151, 0]
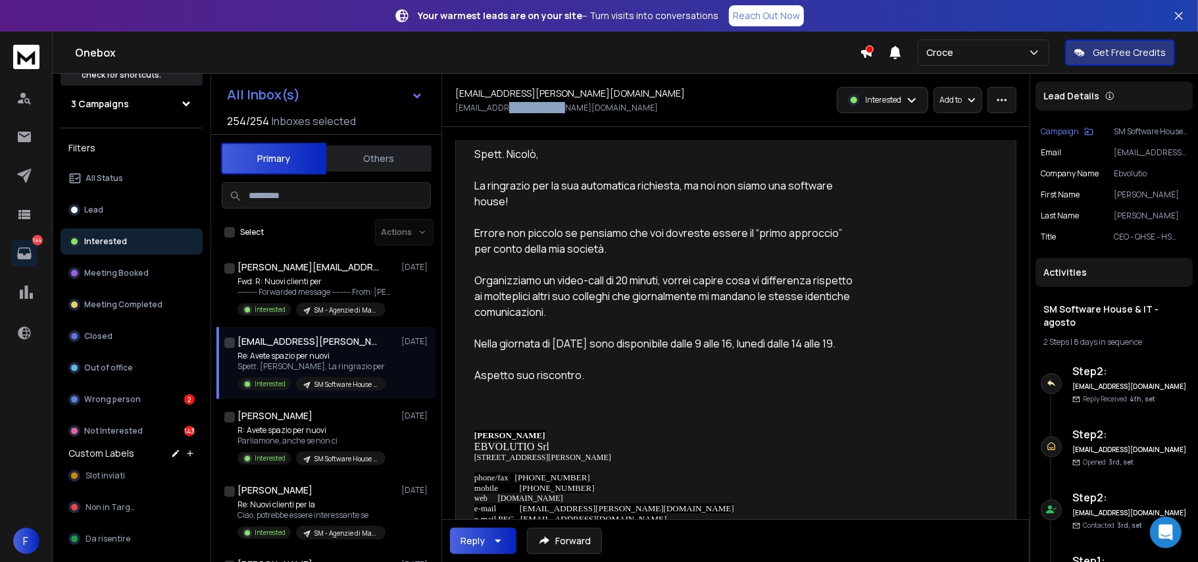
drag, startPoint x: 545, startPoint y: 108, endPoint x: 499, endPoint y: 109, distance: 46.7
click at [499, 109] on div "[EMAIL_ADDRESS][PERSON_NAME][DOMAIN_NAME] [DOMAIN_NAME][EMAIL_ADDRESS][PERSON_N…" at bounding box center [593, 100] width 277 height 26
copy p "[DOMAIN_NAME]"
click at [570, 114] on div "[EMAIL_ADDRESS][PERSON_NAME][DOMAIN_NAME] [DOMAIN_NAME][EMAIL_ADDRESS][PERSON_N…" at bounding box center [736, 100] width 588 height 53
drag, startPoint x: 564, startPoint y: 111, endPoint x: 543, endPoint y: 109, distance: 20.5
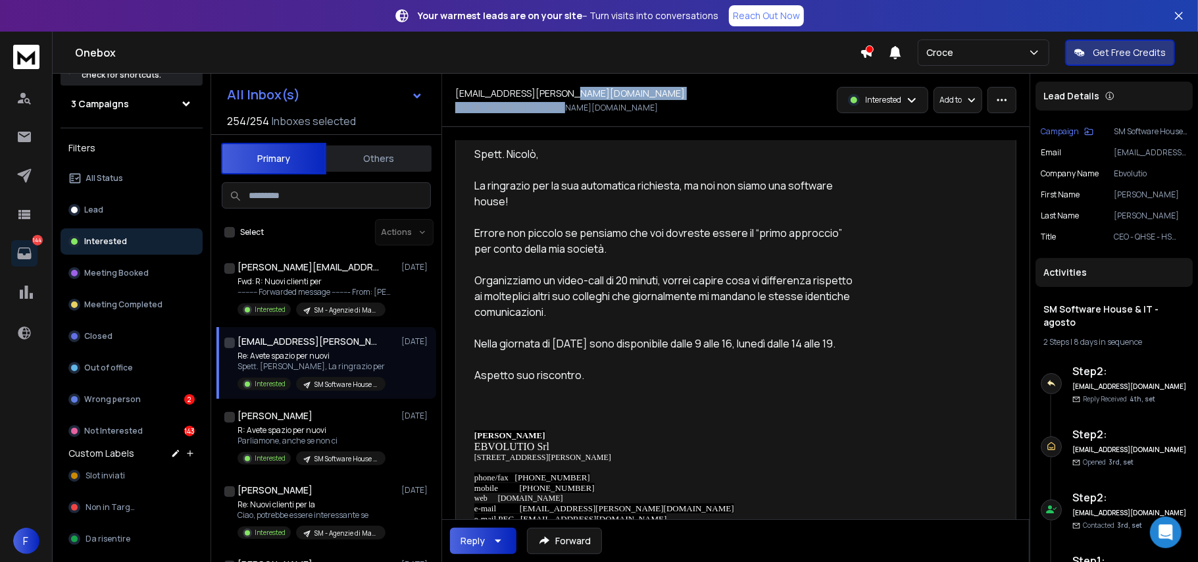
click at [543, 109] on div "[EMAIL_ADDRESS][PERSON_NAME][DOMAIN_NAME] [DOMAIN_NAME][EMAIL_ADDRESS][PERSON_N…" at bounding box center [593, 100] width 277 height 26
copy div "[EMAIL_ADDRESS][PERSON_NAME][DOMAIN_NAME] [DOMAIN_NAME][EMAIL_ADDRESS][PERSON_N…"
drag, startPoint x: 545, startPoint y: 419, endPoint x: 472, endPoint y: 419, distance: 73.7
copy font "[PERSON_NAME]"
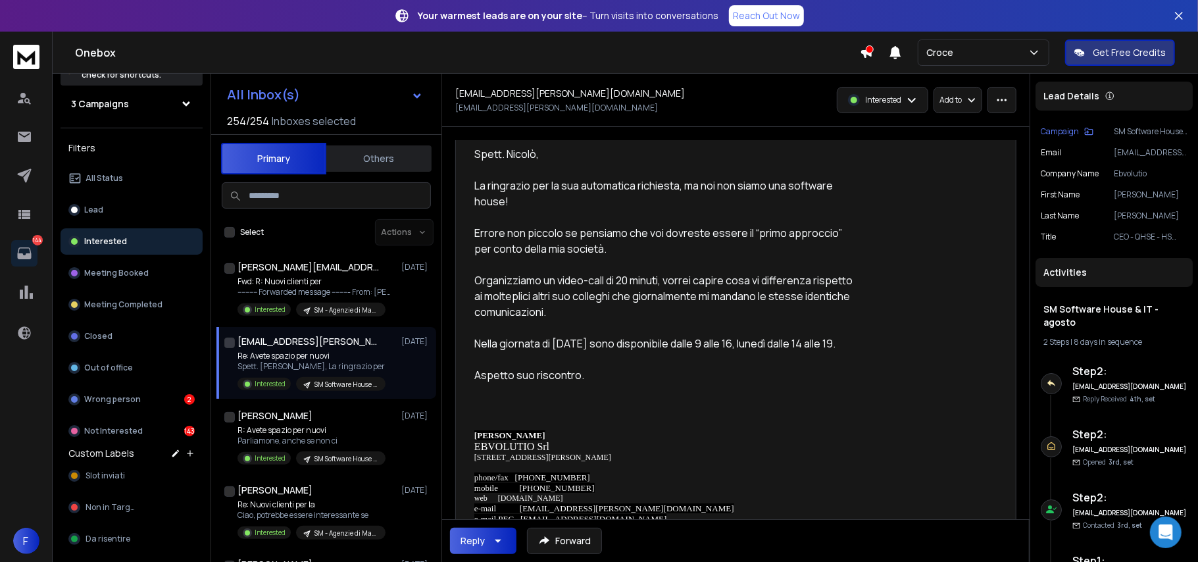
click at [632, 415] on div "[PERSON_NAME] [STREET_ADDRESS][PERSON_NAME] phone/fax [PHONE_NUMBER] mobile [PH…" at bounding box center [666, 502] width 384 height 175
drag, startPoint x: 553, startPoint y: 109, endPoint x: 545, endPoint y: 109, distance: 7.9
click at [545, 109] on div "[EMAIL_ADDRESS][PERSON_NAME][DOMAIN_NAME] [DOMAIN_NAME][EMAIL_ADDRESS][PERSON_N…" at bounding box center [593, 100] width 277 height 26
copy div "[EMAIL_ADDRESS][PERSON_NAME][DOMAIN_NAME] [DOMAIN_NAME][EMAIL_ADDRESS][PERSON_N…"
click at [854, 101] on div at bounding box center [854, 100] width 12 height 12
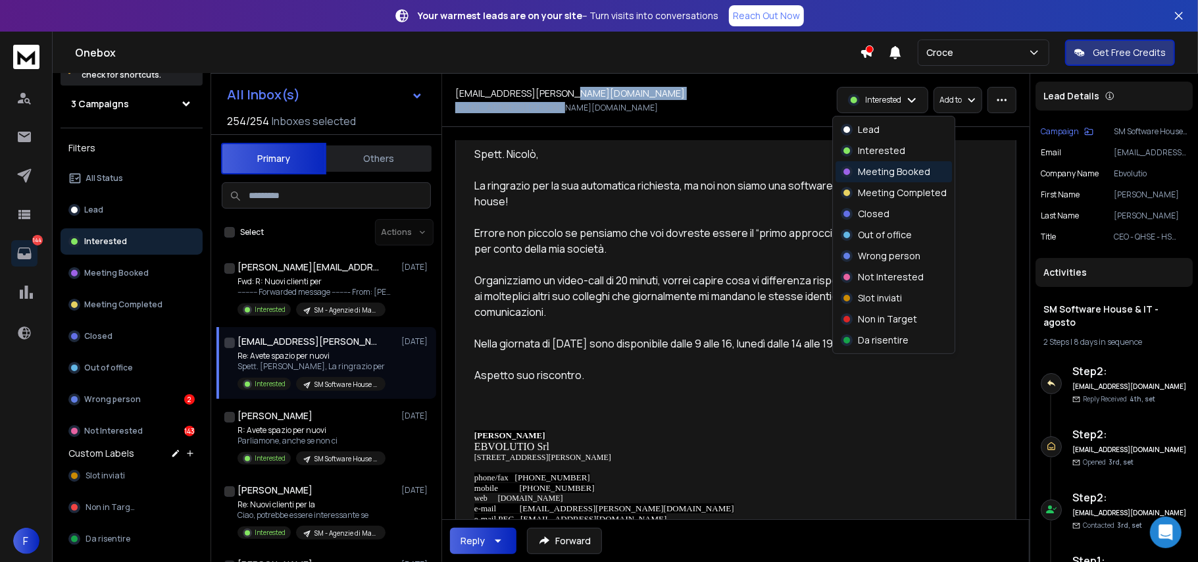
click at [872, 169] on p "Meeting Booked" at bounding box center [894, 171] width 72 height 13
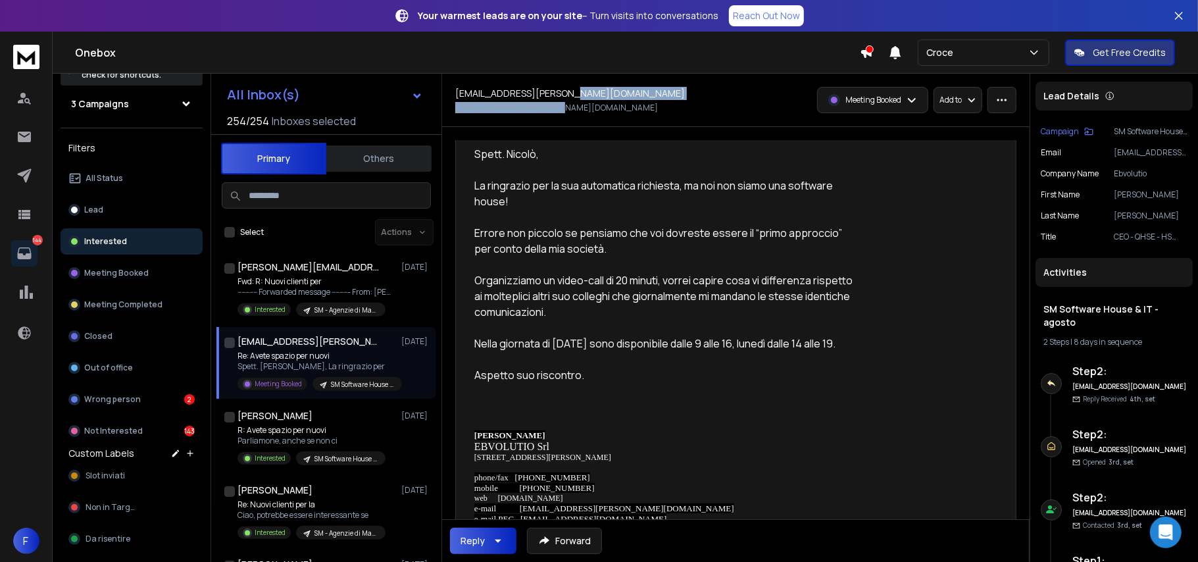
copy div "[EMAIL_ADDRESS][PERSON_NAME][DOMAIN_NAME] [DOMAIN_NAME][EMAIL_ADDRESS][PERSON_N…"
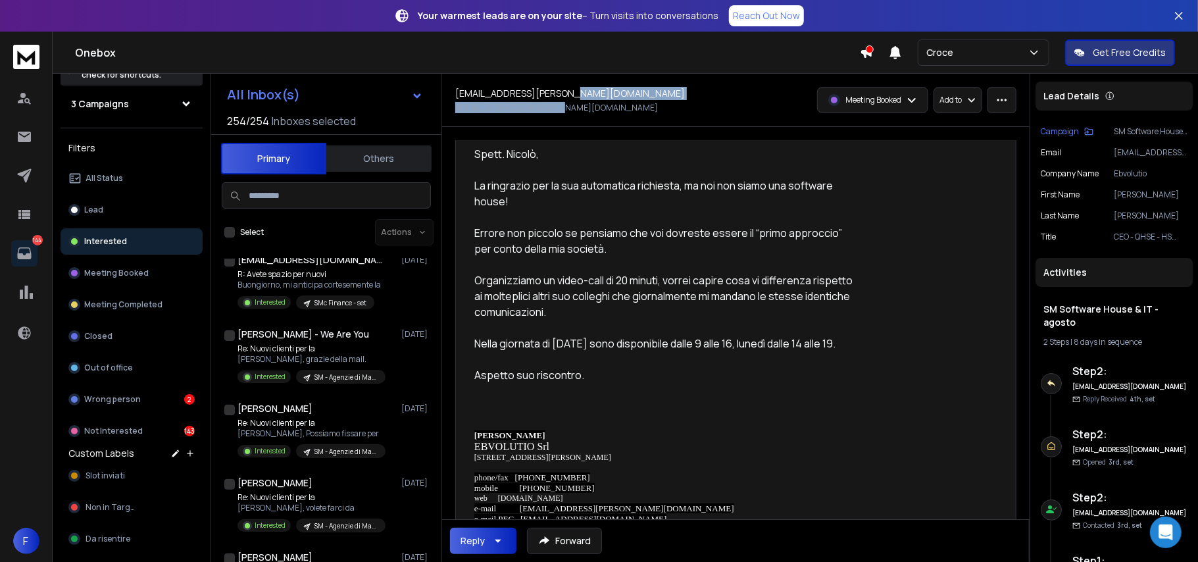
scroll to position [0, 0]
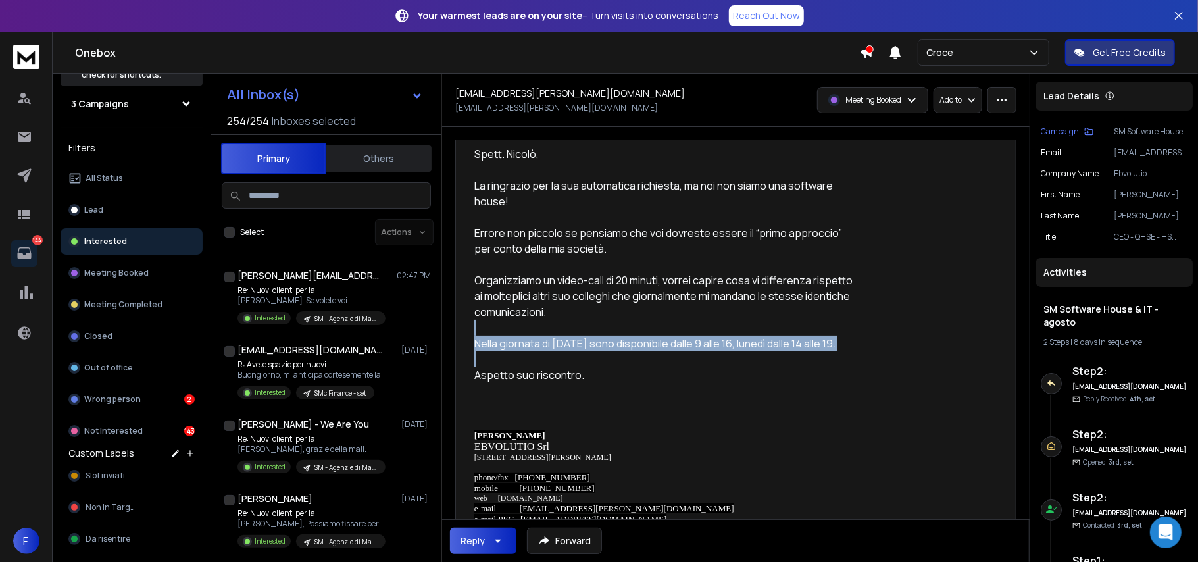
drag, startPoint x: 451, startPoint y: 321, endPoint x: 443, endPoint y: 340, distance: 19.8
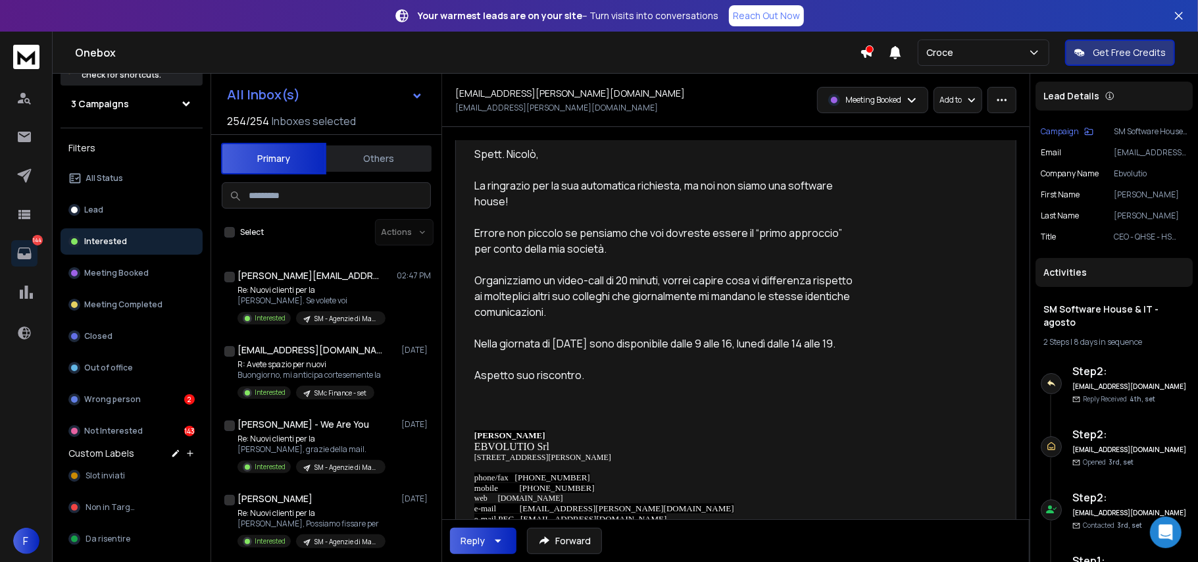
click at [436, 338] on div "[PERSON_NAME][EMAIL_ADDRESS][DOMAIN_NAME] 02:47 PM Re: Nuovi clienti per la [PE…" at bounding box center [326, 467] width 230 height 416
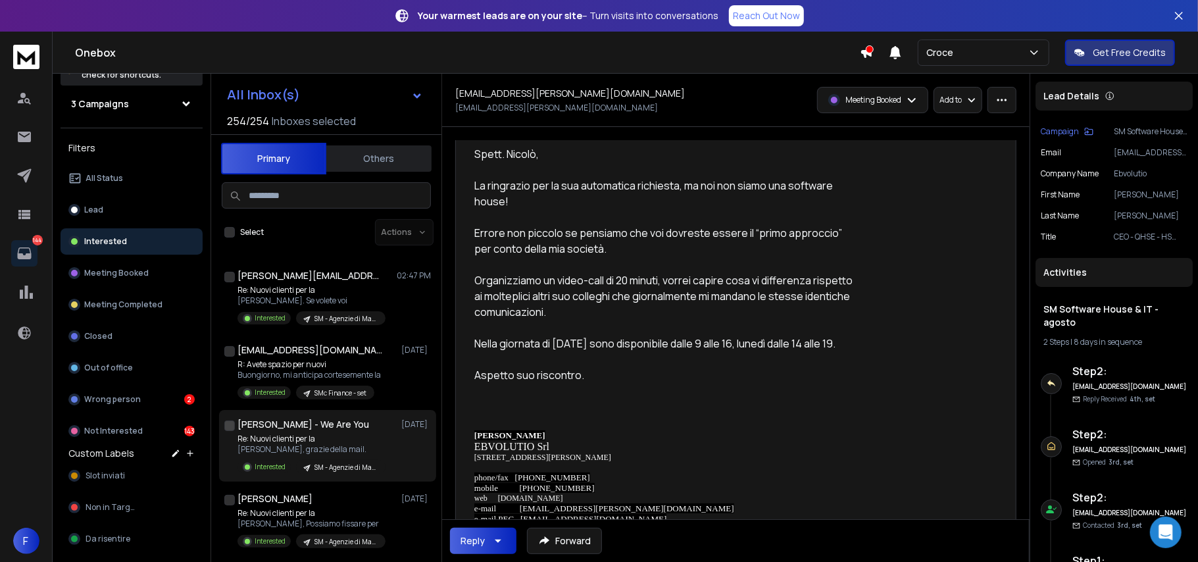
click at [378, 430] on div "[PERSON_NAME] - We Are You [DATE]" at bounding box center [334, 424] width 193 height 13
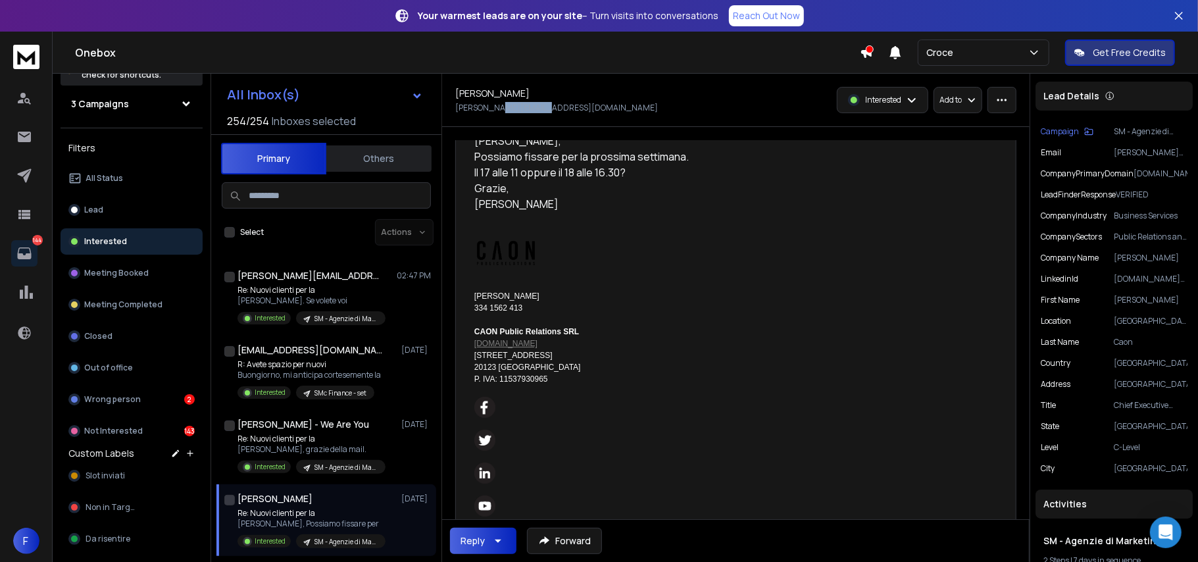
drag, startPoint x: 582, startPoint y: 113, endPoint x: 500, endPoint y: 111, distance: 82.3
click at [500, 111] on div "[PERSON_NAME] [PERSON_NAME] [PERSON_NAME][EMAIL_ADDRESS][DOMAIN_NAME] Intereste…" at bounding box center [736, 100] width 588 height 53
